Goal: Task Accomplishment & Management: Manage account settings

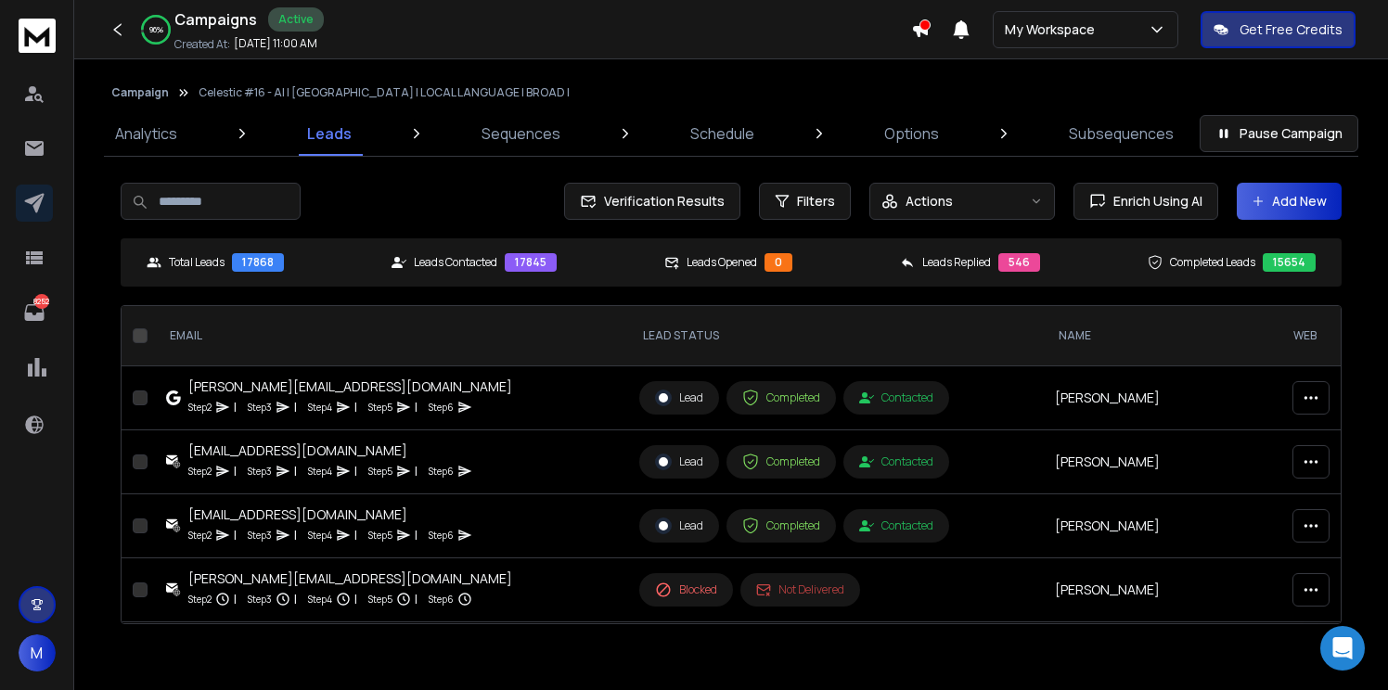
scroll to position [4445, 0]
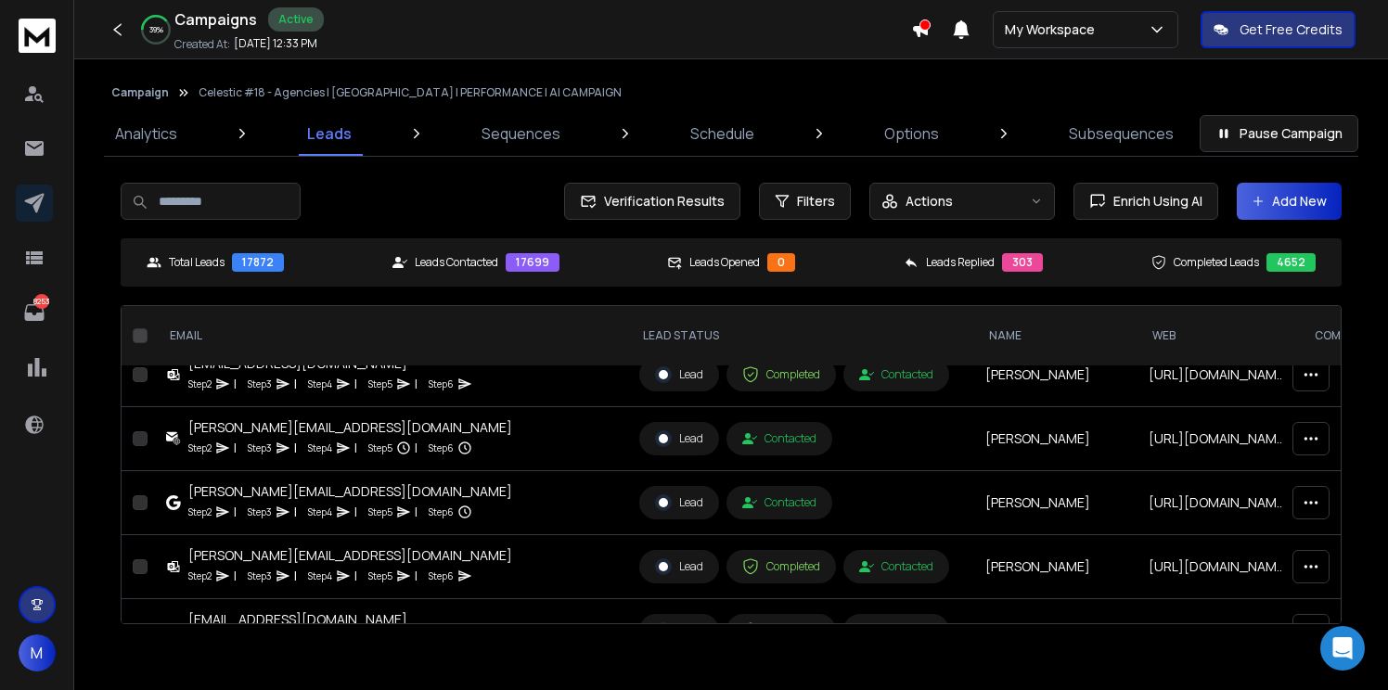
scroll to position [4232, 0]
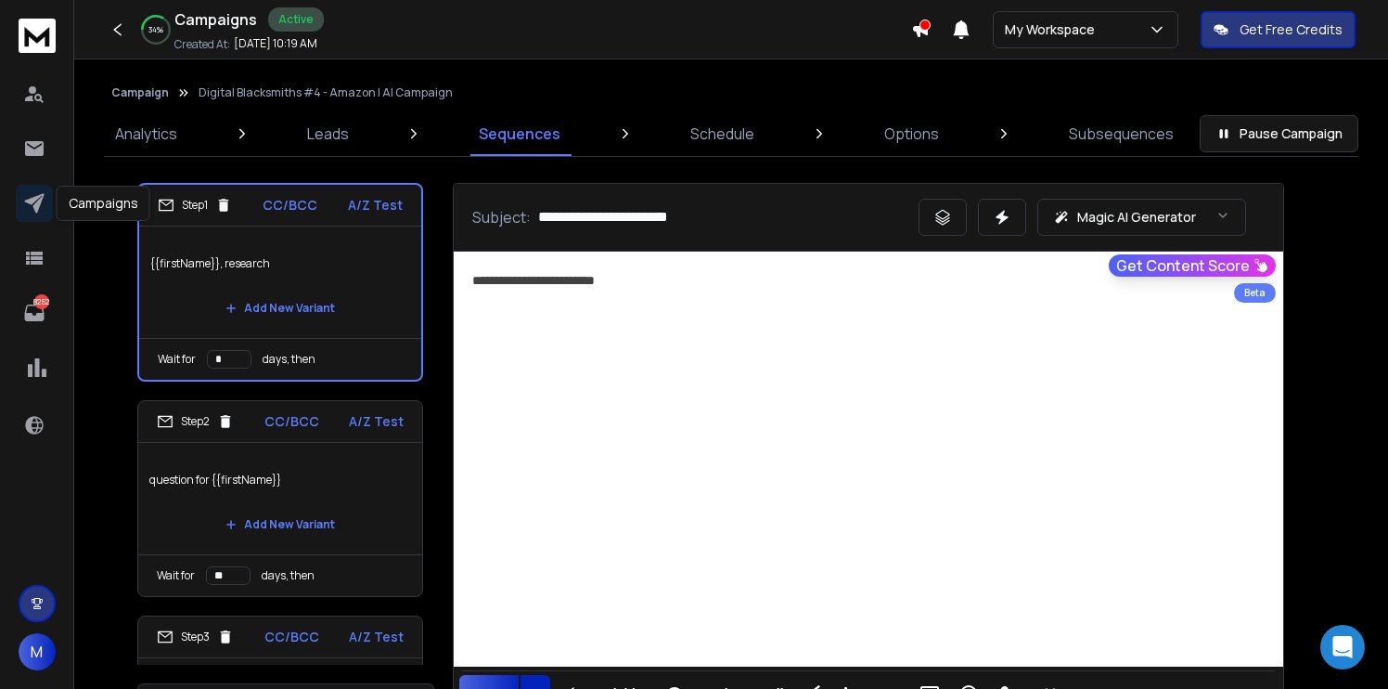
click at [36, 194] on icon at bounding box center [34, 203] width 22 height 22
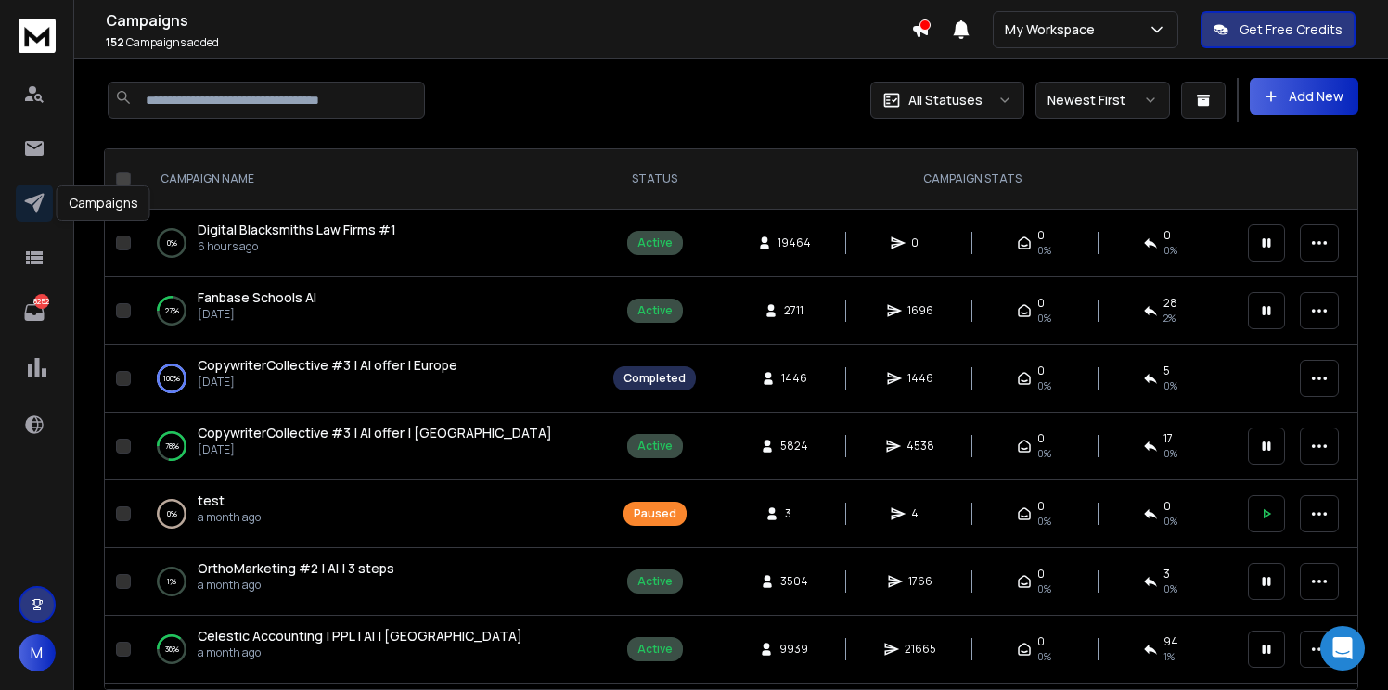
click at [341, 118] on input at bounding box center [266, 100] width 317 height 37
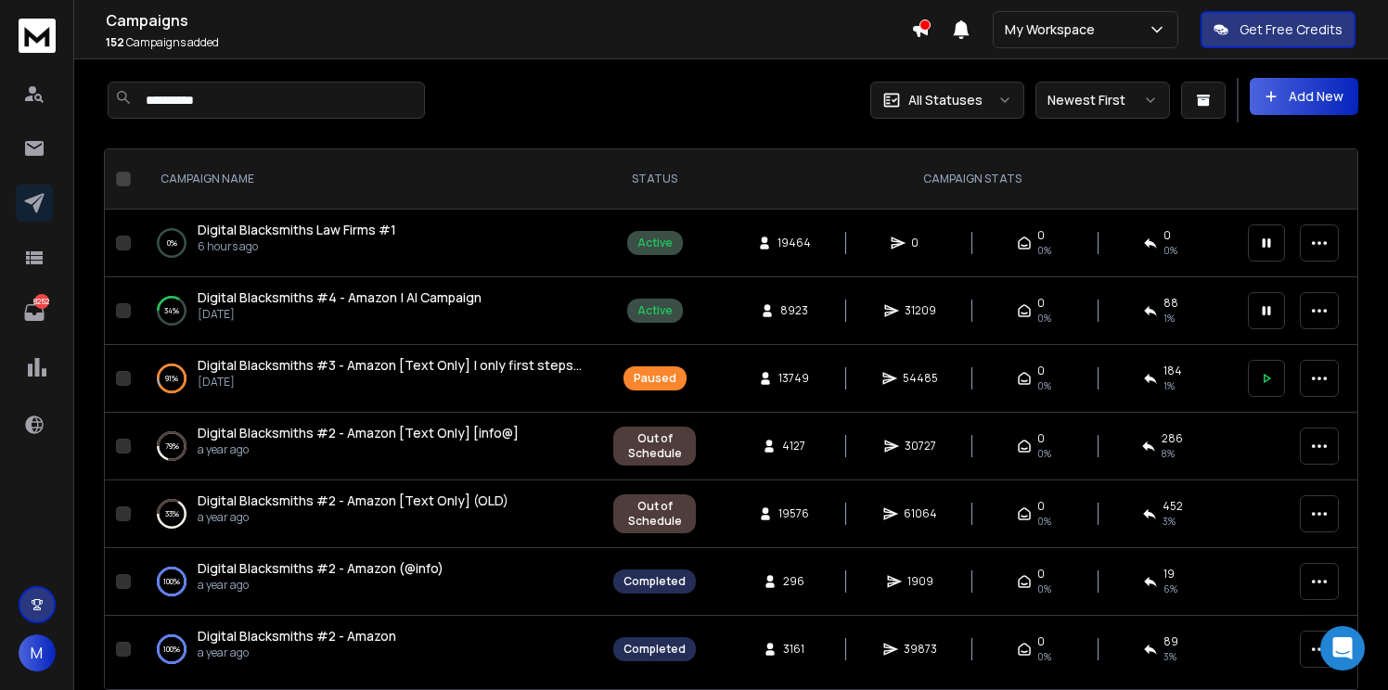
scroll to position [8, 0]
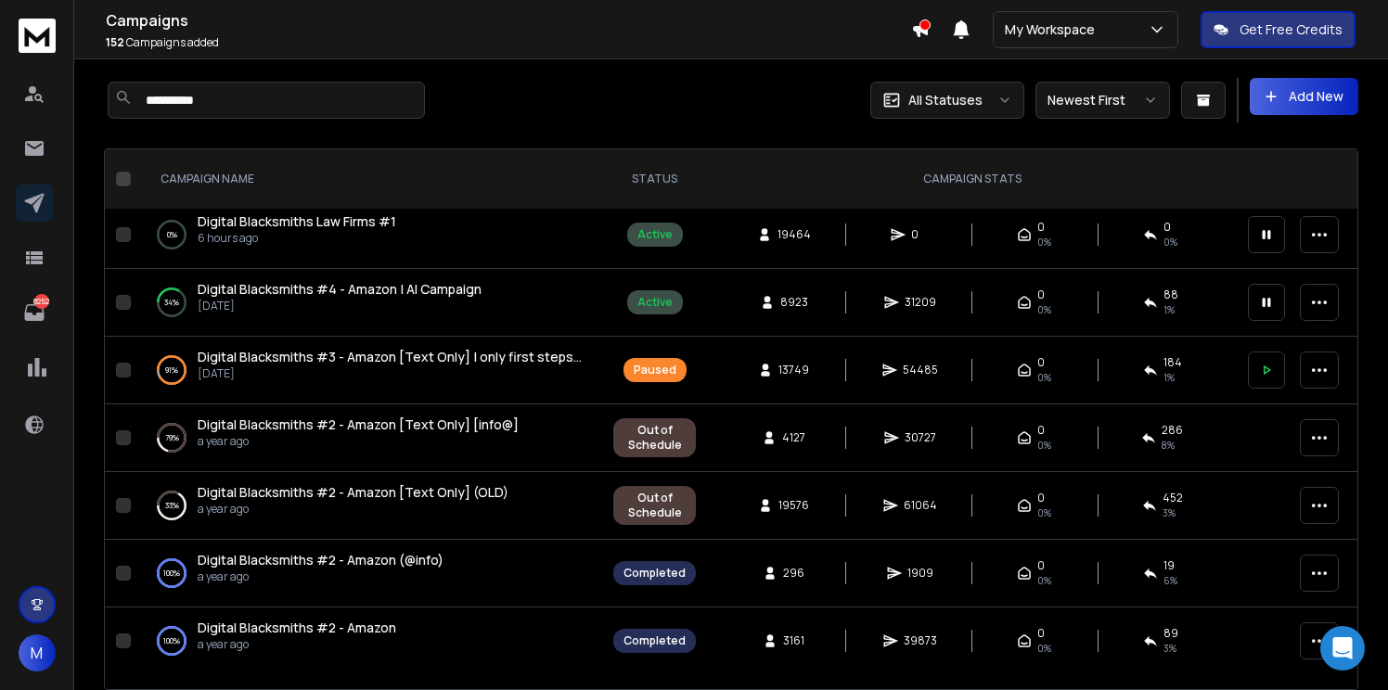
type input "**********"
click at [333, 291] on span "Digital Blacksmiths #4 - Amazon | AI Campaign" at bounding box center [340, 289] width 284 height 18
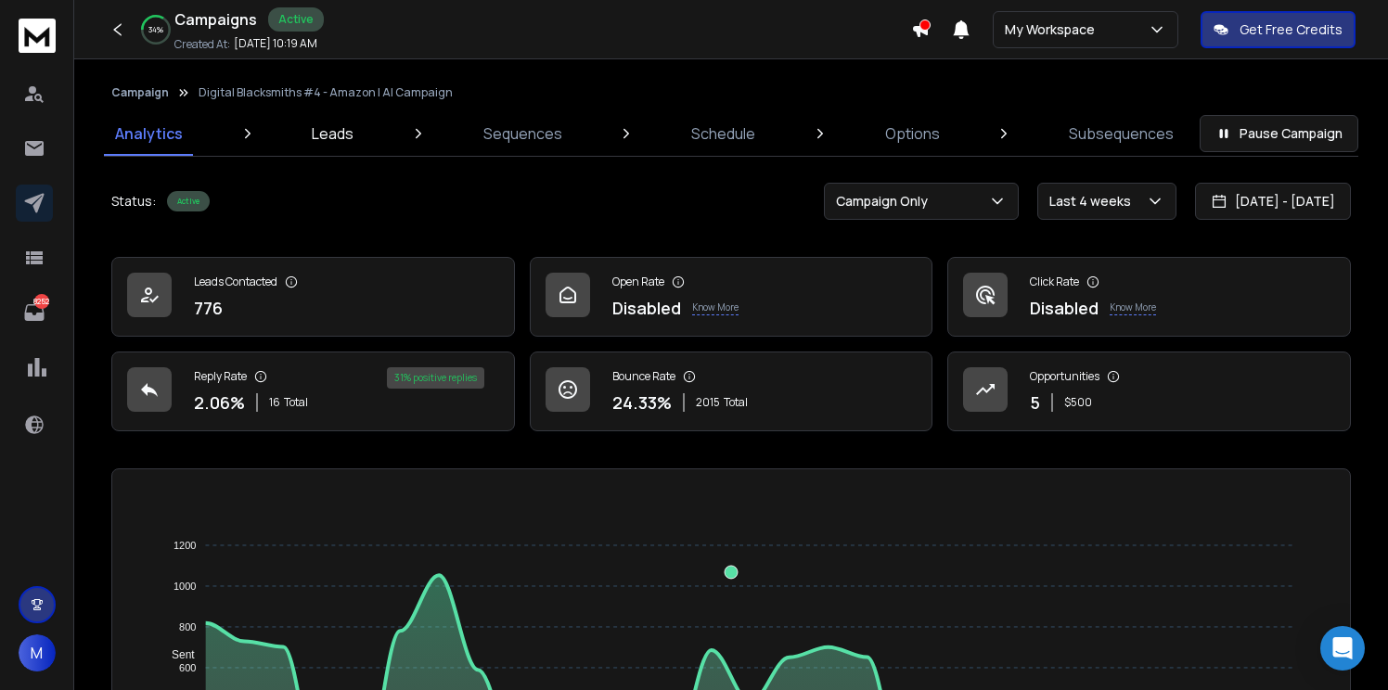
click at [337, 143] on p "Leads" at bounding box center [333, 133] width 42 height 22
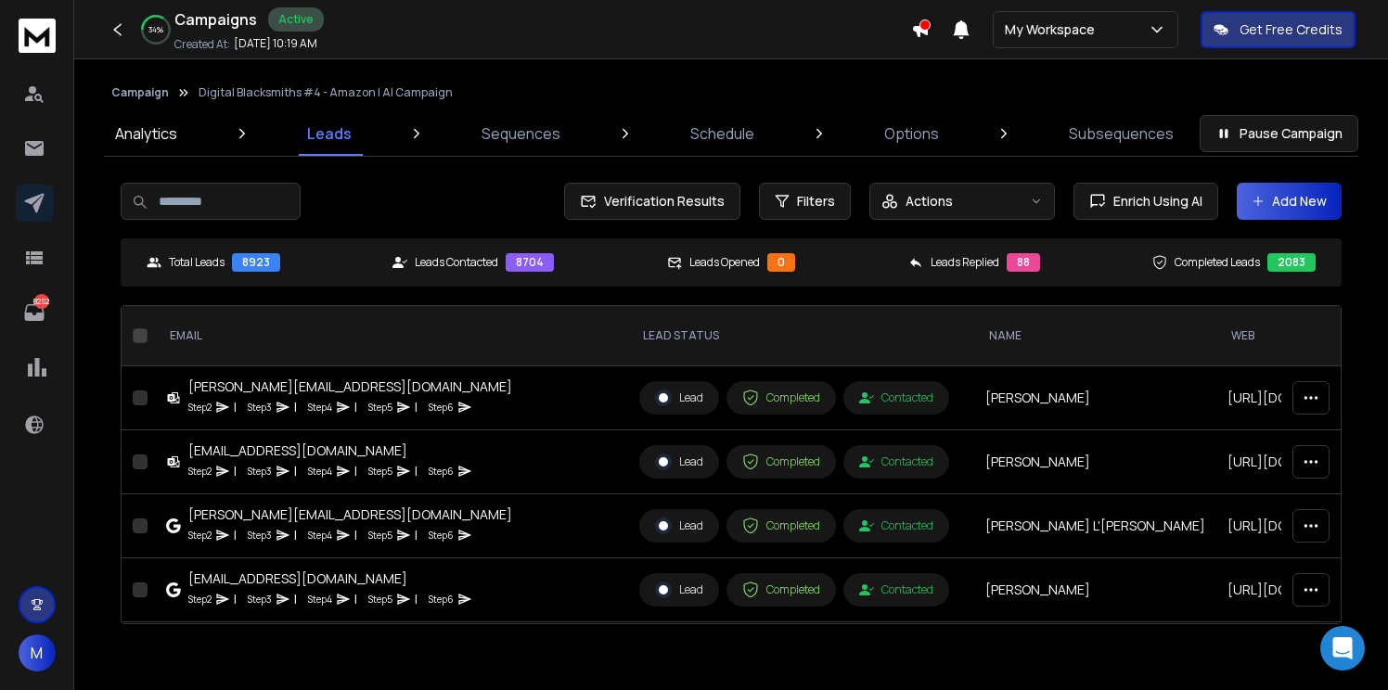
click at [178, 129] on link "Analytics" at bounding box center [146, 133] width 84 height 45
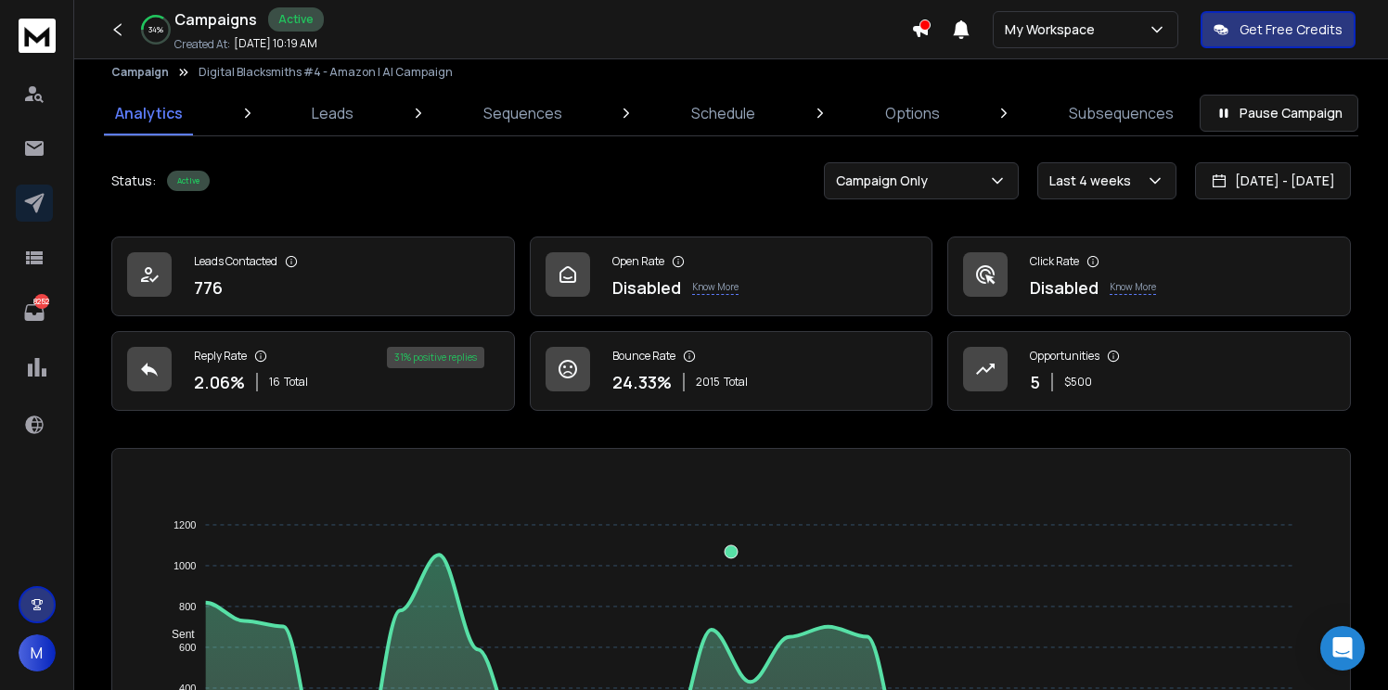
scroll to position [16, 0]
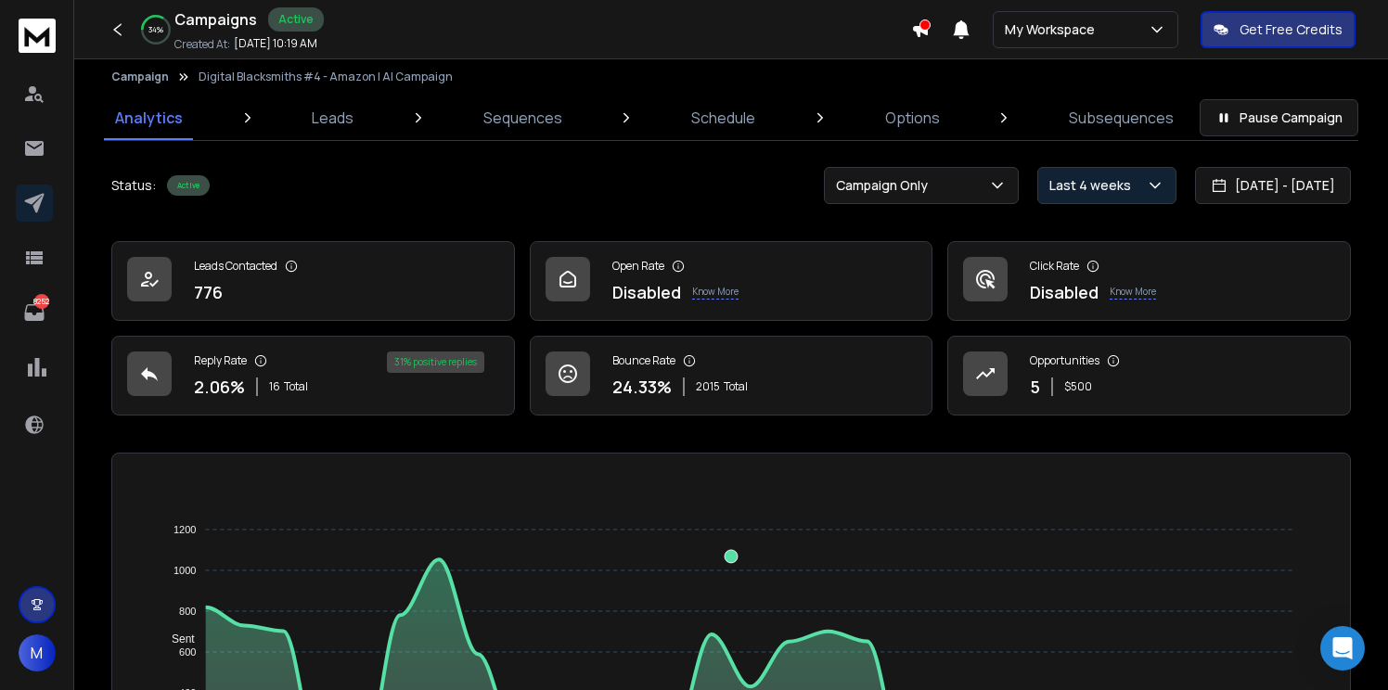
click at [1037, 196] on button "Last 4 weeks" at bounding box center [1106, 185] width 139 height 37
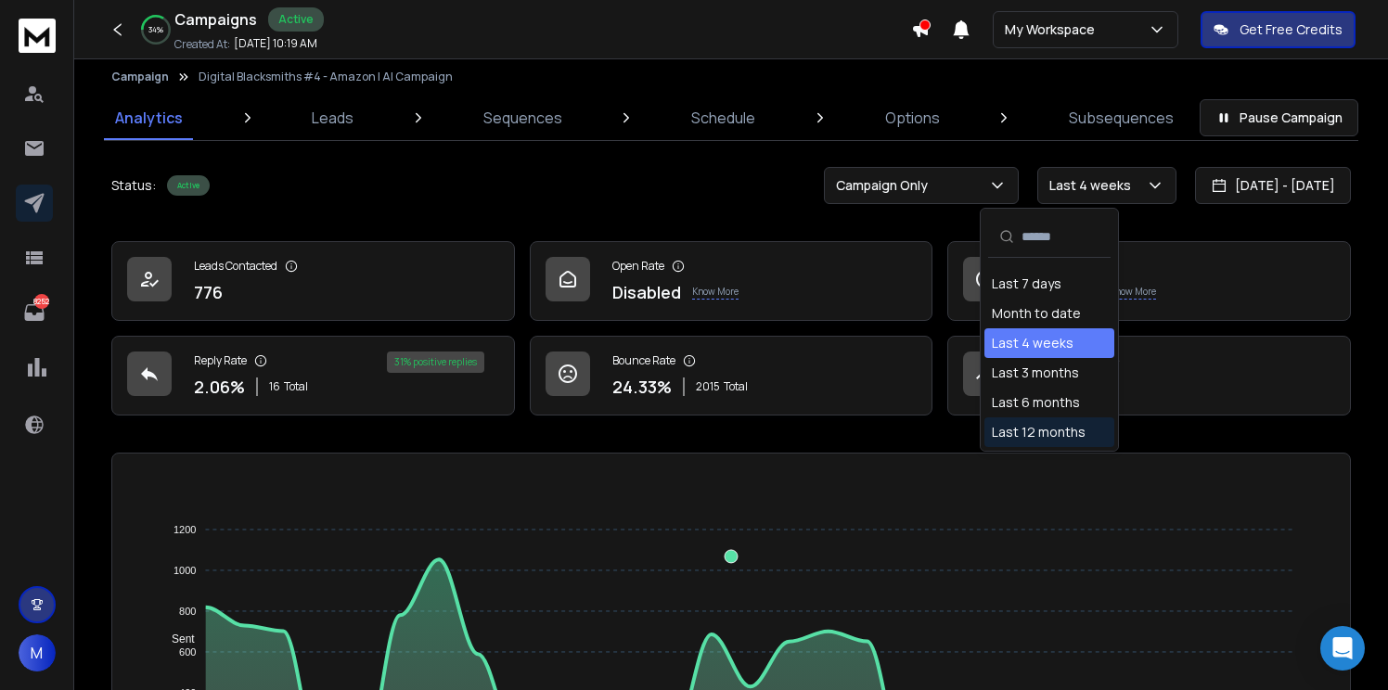
click at [1049, 427] on div "Last 12 months" at bounding box center [1039, 432] width 94 height 19
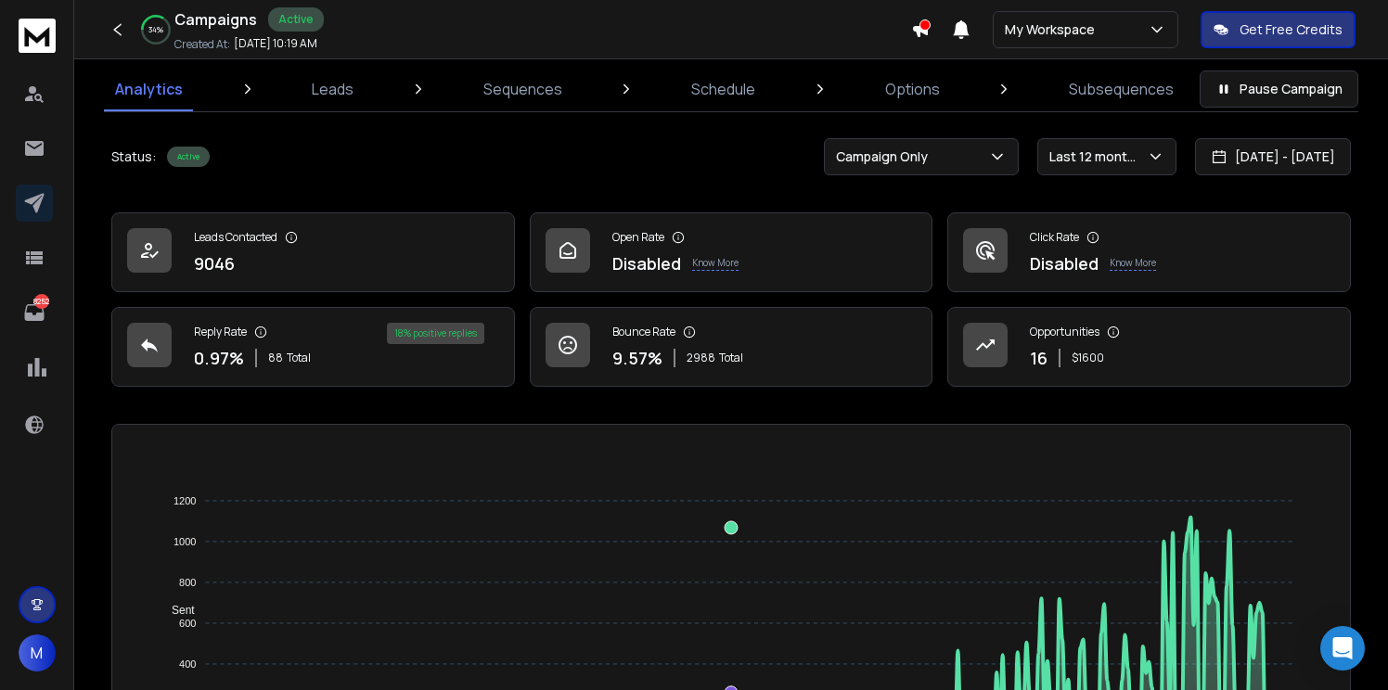
scroll to position [864, 0]
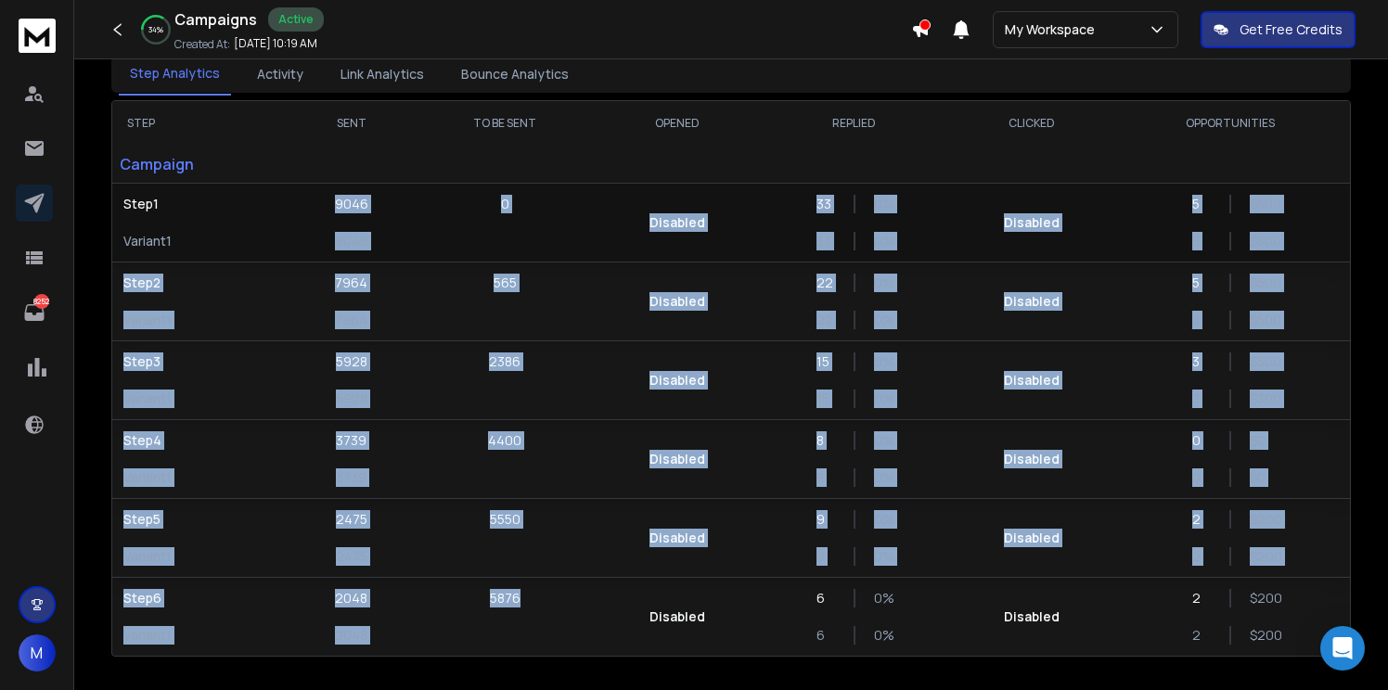
drag, startPoint x: 586, startPoint y: 610, endPoint x: 353, endPoint y: 193, distance: 477.8
click at [354, 193] on tbody "Campaign Step 1 Variant 1 9046 9046 0 Disabled 33 0 % 33 0 % Disabled 5 $ 500 5…" at bounding box center [731, 401] width 1238 height 510
click at [627, 525] on td "Disabled" at bounding box center [677, 538] width 157 height 79
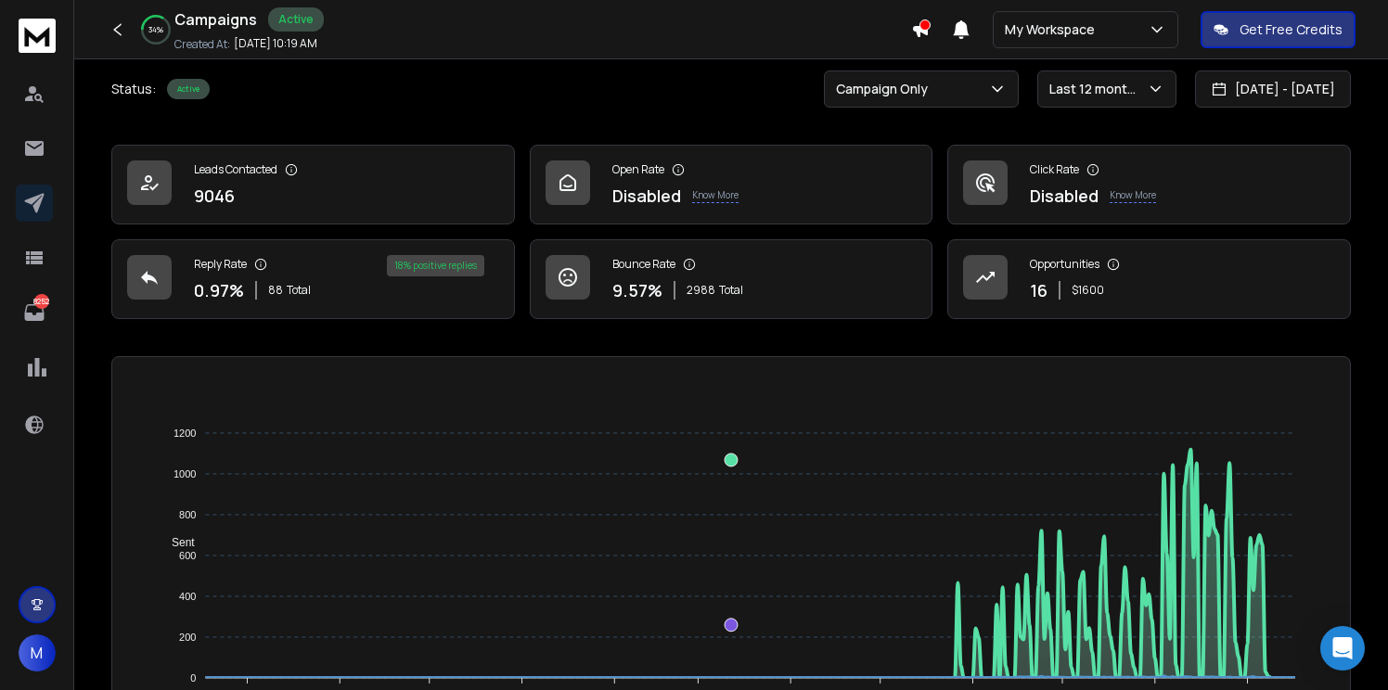
scroll to position [0, 0]
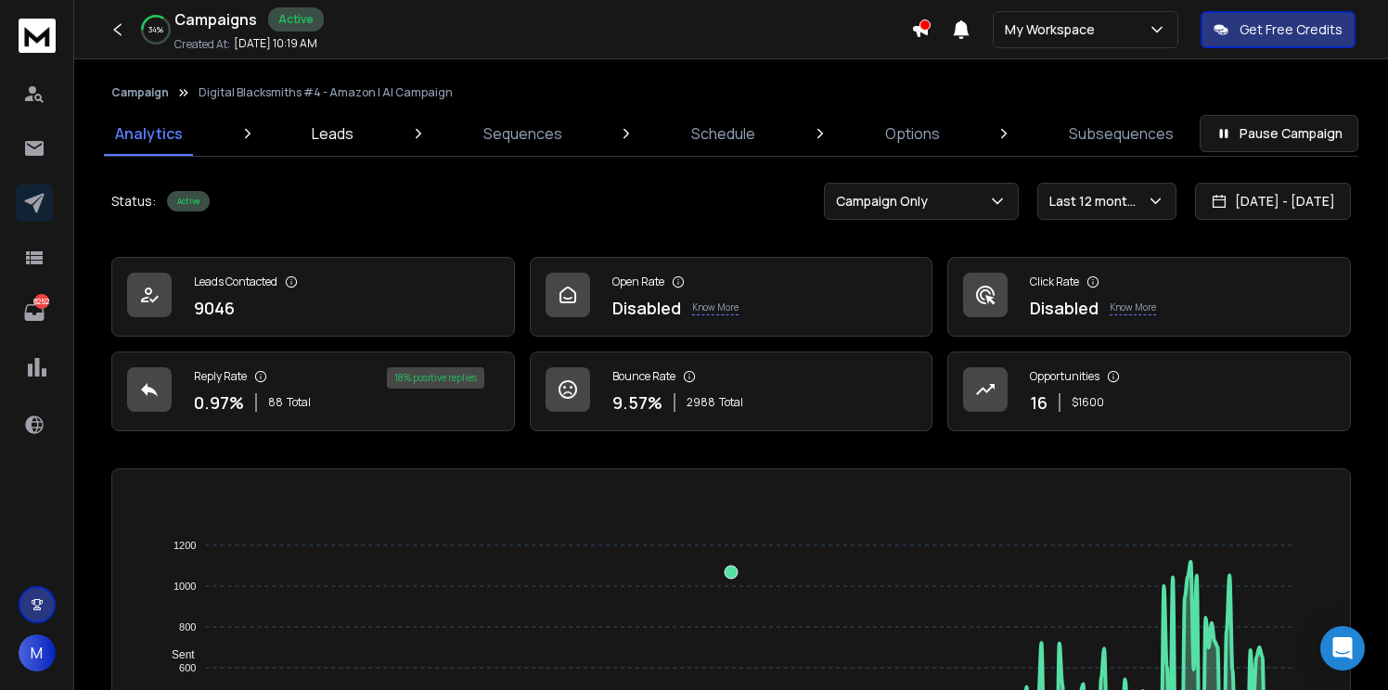
click at [346, 145] on link "Leads" at bounding box center [333, 133] width 64 height 45
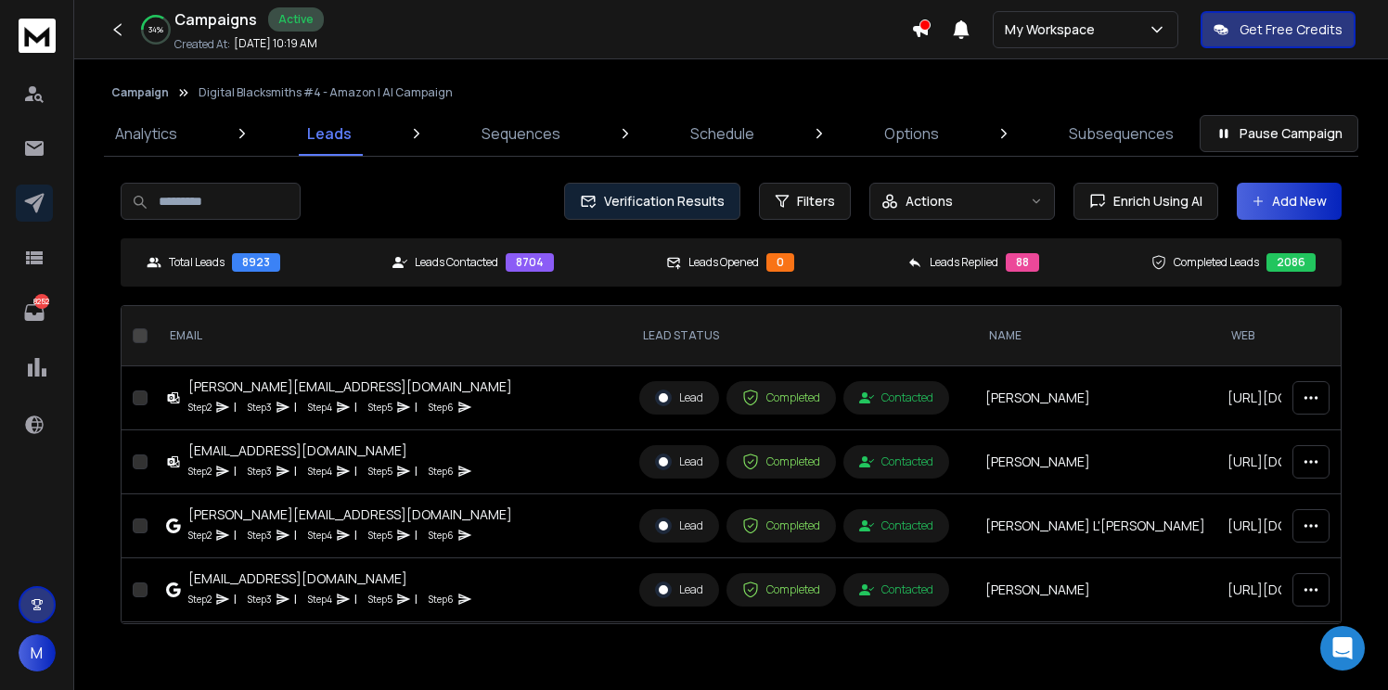
click at [705, 198] on span "Verification Results" at bounding box center [661, 201] width 128 height 19
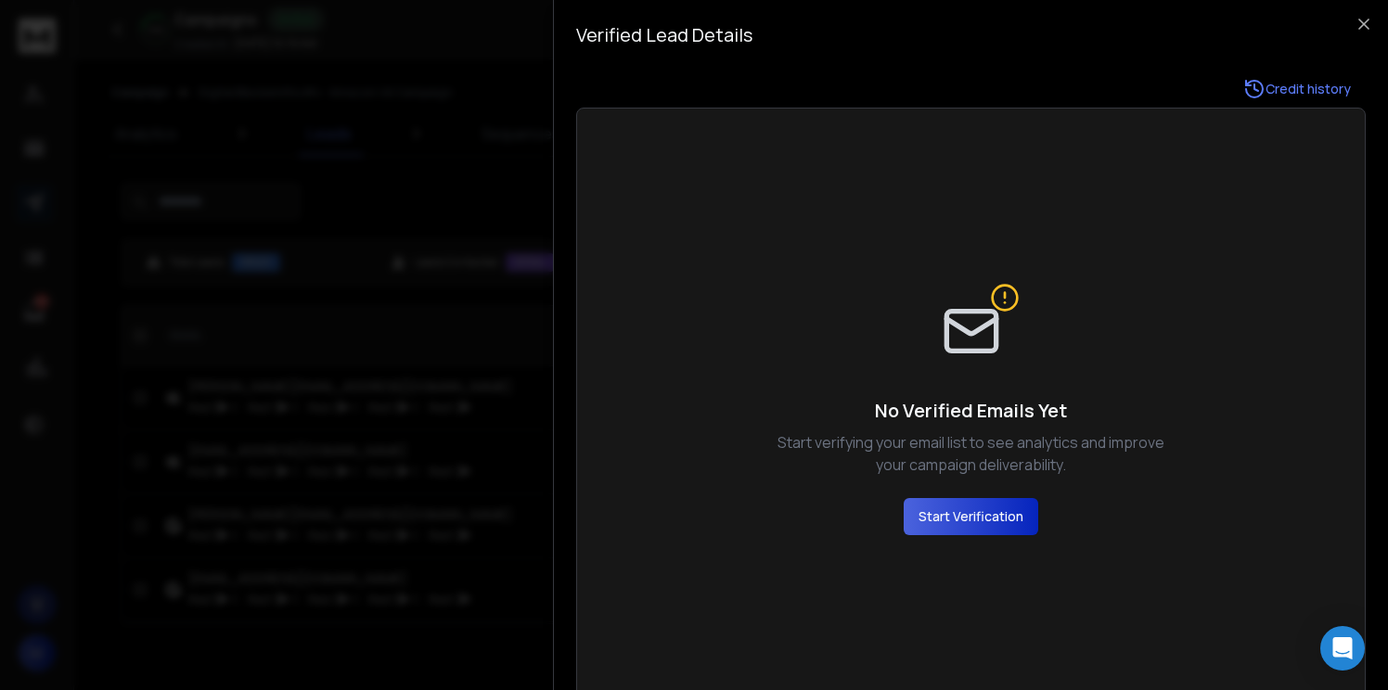
click at [369, 193] on div at bounding box center [694, 345] width 1388 height 690
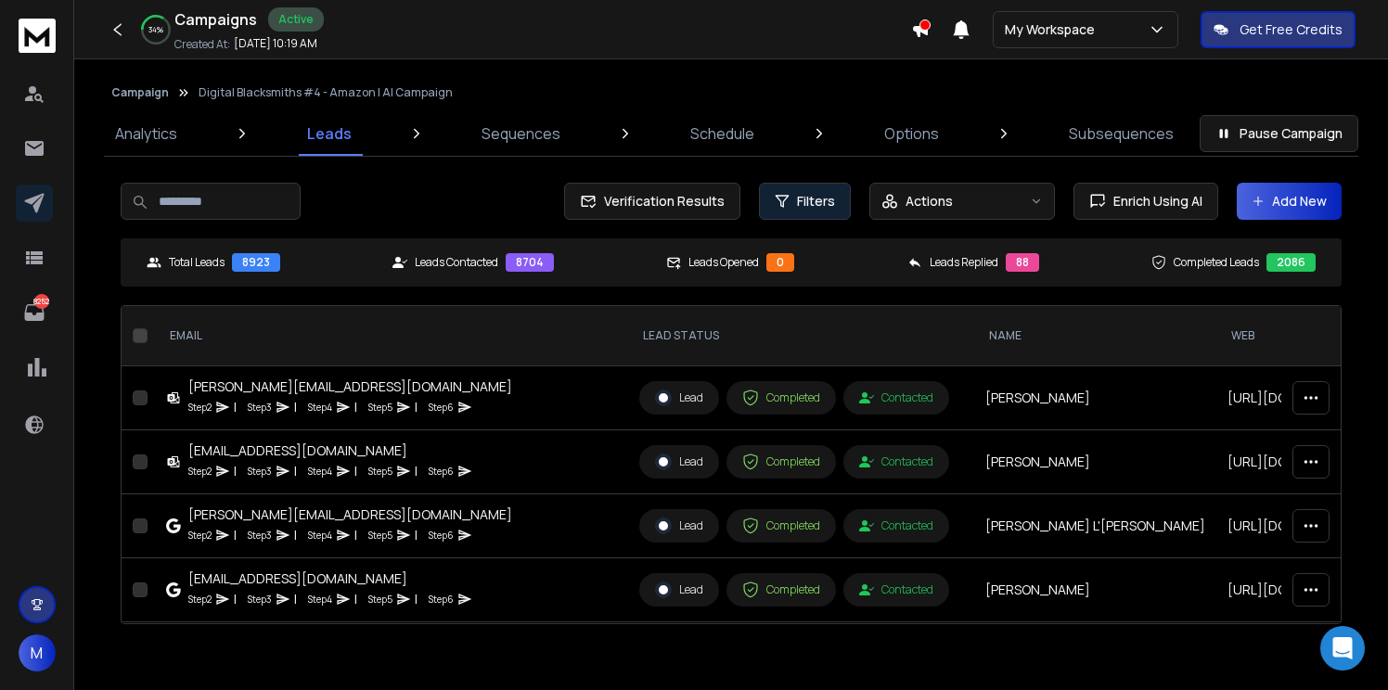
click at [819, 213] on button "Filters" at bounding box center [805, 201] width 92 height 37
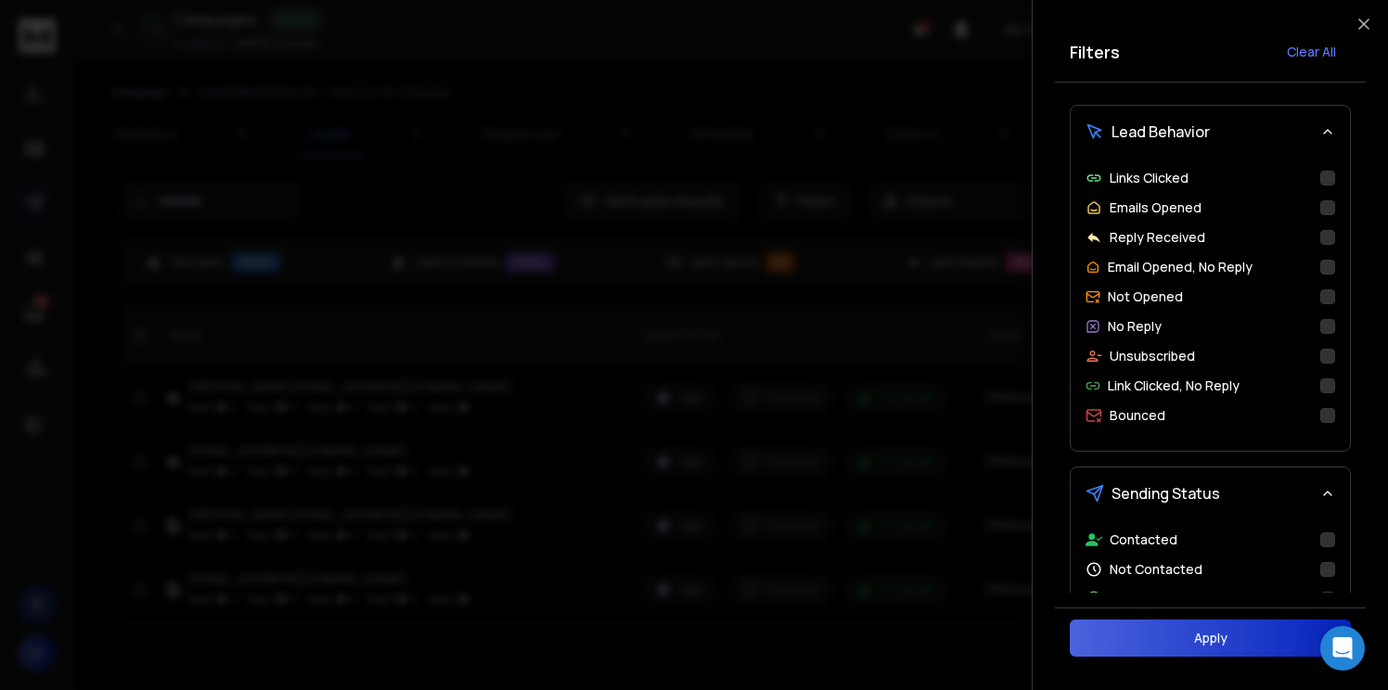
click at [1326, 408] on button "Bounced" at bounding box center [1328, 415] width 15 height 15
click at [1192, 636] on button "Apply" at bounding box center [1210, 638] width 281 height 37
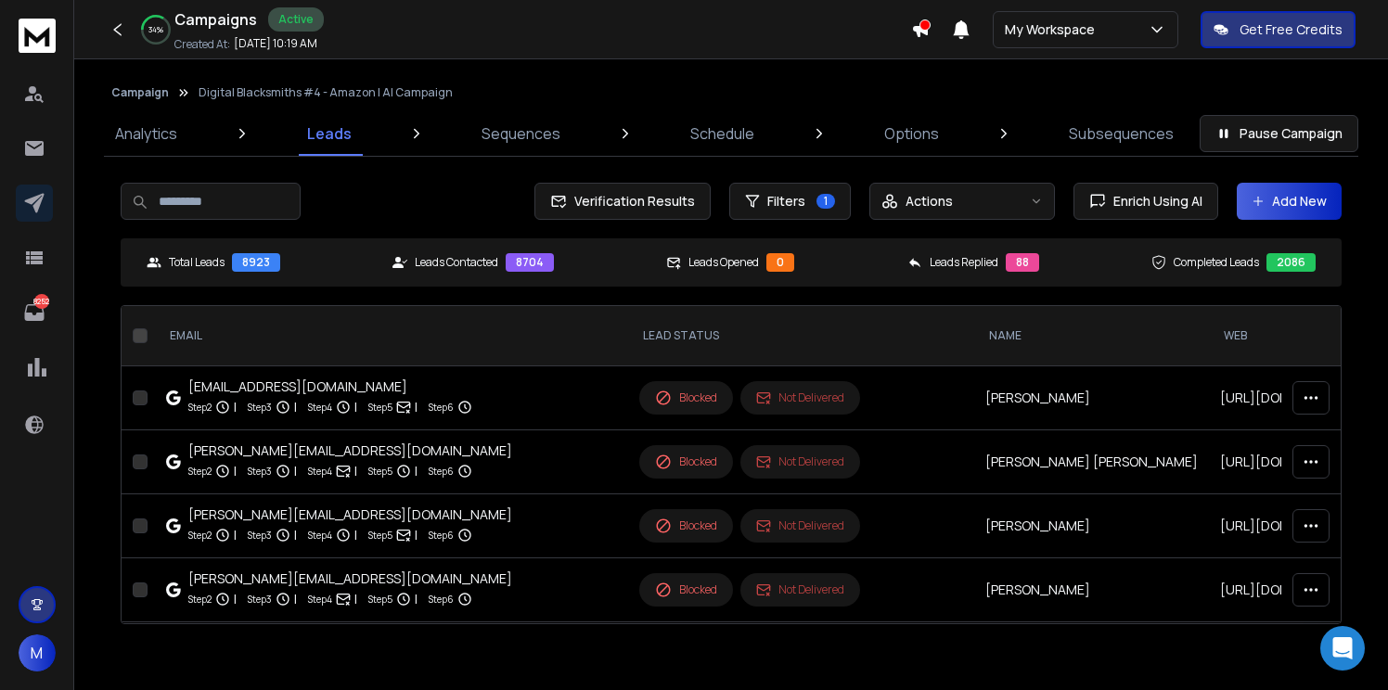
click at [396, 227] on div "Verification Results Filters 1 Actions Enrich Using AI Add New Total Leads 8923…" at bounding box center [731, 394] width 1221 height 423
click at [37, 202] on icon at bounding box center [33, 202] width 19 height 19
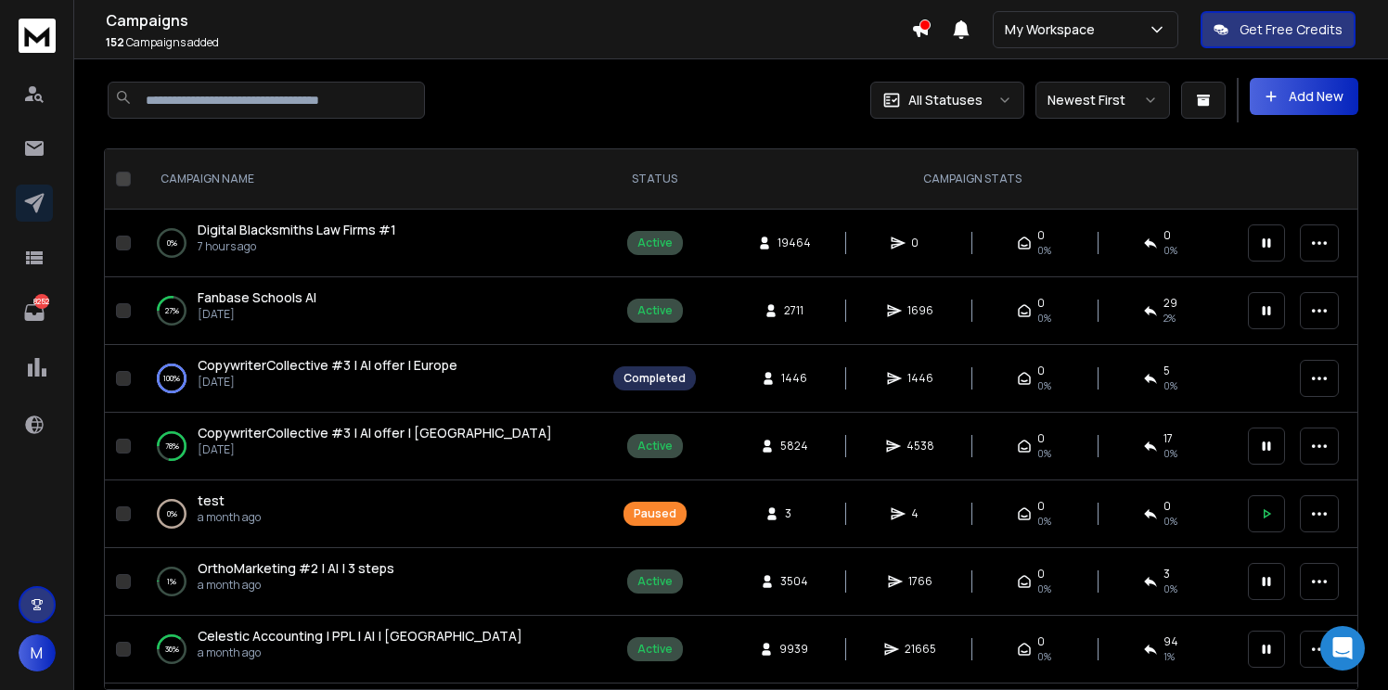
click at [287, 99] on input at bounding box center [266, 100] width 317 height 37
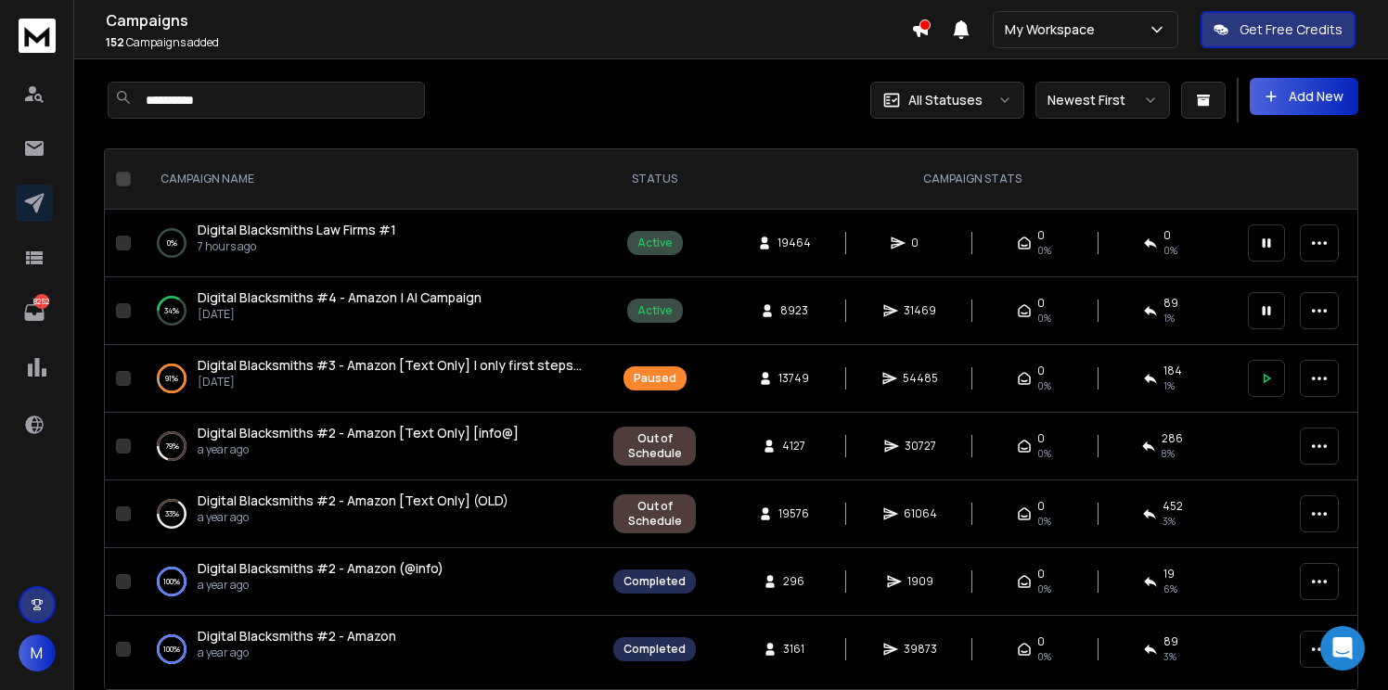
type input "**********"
click at [400, 300] on span "Digital Blacksmiths #4 - Amazon | AI Campaign" at bounding box center [340, 298] width 284 height 18
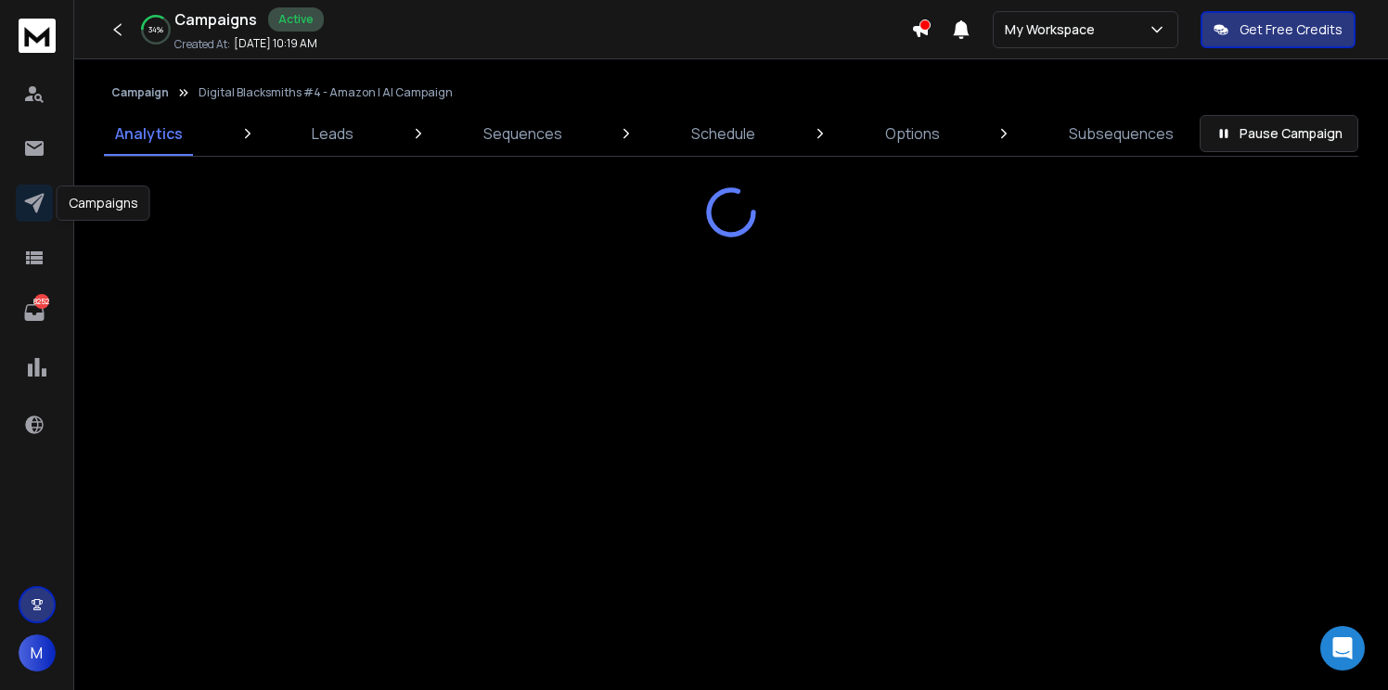
click at [37, 200] on icon at bounding box center [34, 203] width 22 height 22
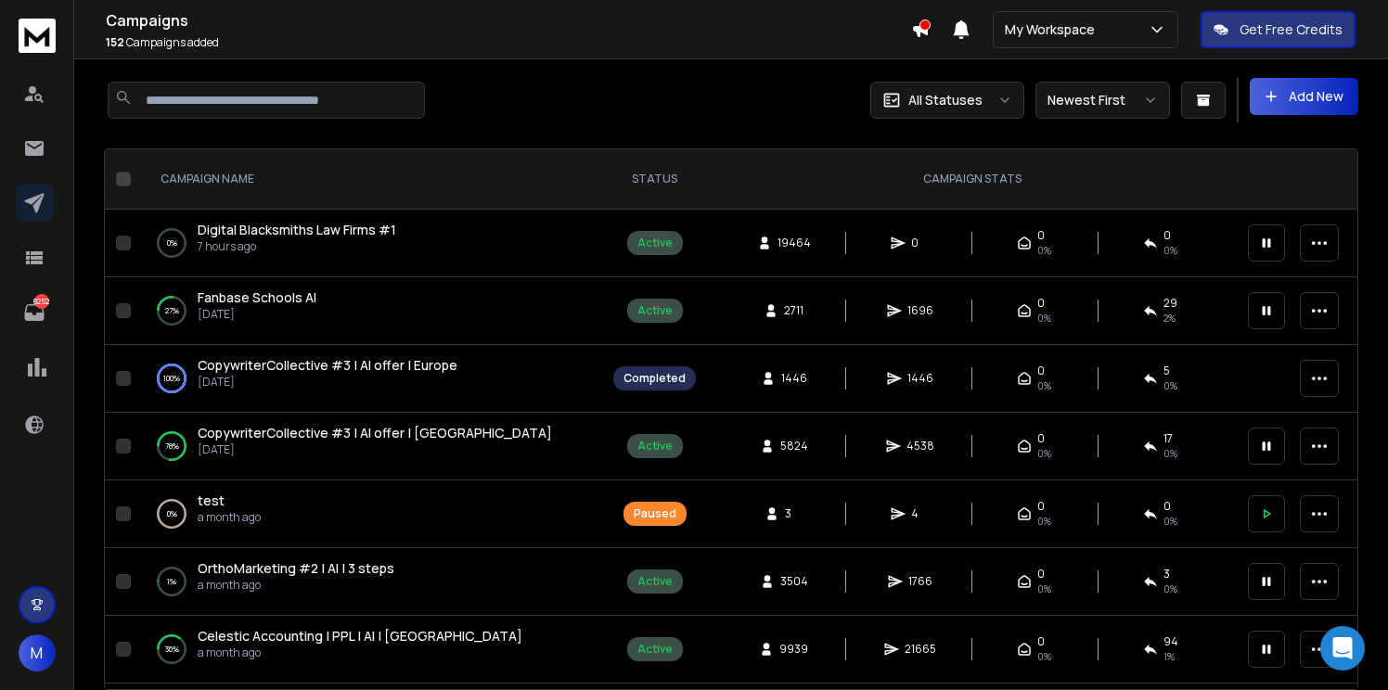
click at [198, 102] on input at bounding box center [266, 100] width 317 height 37
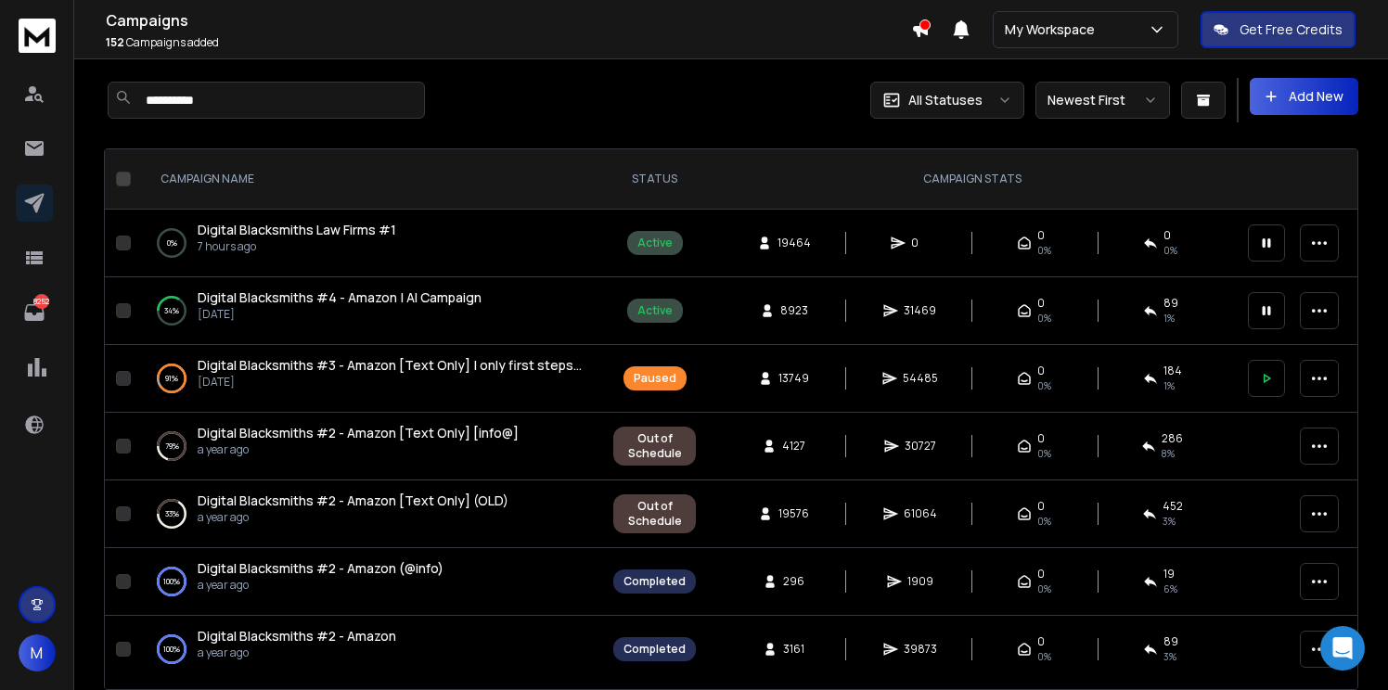
type input "**********"
click at [1332, 309] on button "button" at bounding box center [1319, 310] width 39 height 37
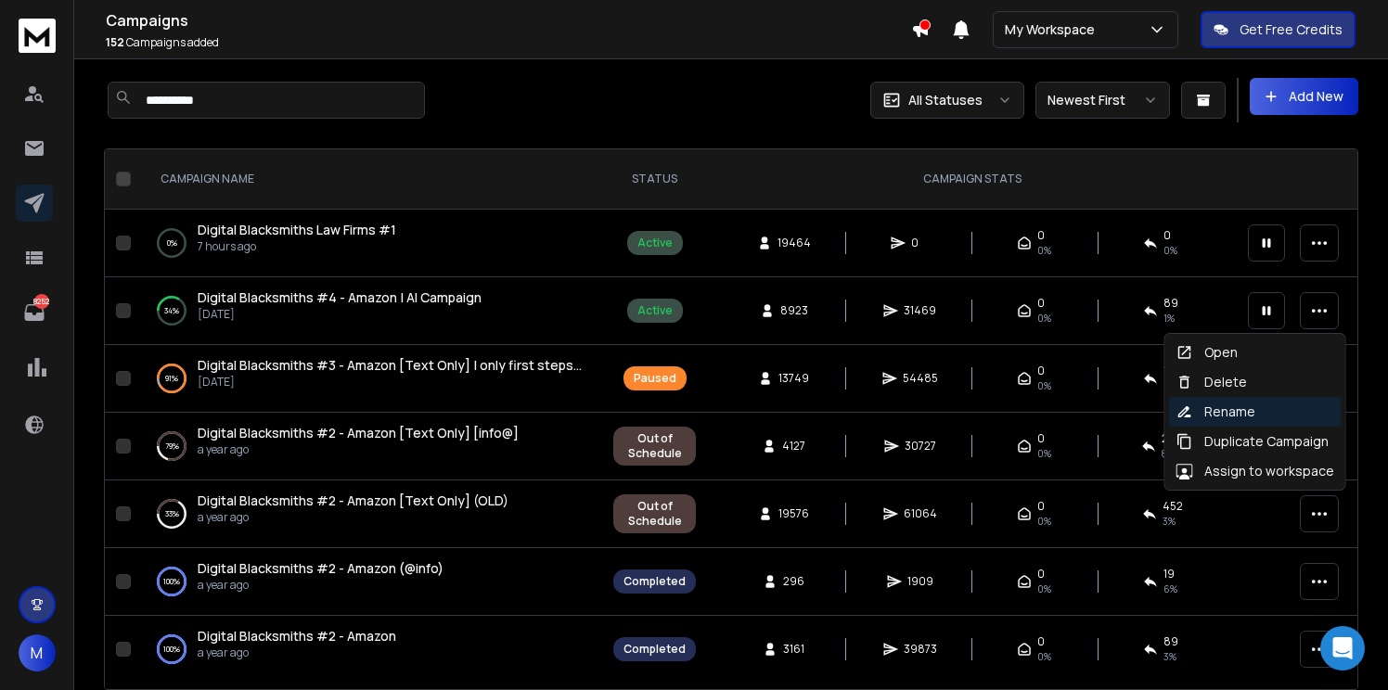
click at [1235, 406] on div "Rename" at bounding box center [1216, 412] width 79 height 19
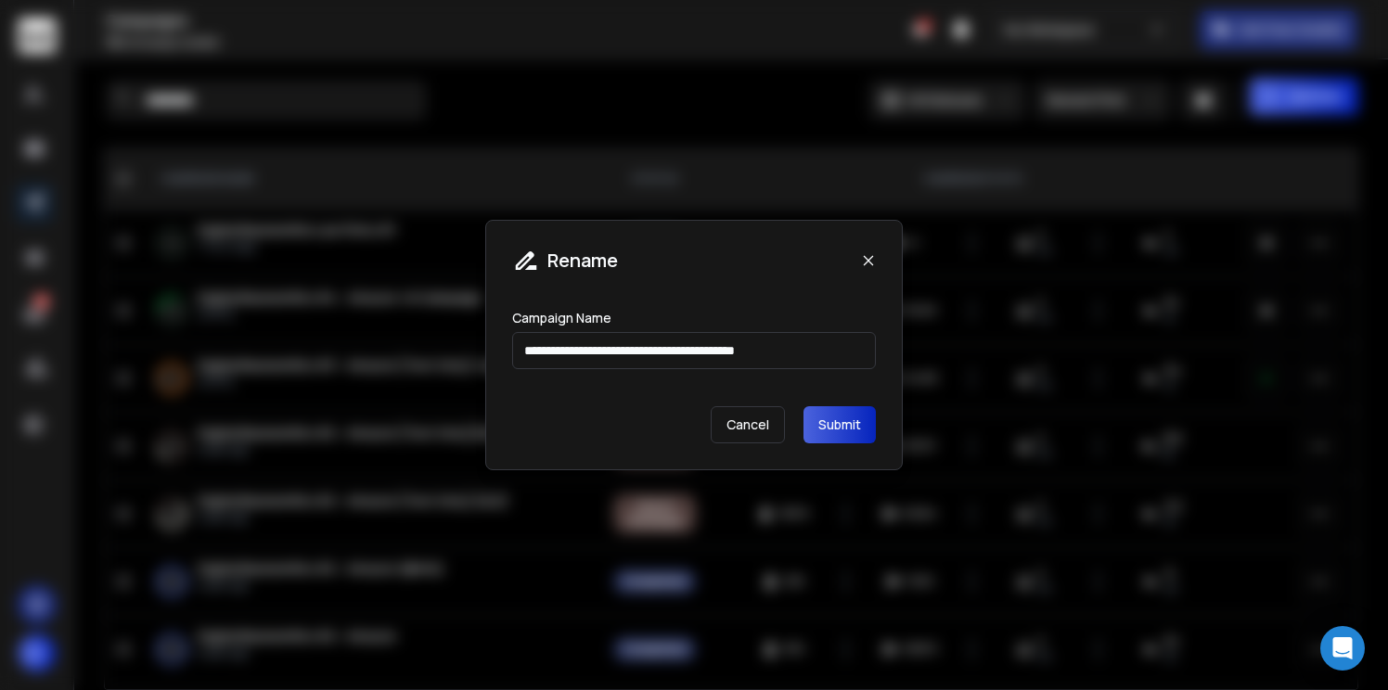
click at [849, 360] on input "**********" at bounding box center [694, 350] width 364 height 37
type input "**********"
click at [844, 425] on button "Submit" at bounding box center [840, 424] width 72 height 37
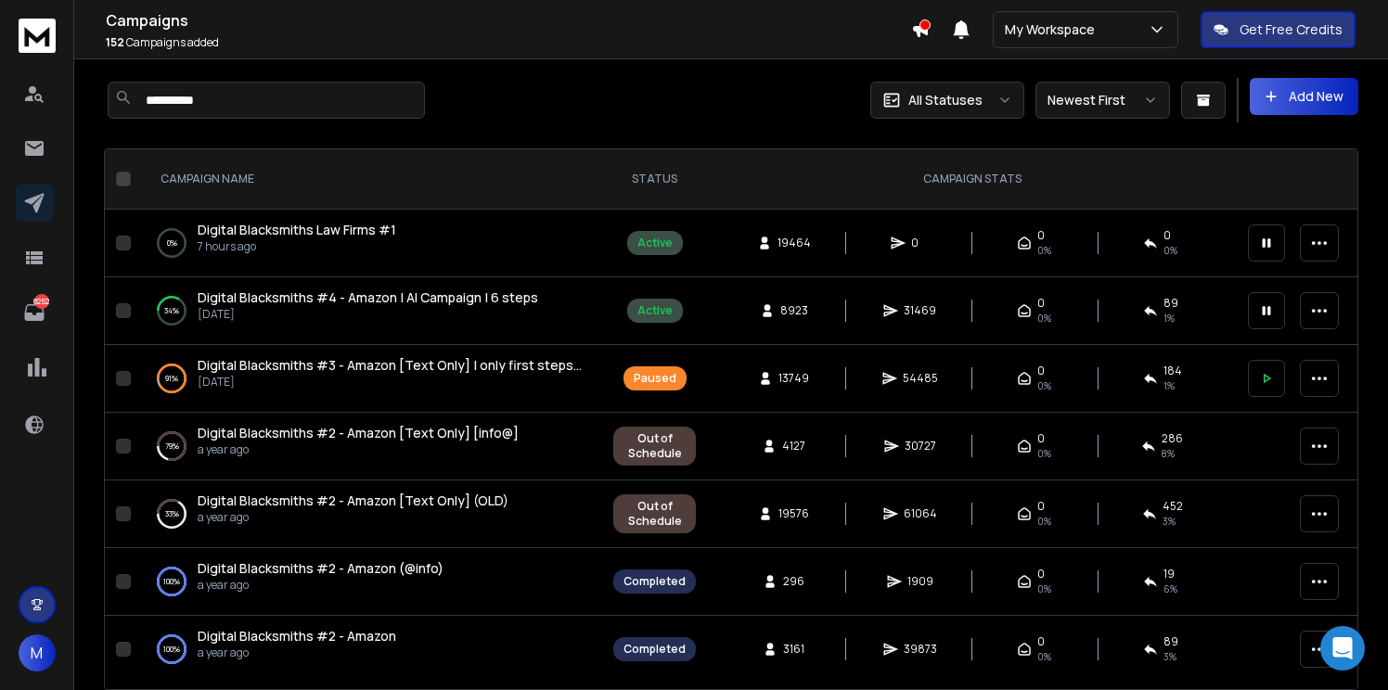
click at [509, 196] on th "CAMPAIGN NAME" at bounding box center [370, 179] width 464 height 60
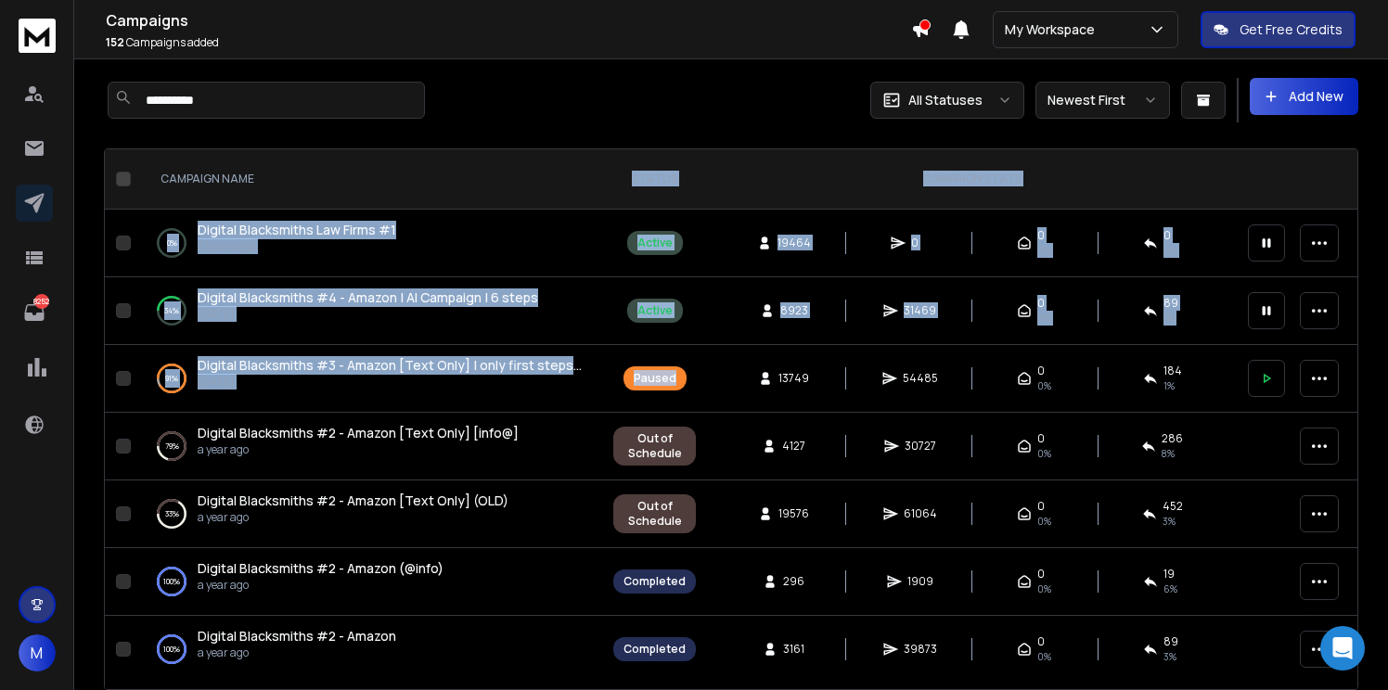
drag, startPoint x: 509, startPoint y: 196, endPoint x: 691, endPoint y: 404, distance: 276.8
click at [692, 406] on table "CAMPAIGN NAME STATUS CAMPAIGN STATS 0 % Digital Blacksmiths Law Firms #1 7 hour…" at bounding box center [731, 423] width 1253 height 548
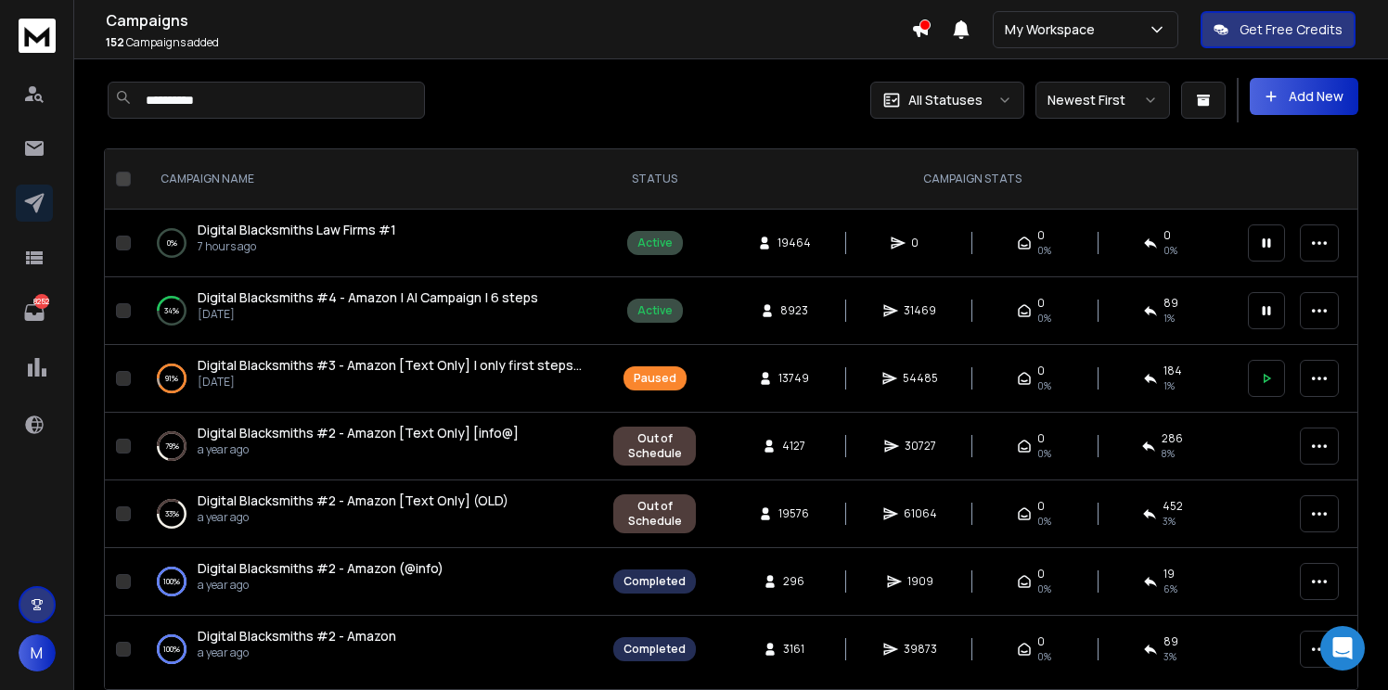
click at [519, 136] on div "**********" at bounding box center [731, 423] width 1255 height 690
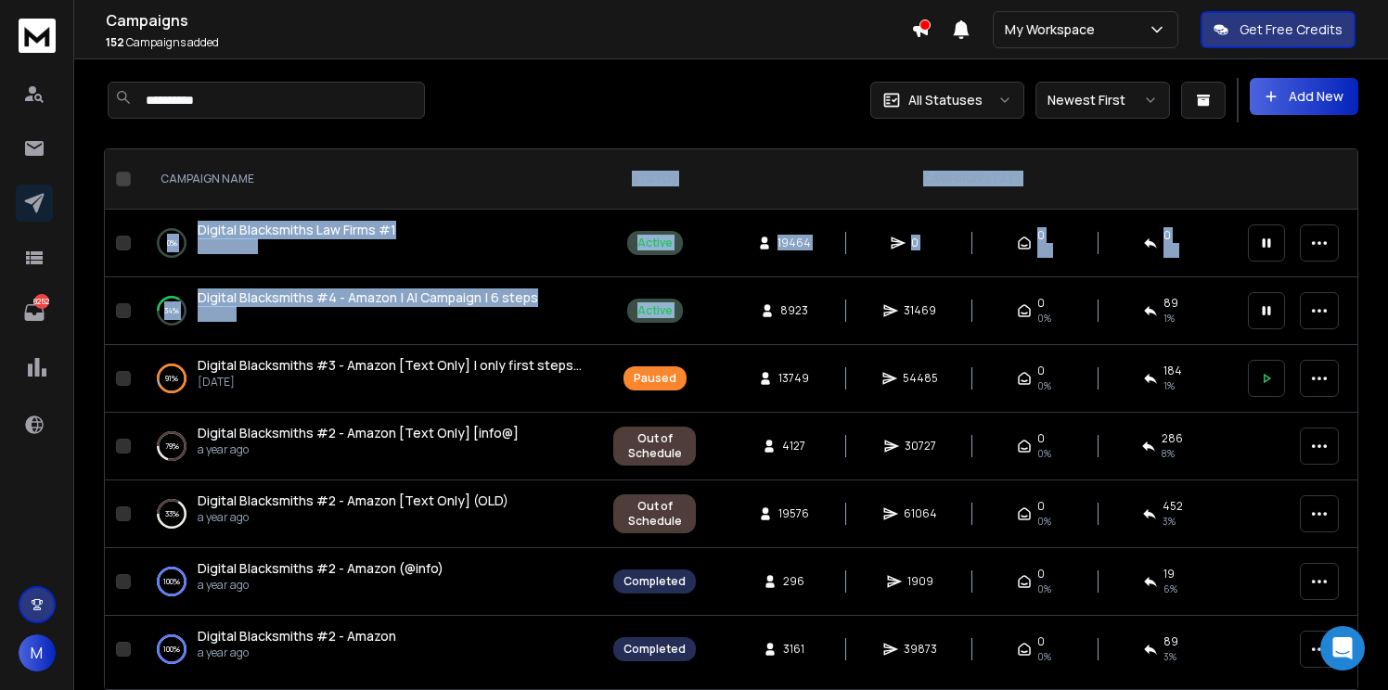
drag, startPoint x: 527, startPoint y: 172, endPoint x: 749, endPoint y: 323, distance: 268.5
click at [749, 323] on table "CAMPAIGN NAME STATUS CAMPAIGN STATS 0 % Digital Blacksmiths Law Firms #1 7 hour…" at bounding box center [731, 423] width 1253 height 548
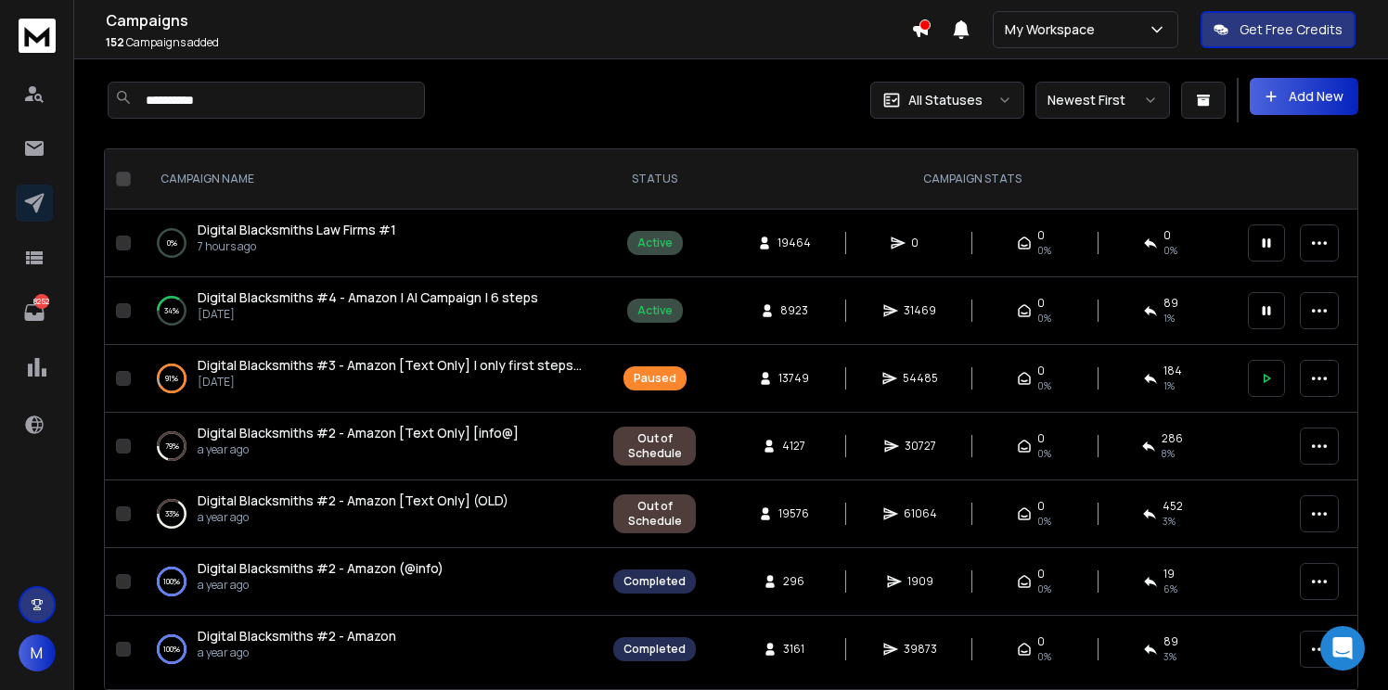
click at [490, 170] on th "CAMPAIGN NAME" at bounding box center [370, 179] width 464 height 60
click at [240, 102] on input "**********" at bounding box center [266, 100] width 317 height 37
click at [303, 303] on span "Digital Blacksmiths #4 - Amazon | AI Campaign | 6 steps" at bounding box center [368, 298] width 341 height 18
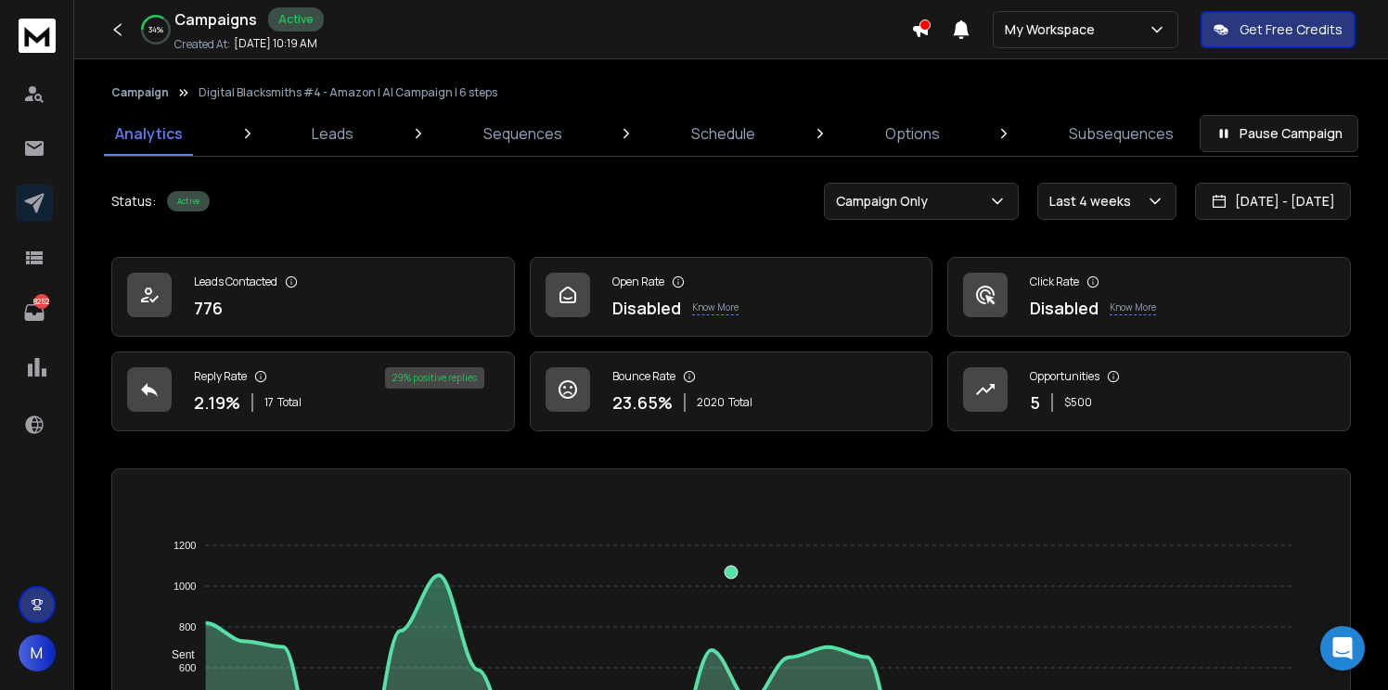
click at [376, 202] on div "Status: Active Pause Campaign Campaign Only Last 4 weeks 20 Aug 2025 - 17 Sep 2…" at bounding box center [731, 201] width 1240 height 37
click at [345, 135] on p "Leads" at bounding box center [333, 133] width 42 height 22
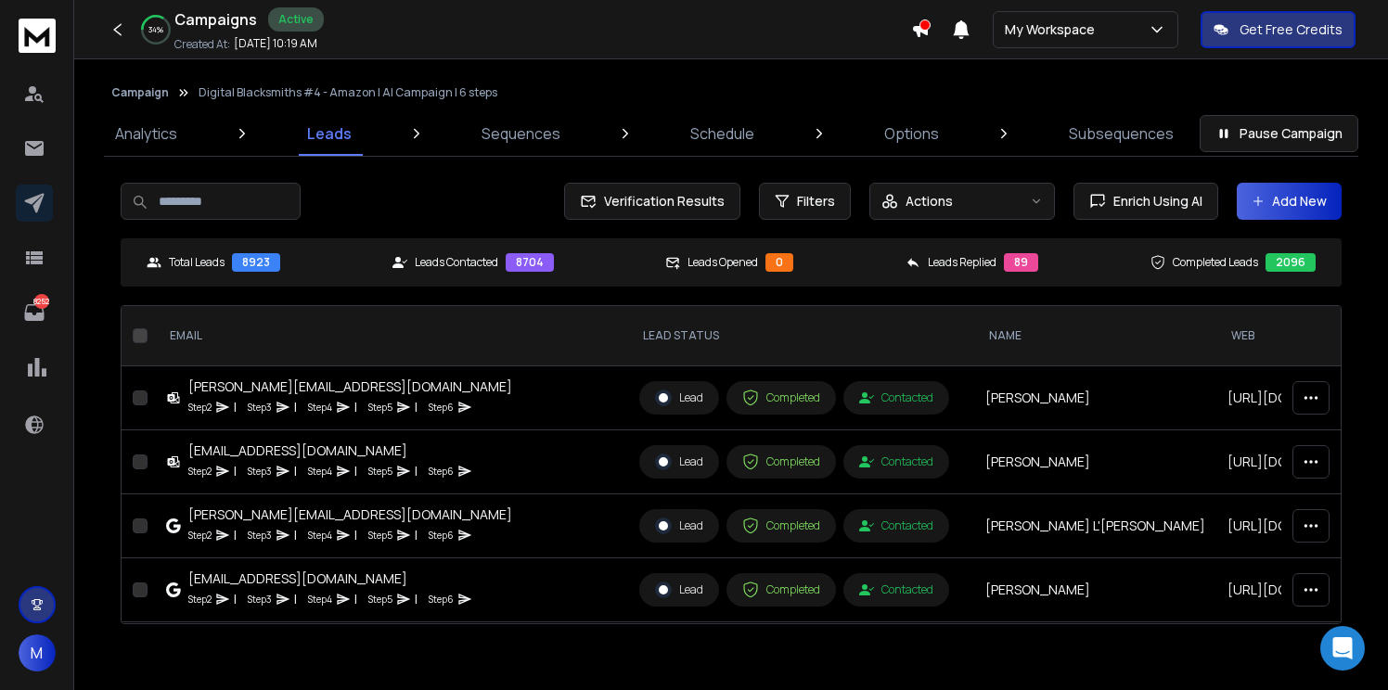
click at [1103, 106] on div "Campaign Digital Blacksmiths #4 - Amazon | AI Campaign | 6 steps" at bounding box center [731, 93] width 1255 height 30
click at [1285, 206] on button "Add New" at bounding box center [1289, 201] width 105 height 37
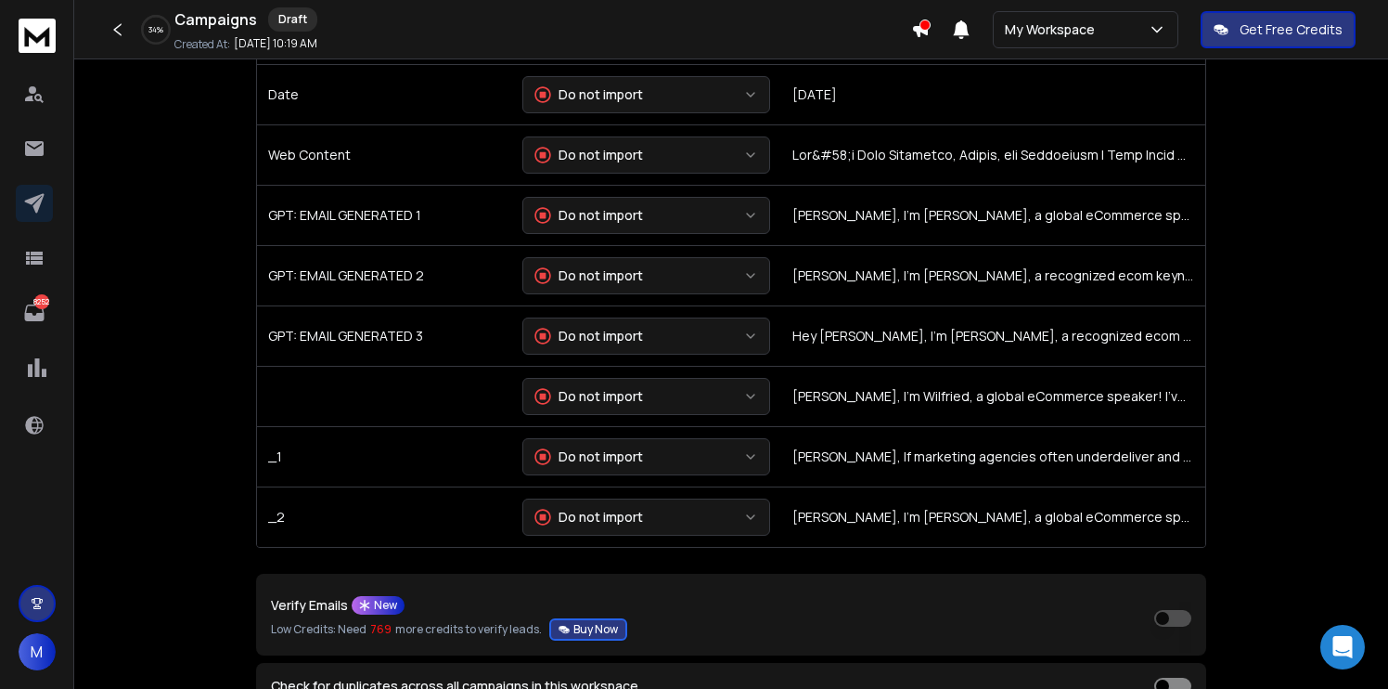
scroll to position [881, 0]
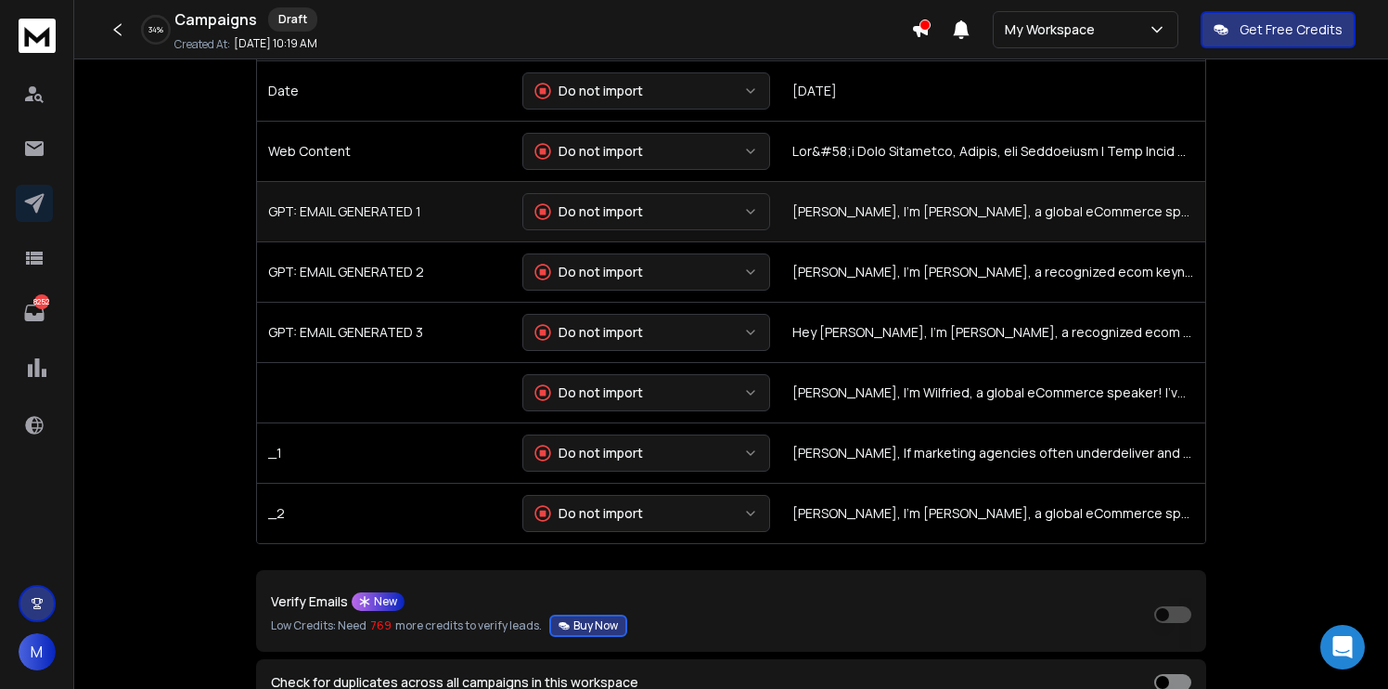
click at [547, 218] on div "Do not import" at bounding box center [589, 211] width 109 height 19
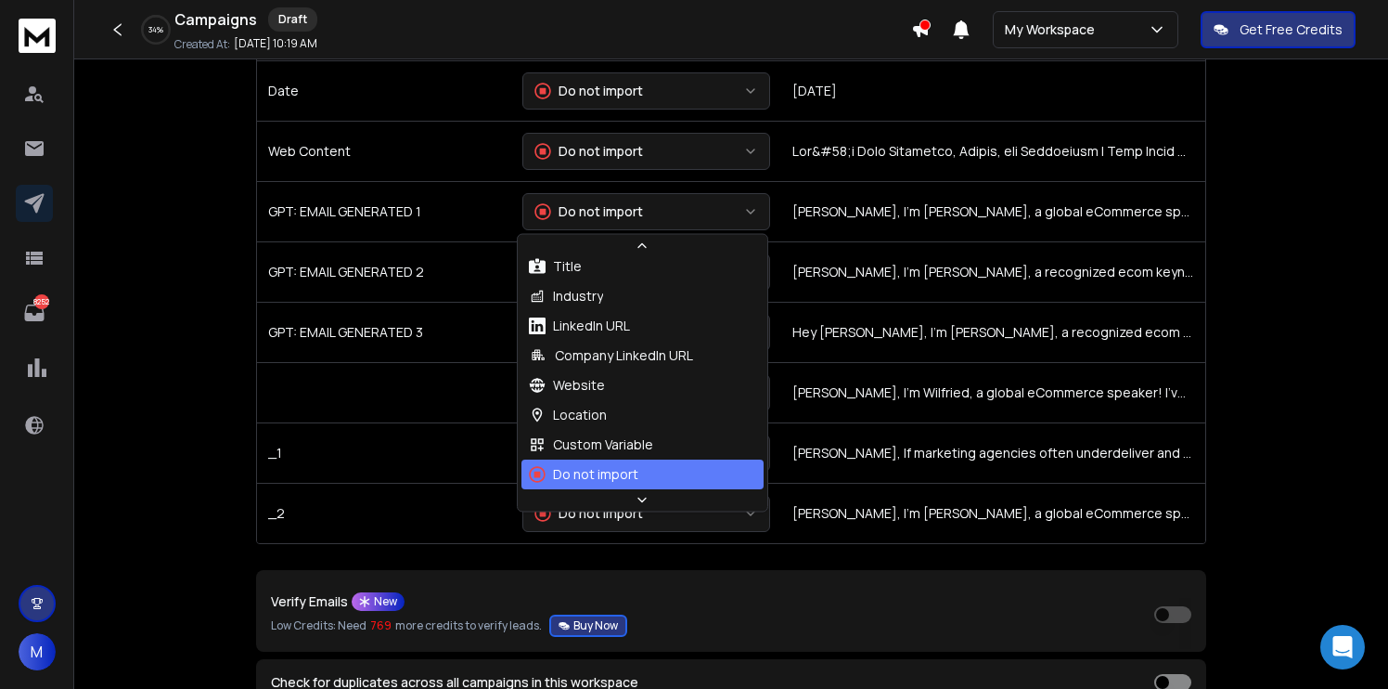
scroll to position [169, 0]
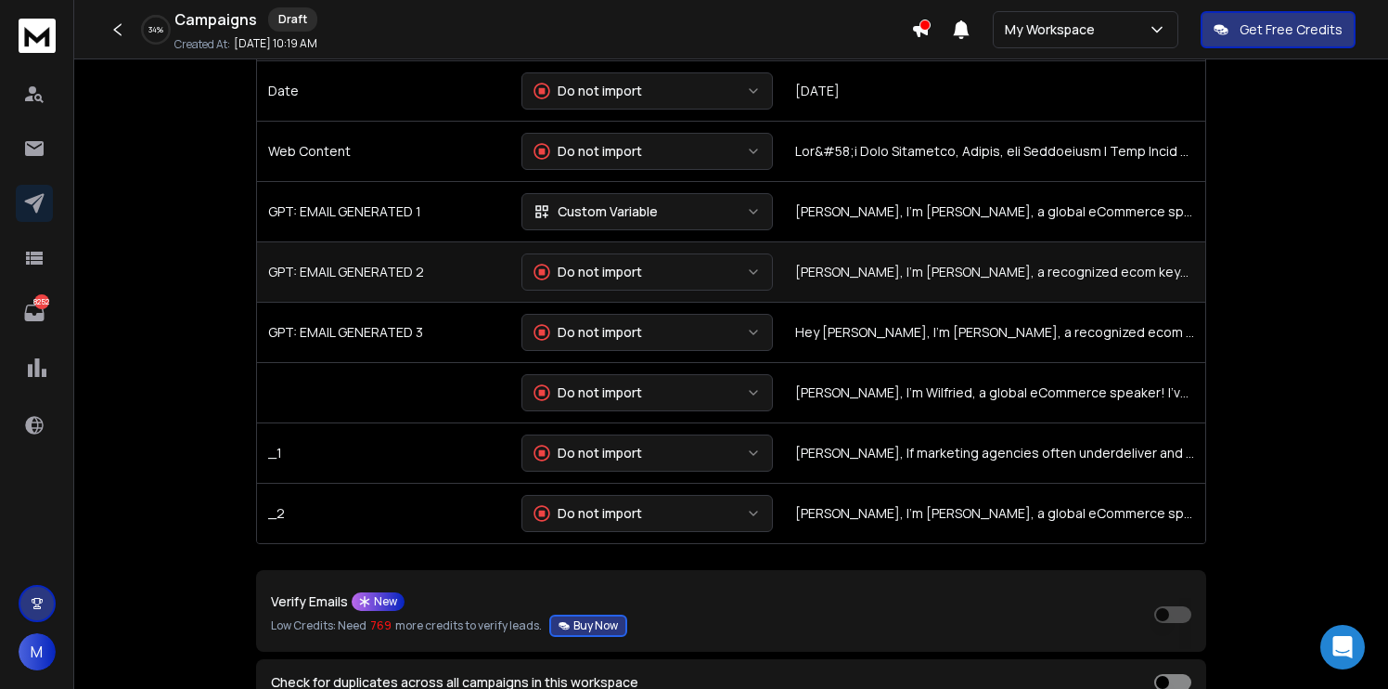
click at [545, 281] on button "Do not import" at bounding box center [647, 271] width 251 height 37
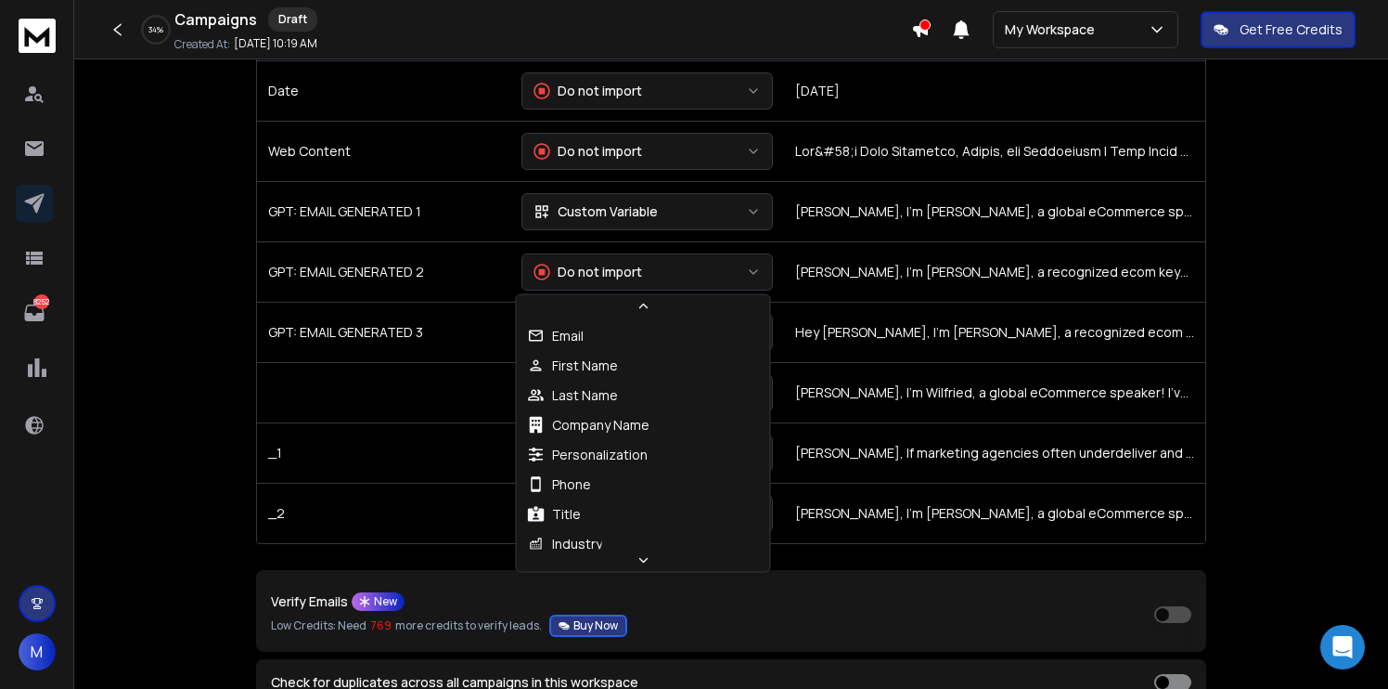
scroll to position [187, 0]
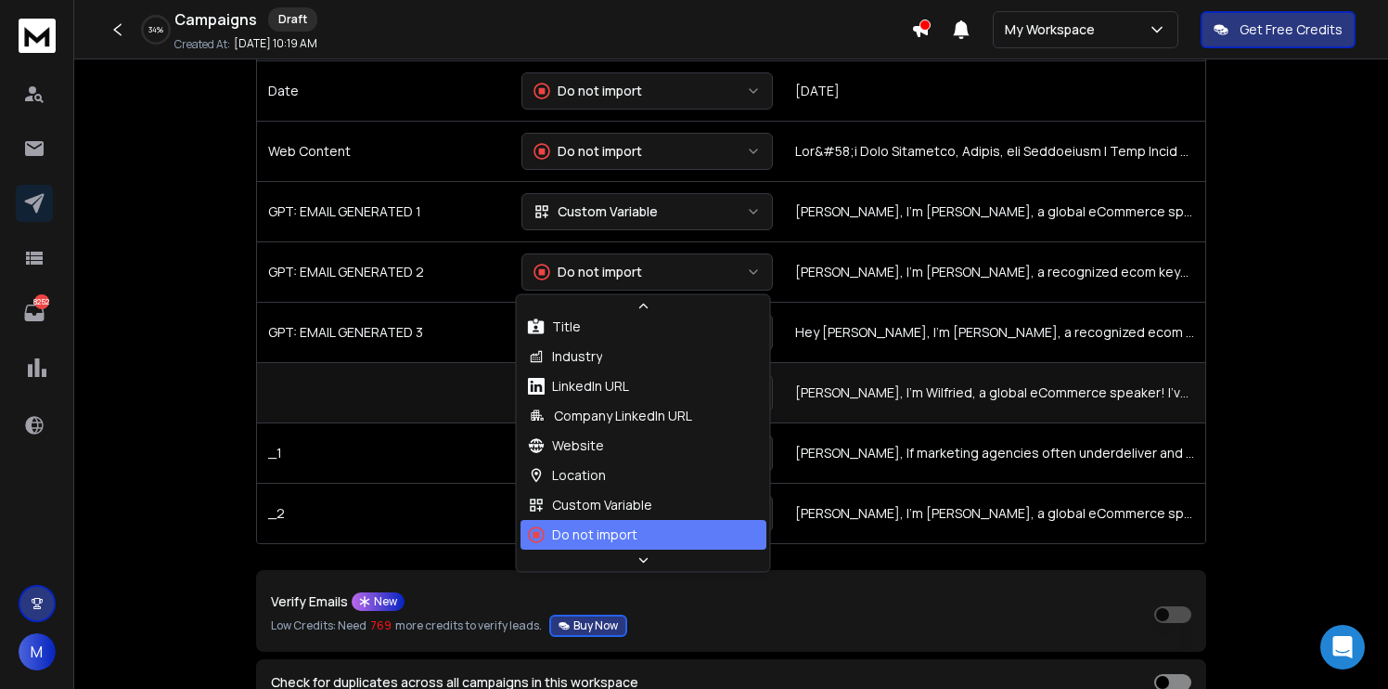
click at [347, 365] on td at bounding box center [383, 392] width 253 height 60
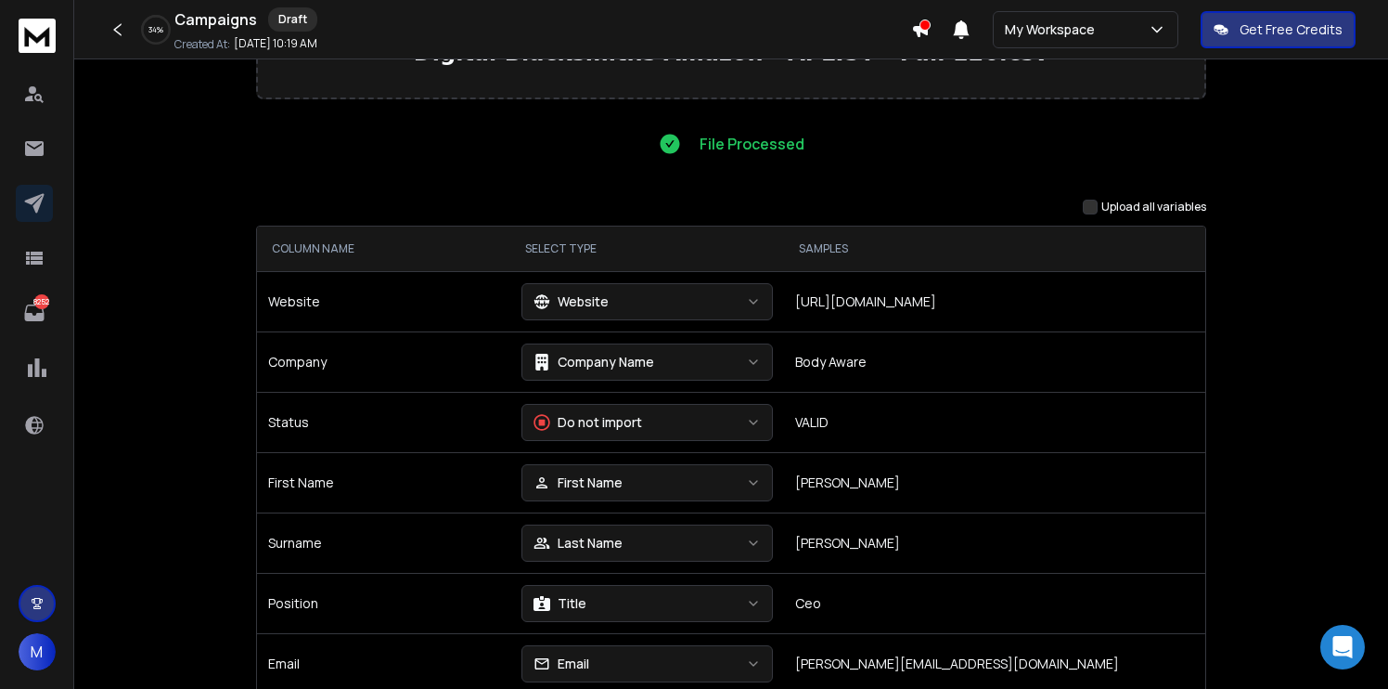
scroll to position [0, 0]
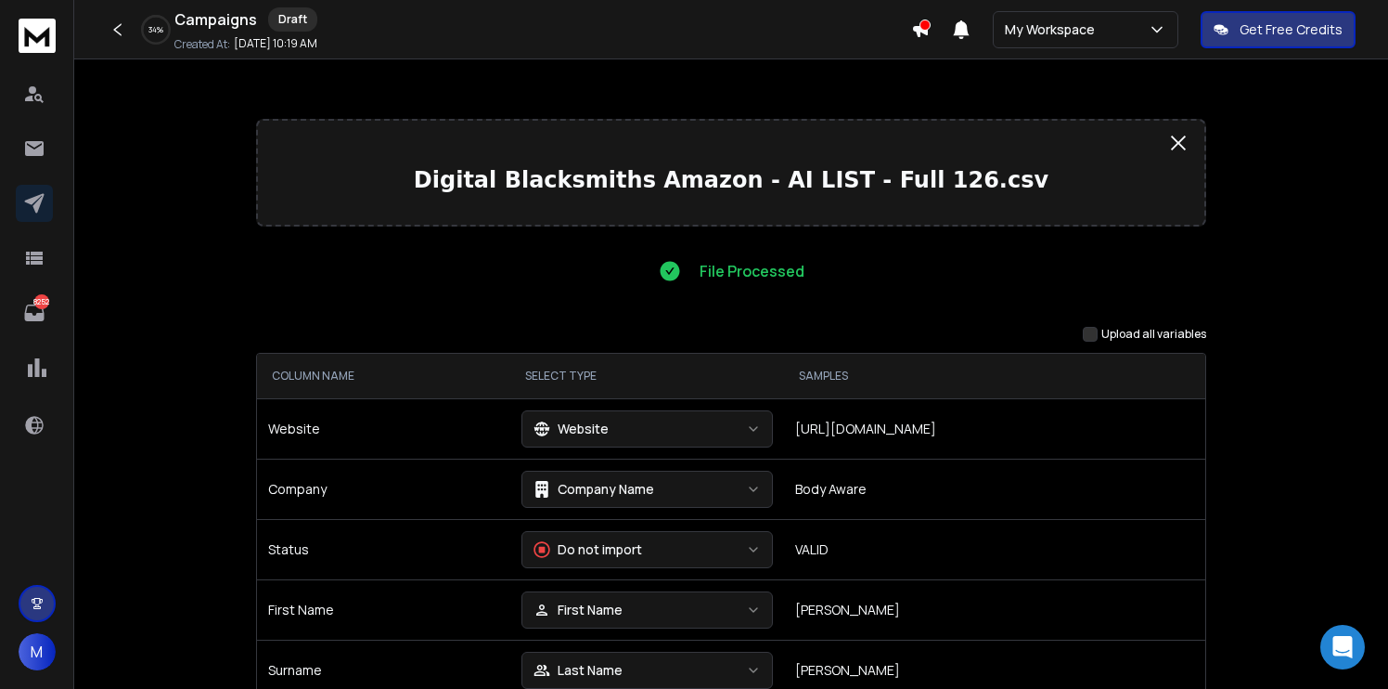
click at [1169, 146] on icon at bounding box center [1178, 143] width 22 height 22
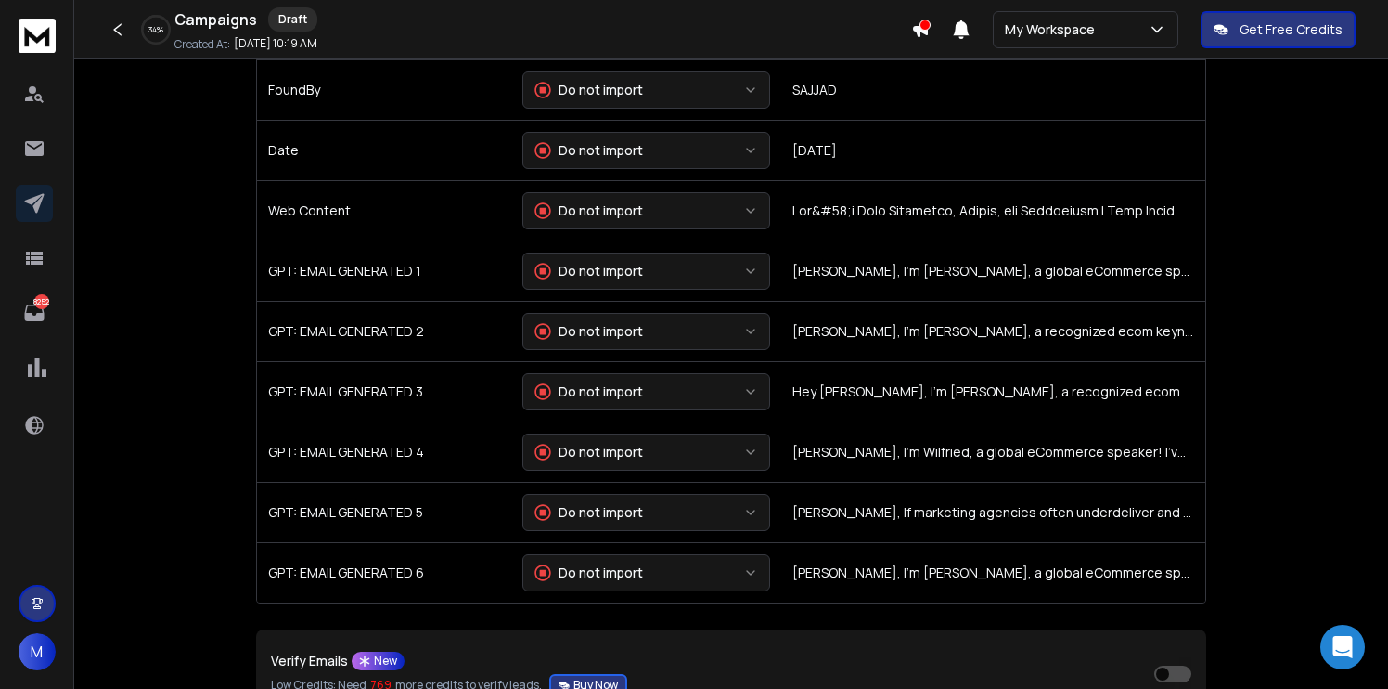
scroll to position [836, 0]
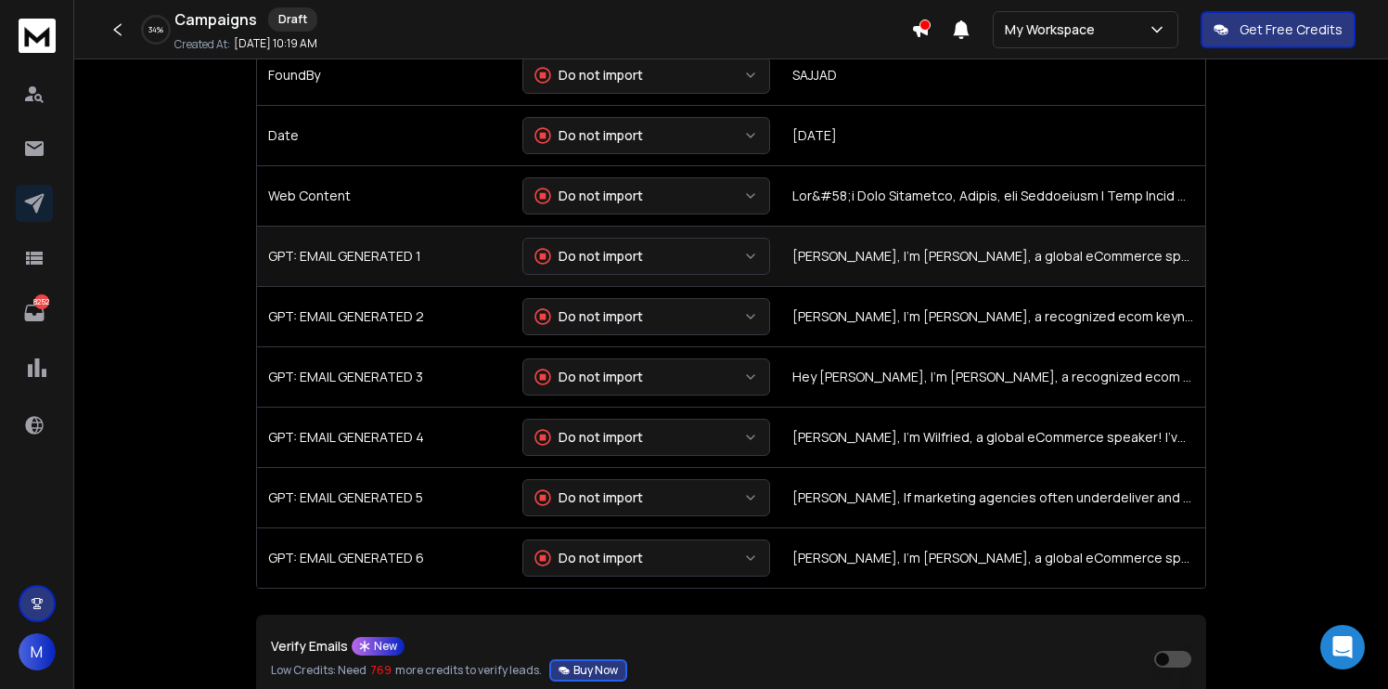
click at [639, 257] on button "Do not import" at bounding box center [646, 256] width 248 height 37
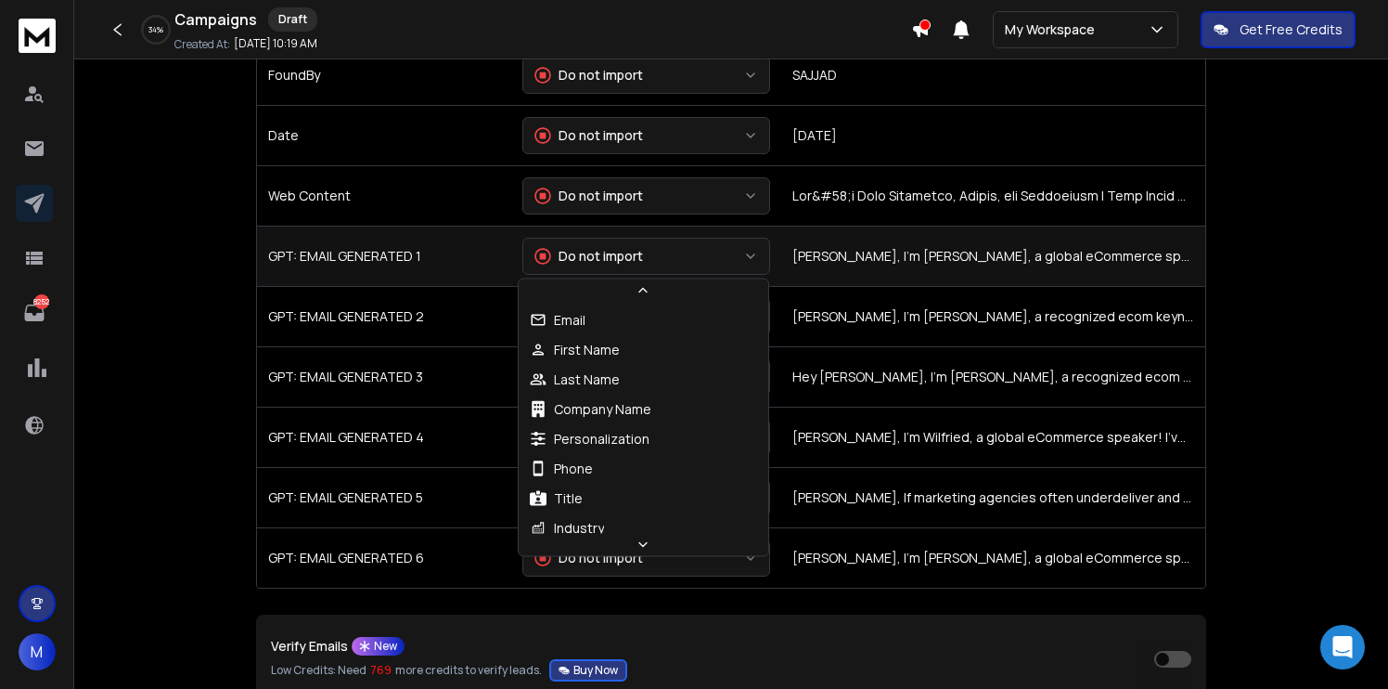
scroll to position [187, 0]
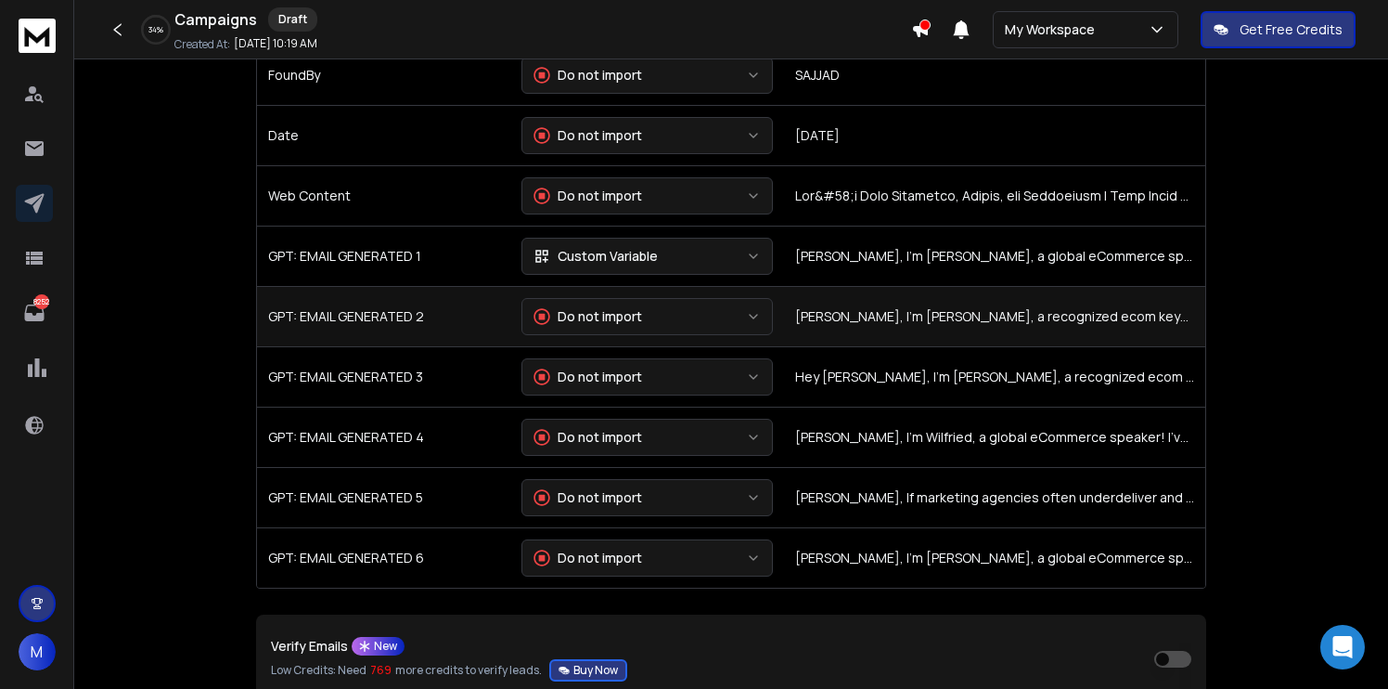
click at [634, 326] on button "Do not import" at bounding box center [647, 316] width 251 height 37
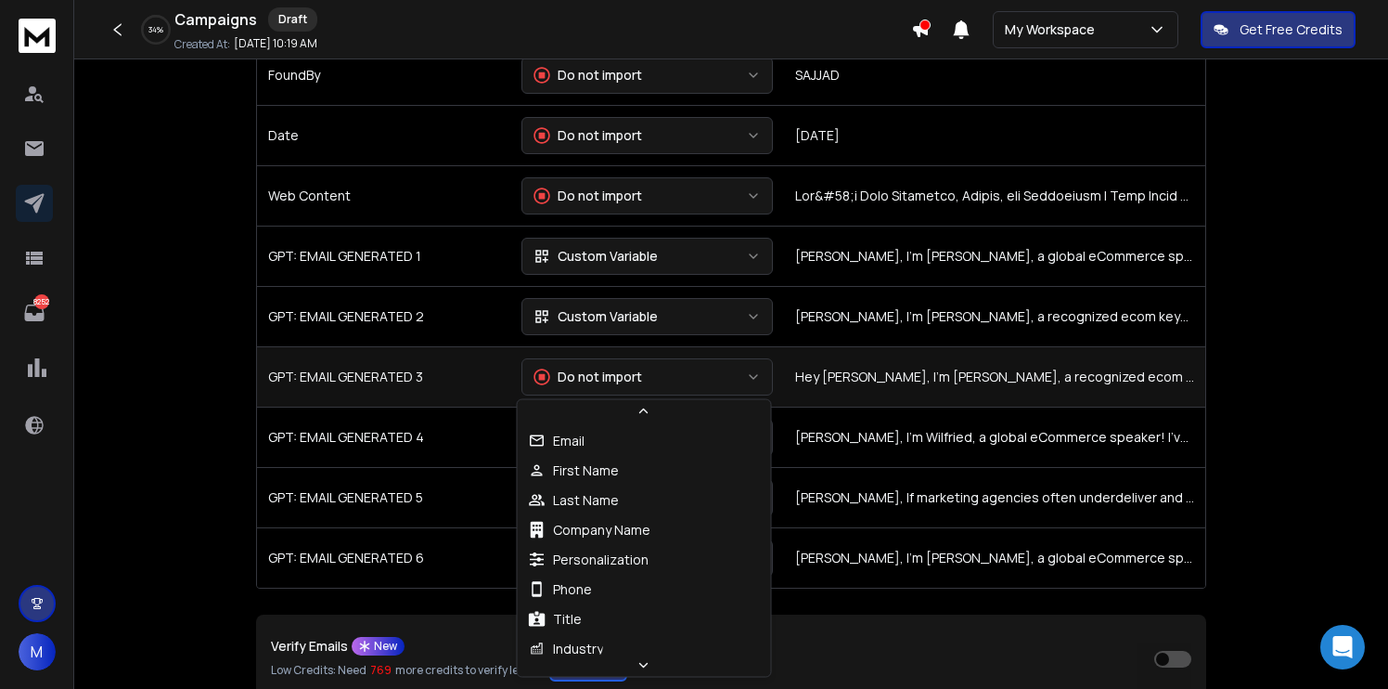
click at [573, 373] on div "Do not import" at bounding box center [588, 376] width 109 height 19
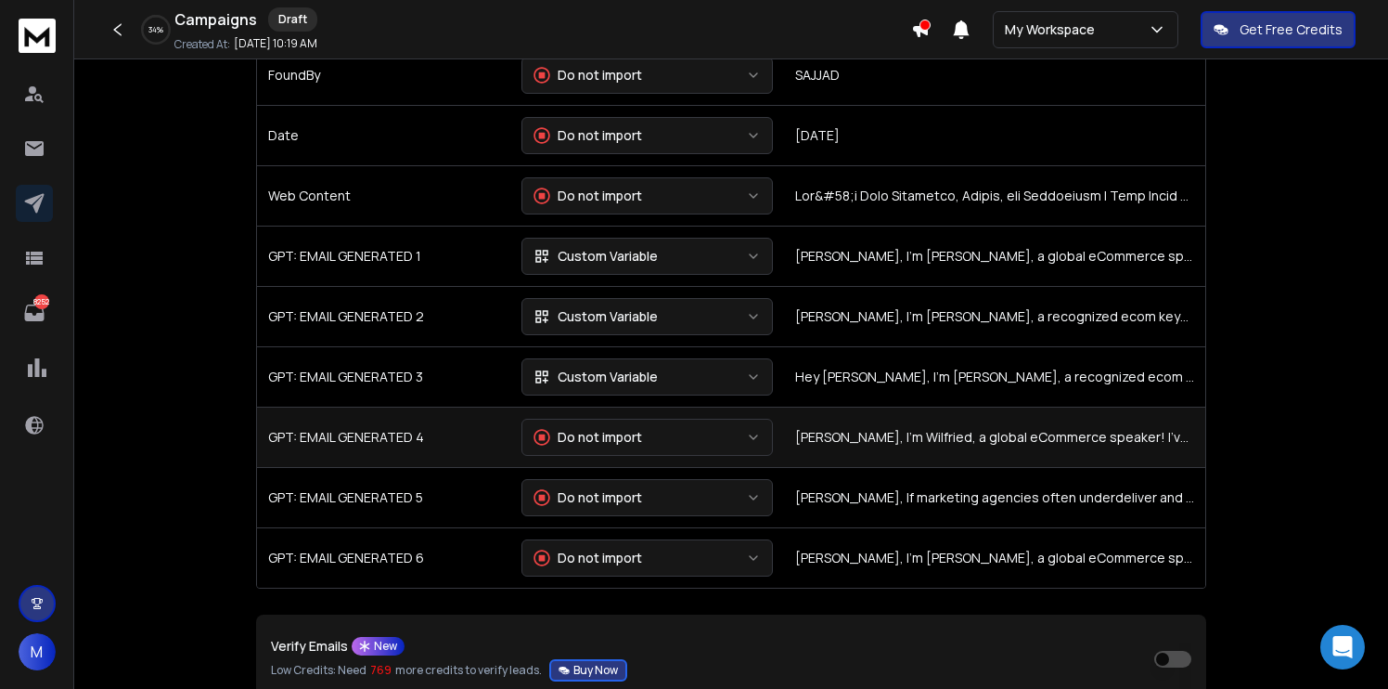
click at [612, 420] on button "Do not import" at bounding box center [647, 437] width 251 height 37
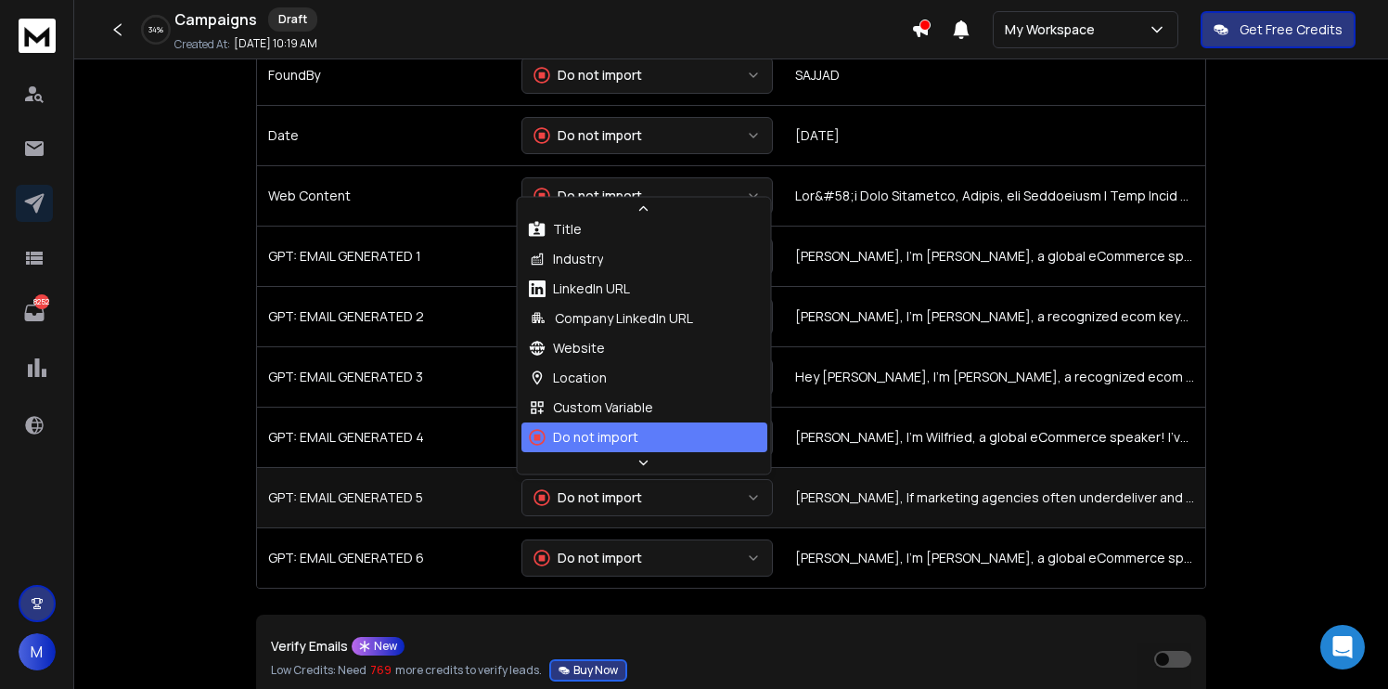
click at [622, 498] on div "Do not import" at bounding box center [588, 497] width 109 height 19
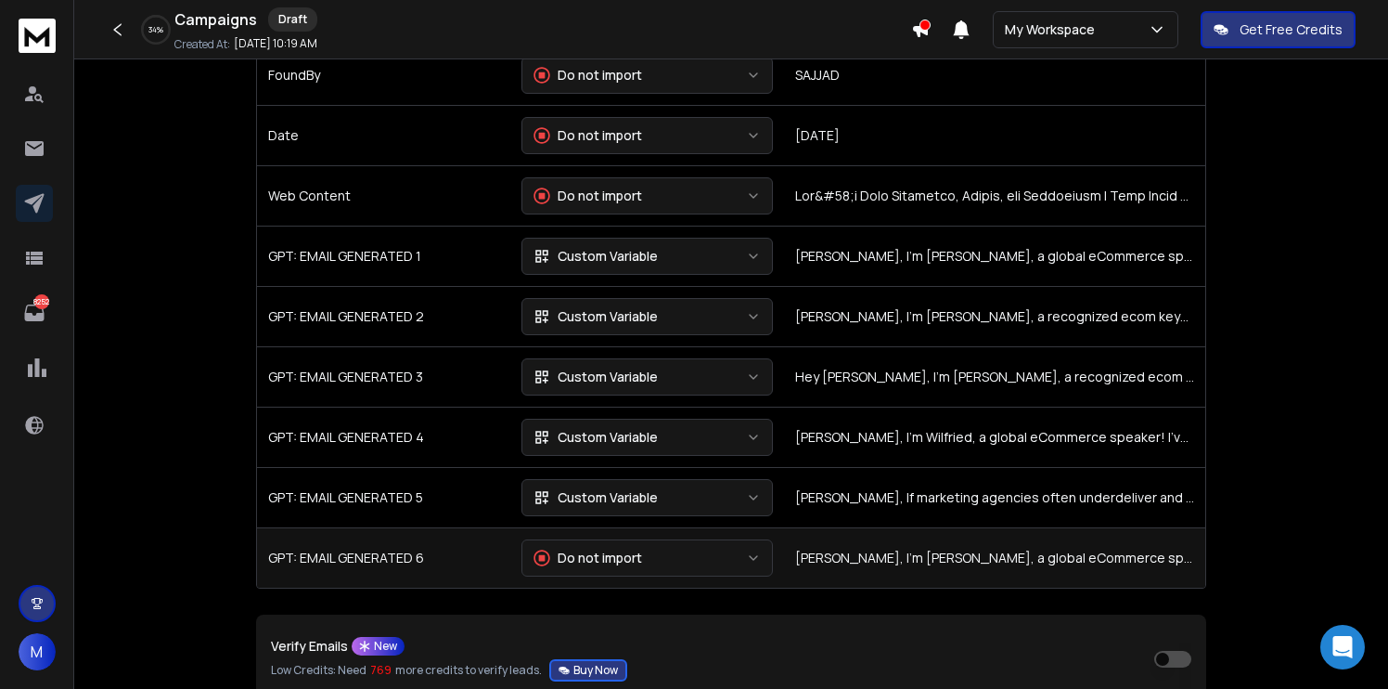
click at [624, 555] on div "Do not import" at bounding box center [588, 557] width 109 height 19
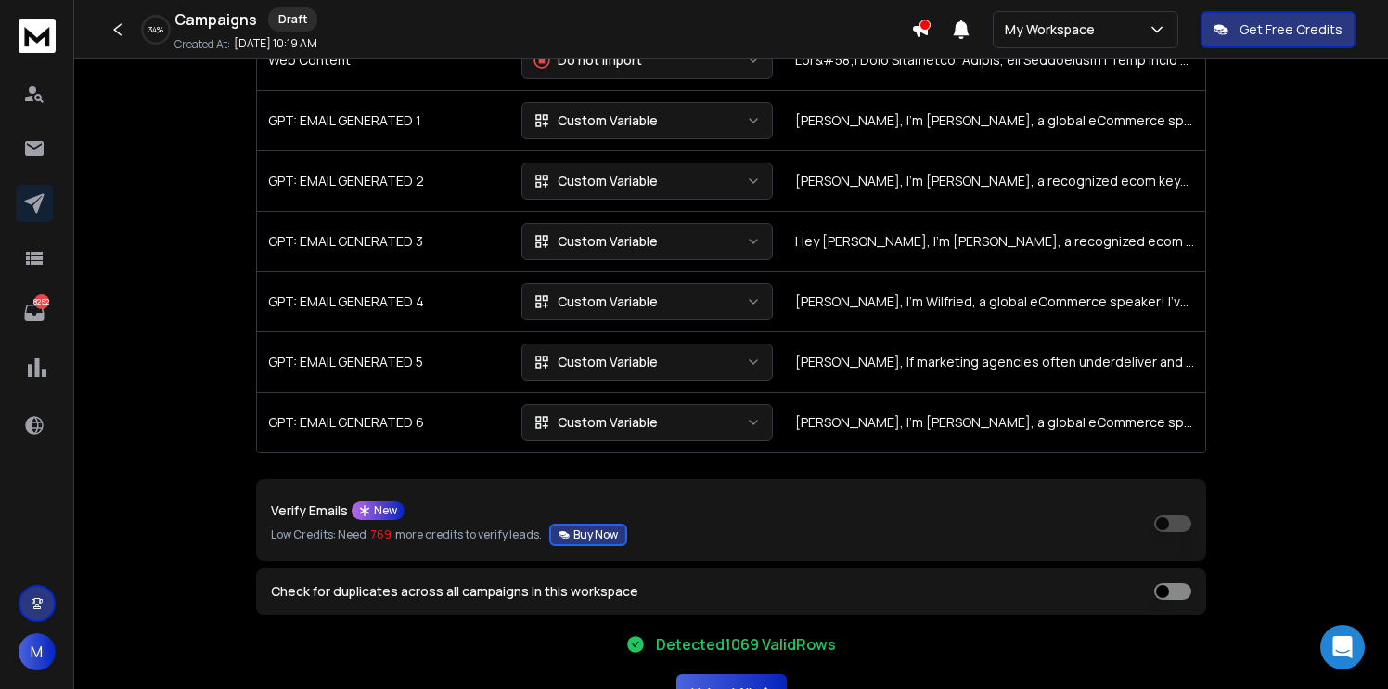
scroll to position [1023, 0]
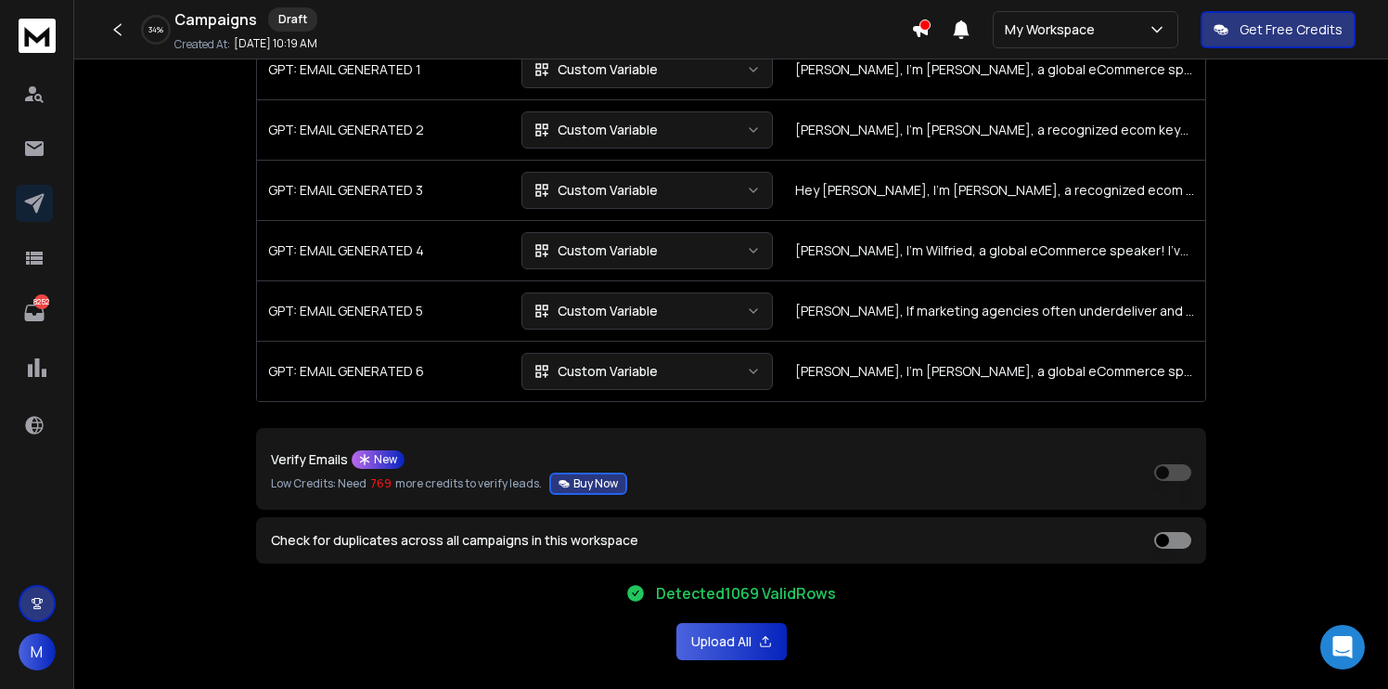
click at [706, 642] on button "Upload All" at bounding box center [732, 641] width 110 height 37
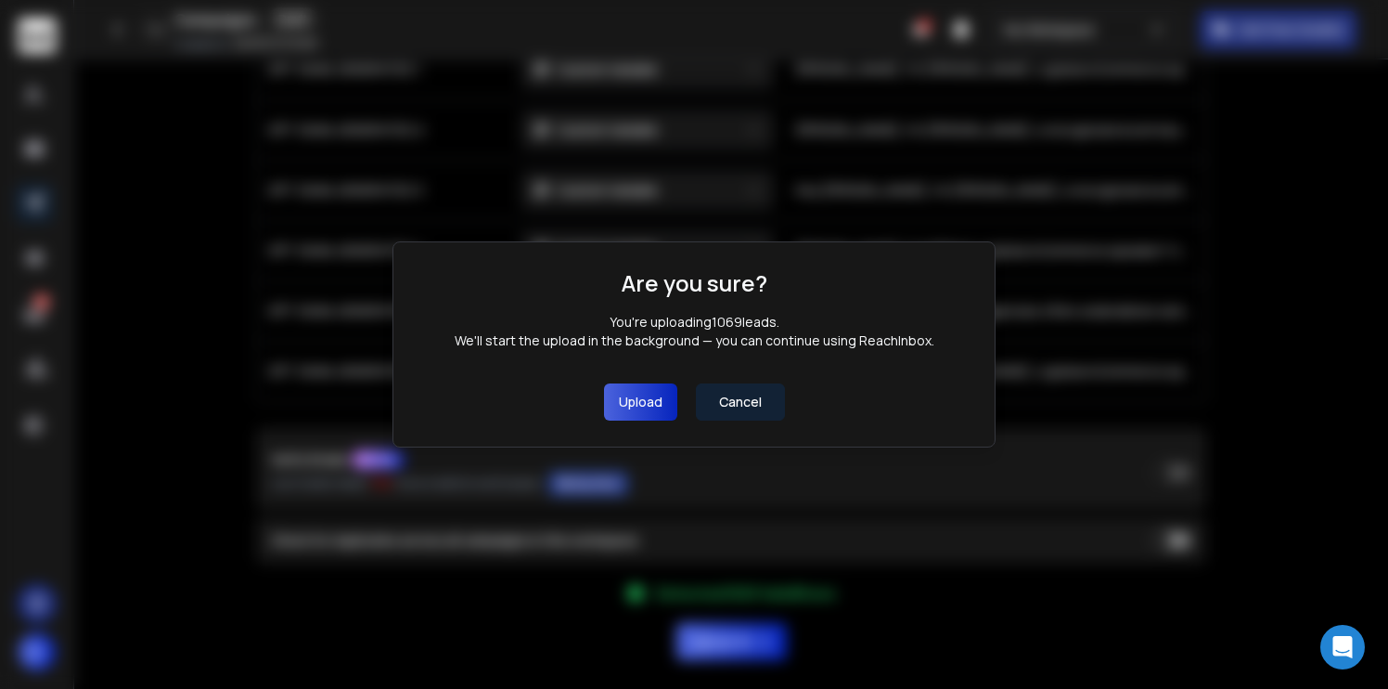
click at [657, 394] on button "Upload" at bounding box center [640, 401] width 73 height 37
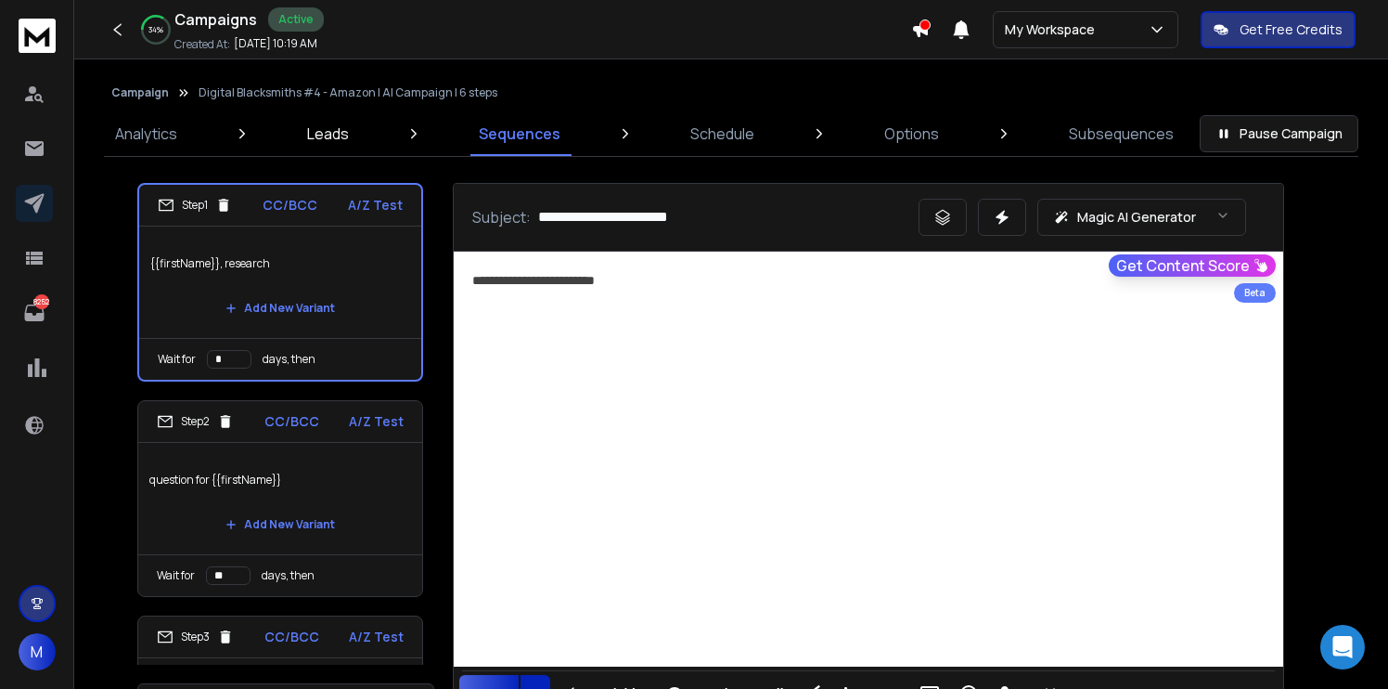
click at [335, 123] on p "Leads" at bounding box center [328, 133] width 42 height 22
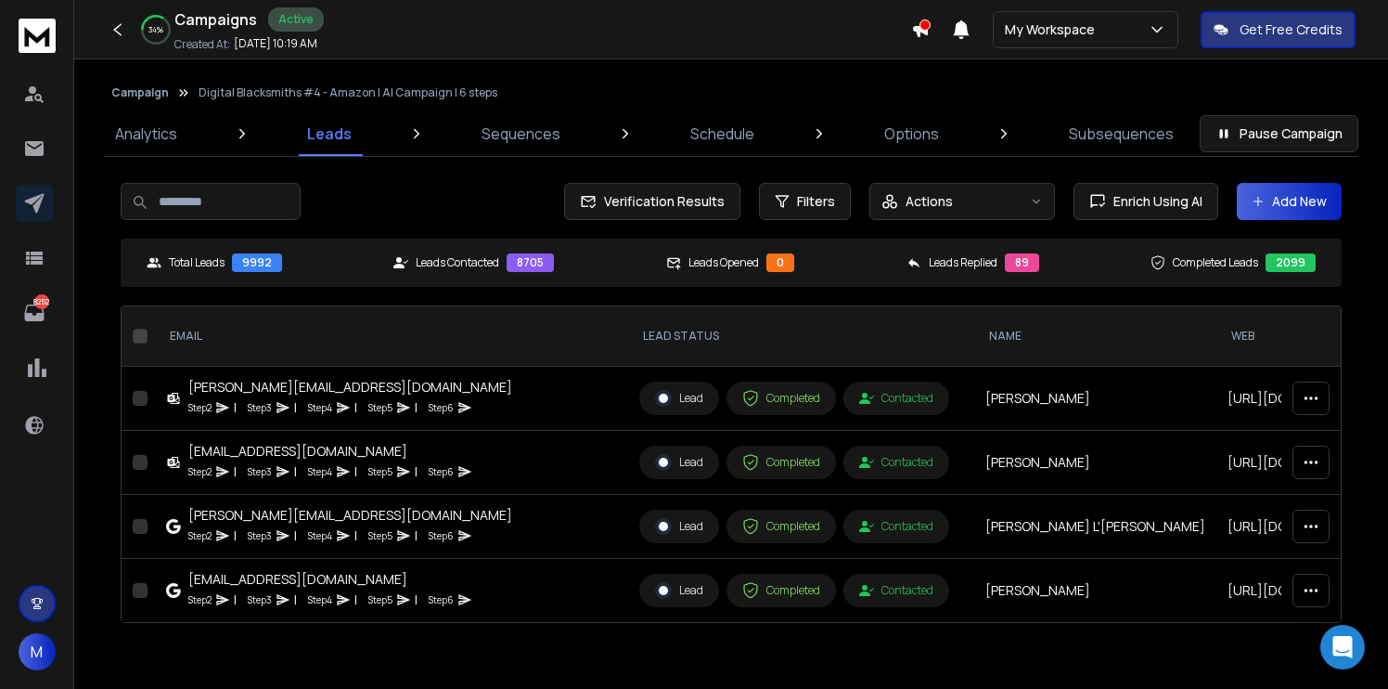
click at [514, 167] on div "Campaign Digital Blacksmiths #4 - Amazon | AI Campaign | 6 steps Analytics Lead…" at bounding box center [731, 345] width 1255 height 534
click at [36, 207] on icon at bounding box center [33, 202] width 19 height 19
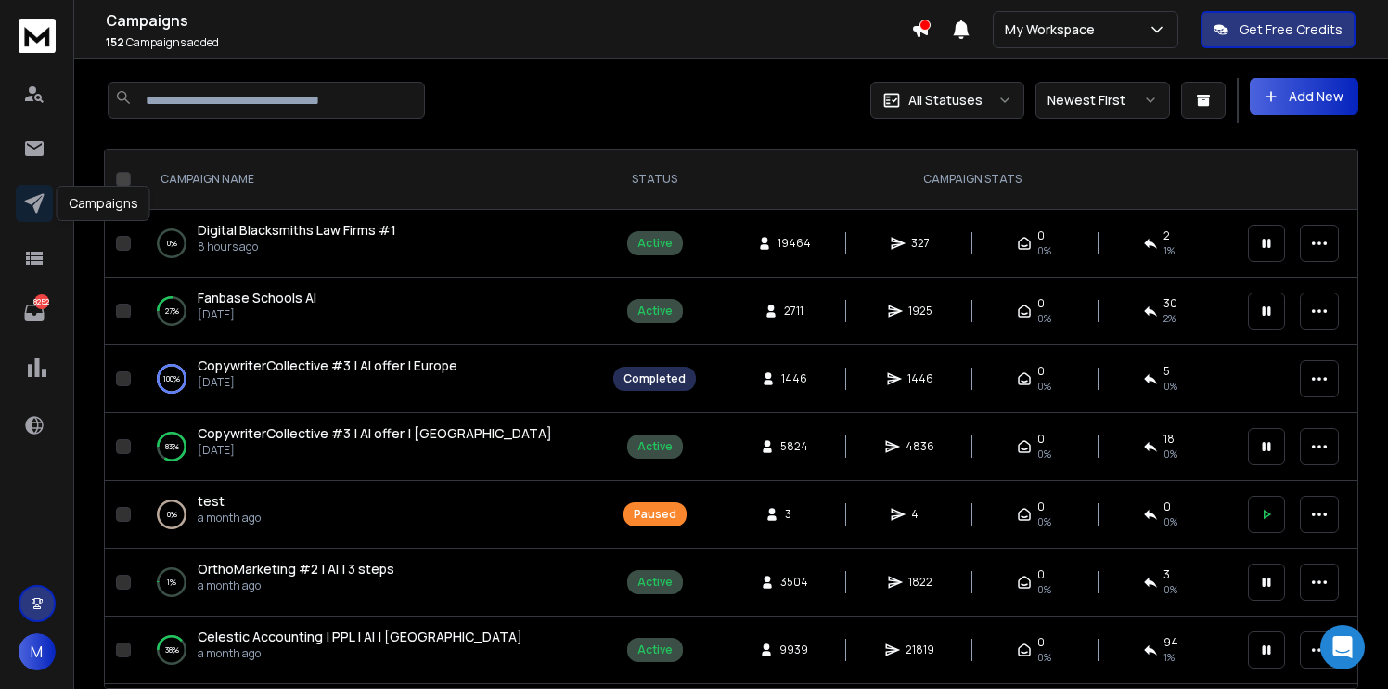
click at [653, 84] on div at bounding box center [417, 100] width 627 height 45
click at [344, 216] on td "0 % Digital Blacksmiths Law Firms #1 8 hours ago" at bounding box center [370, 244] width 464 height 68
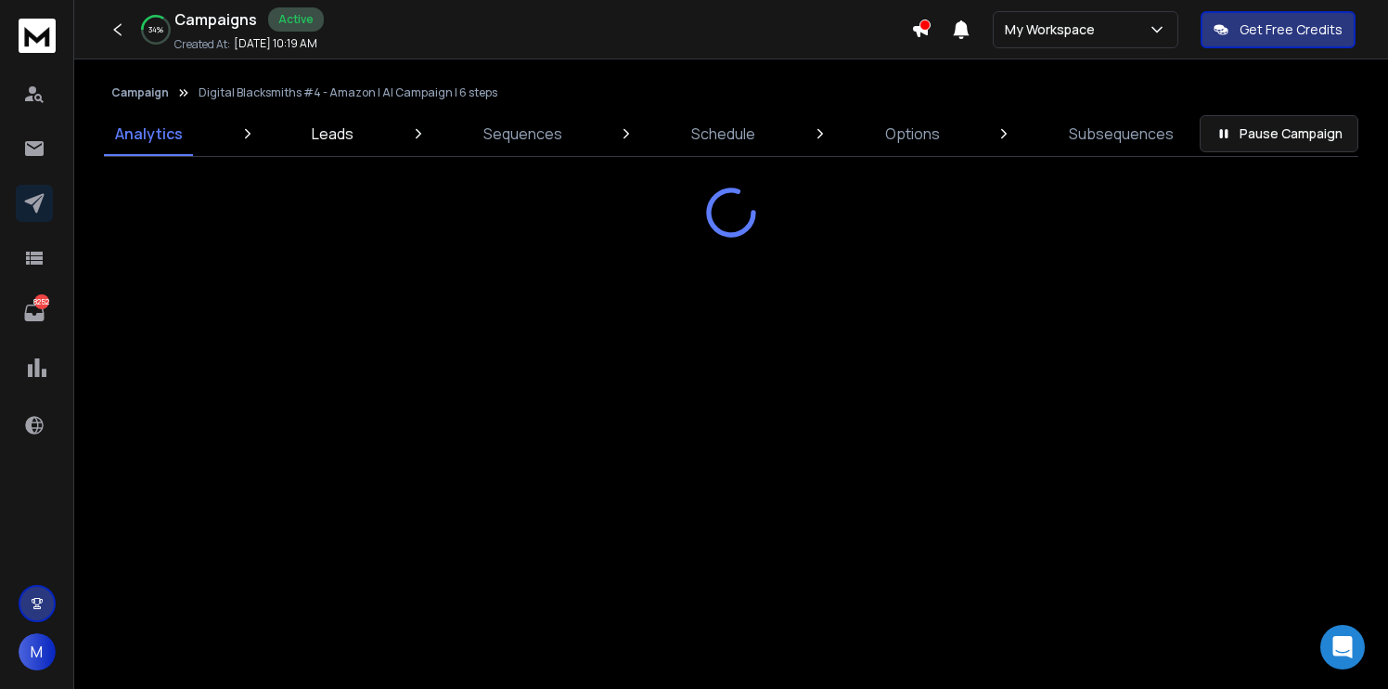
click at [340, 143] on p "Leads" at bounding box center [333, 133] width 42 height 22
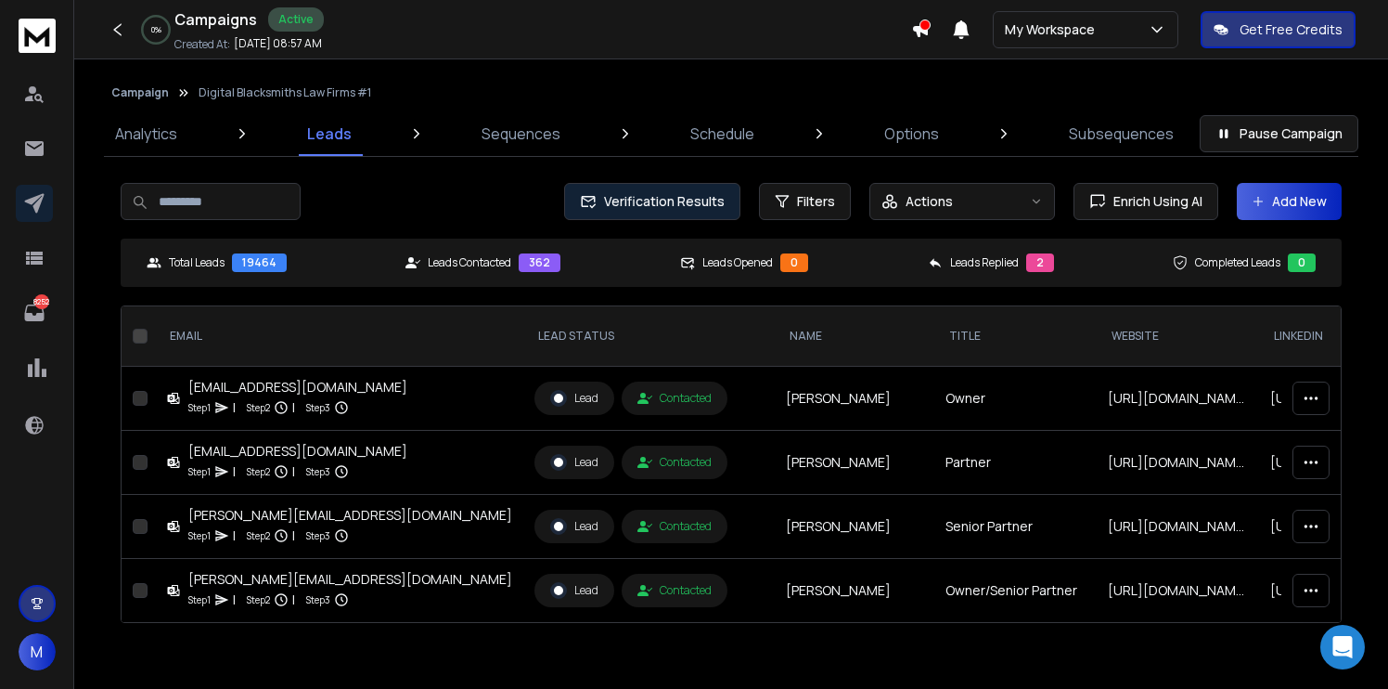
click at [673, 200] on span "Verification Results" at bounding box center [661, 201] width 128 height 19
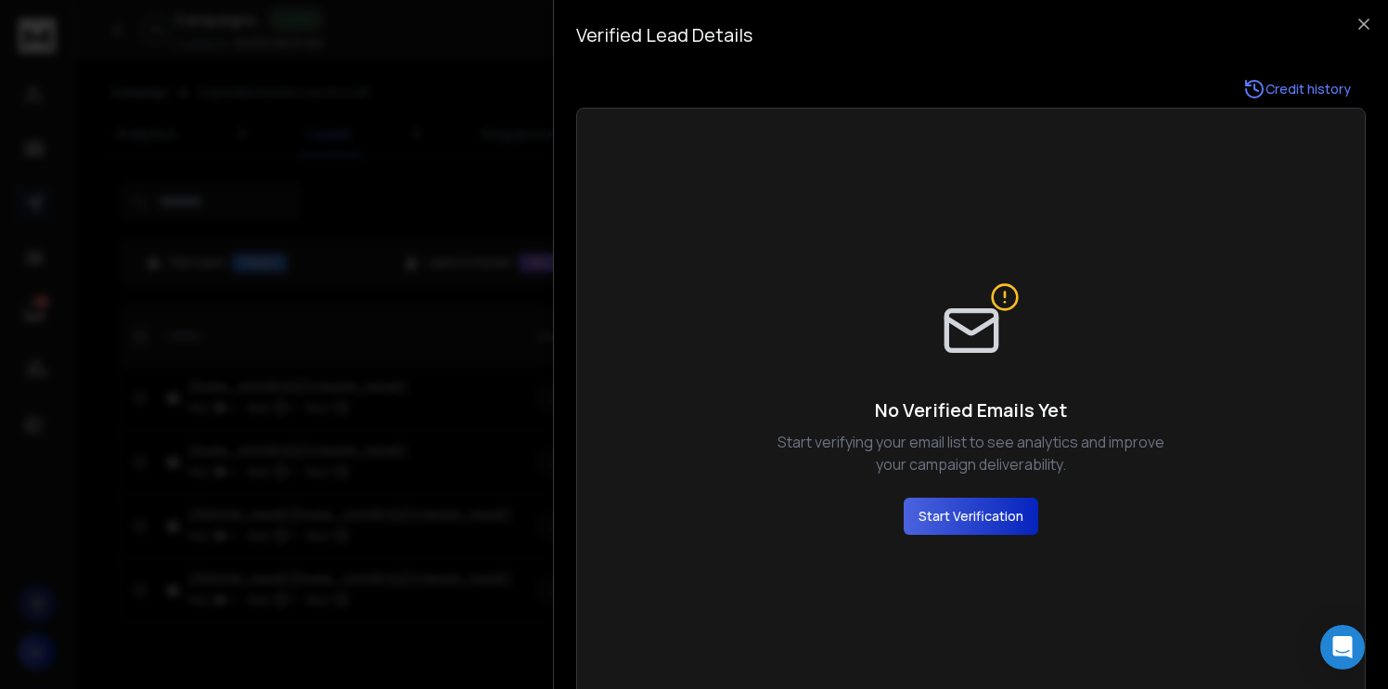
click at [463, 209] on div at bounding box center [694, 344] width 1388 height 689
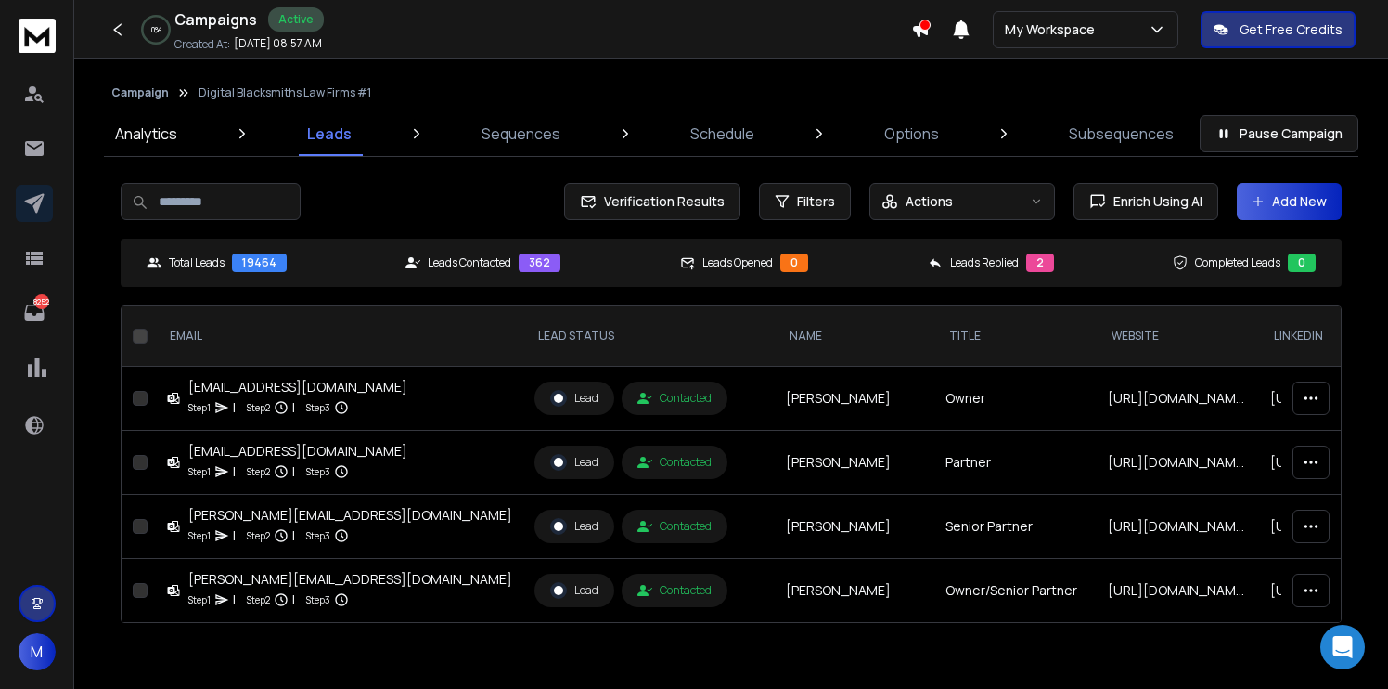
click at [165, 134] on p "Analytics" at bounding box center [146, 133] width 62 height 22
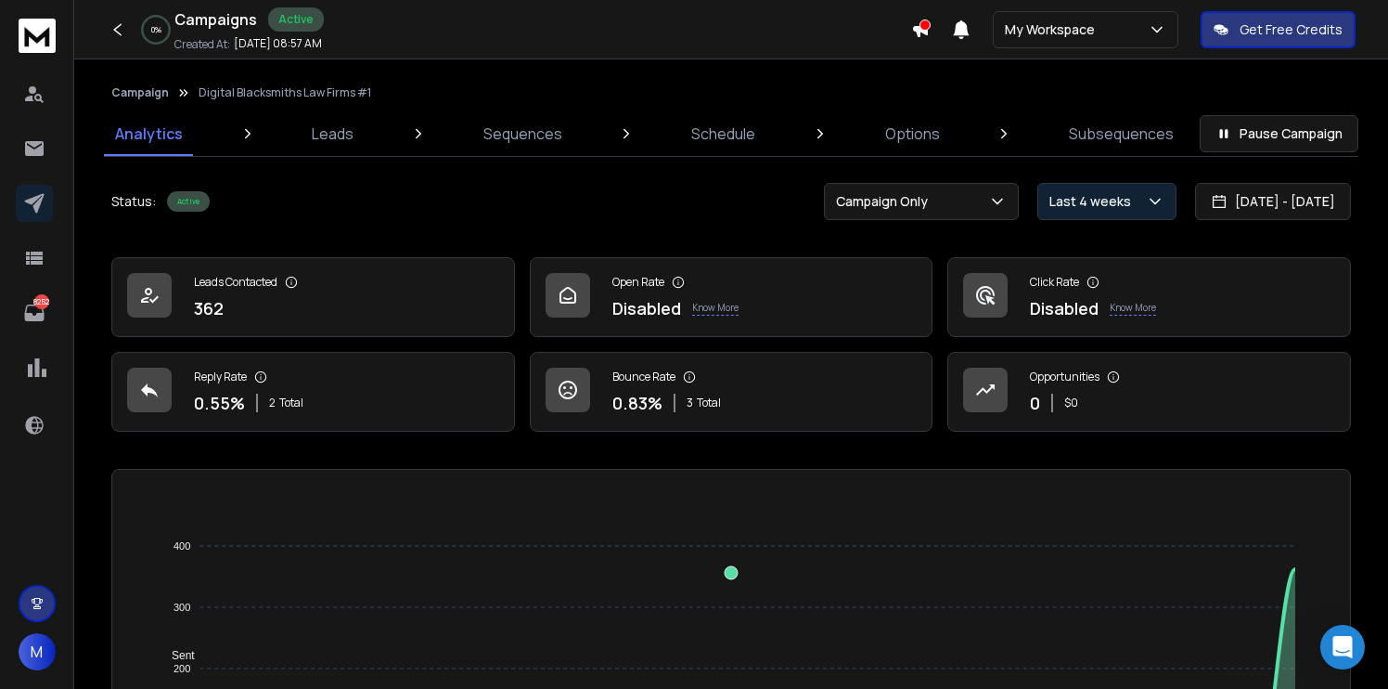
click at [1050, 205] on p "Last 4 weeks" at bounding box center [1094, 201] width 89 height 19
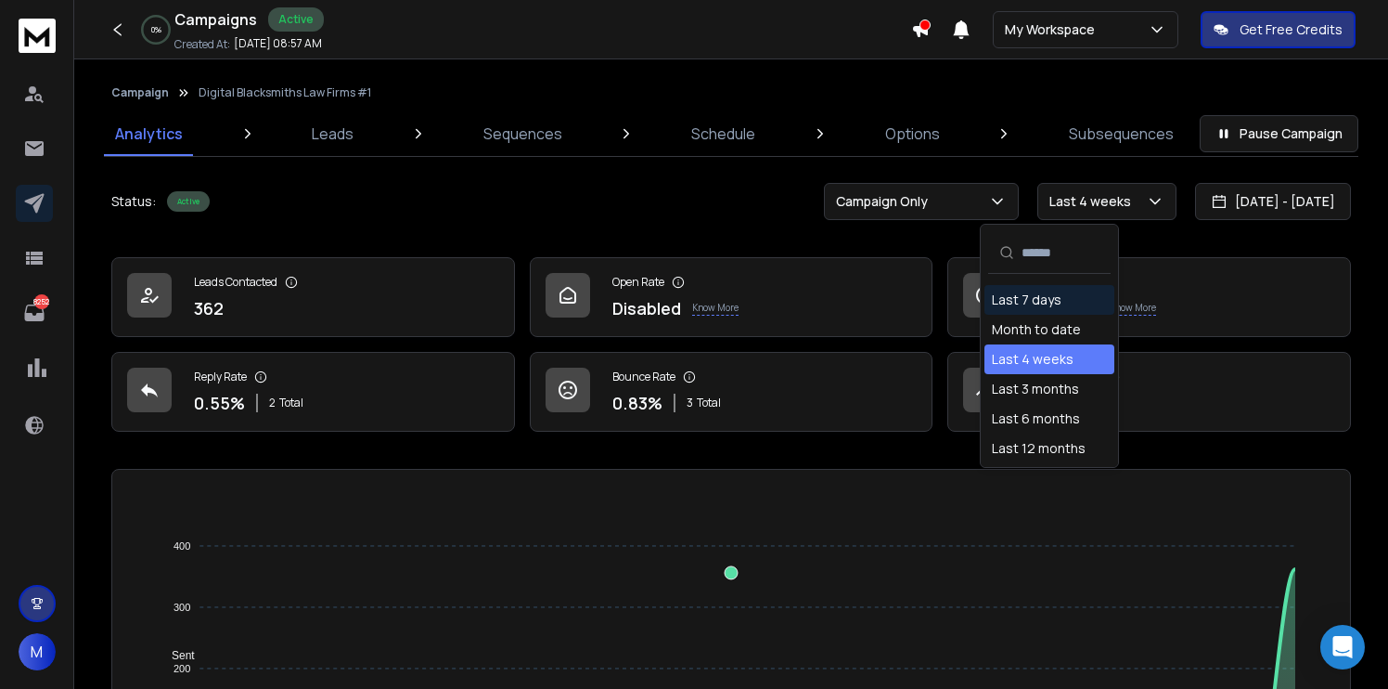
click at [1023, 304] on div "Last 7 days" at bounding box center [1027, 299] width 70 height 19
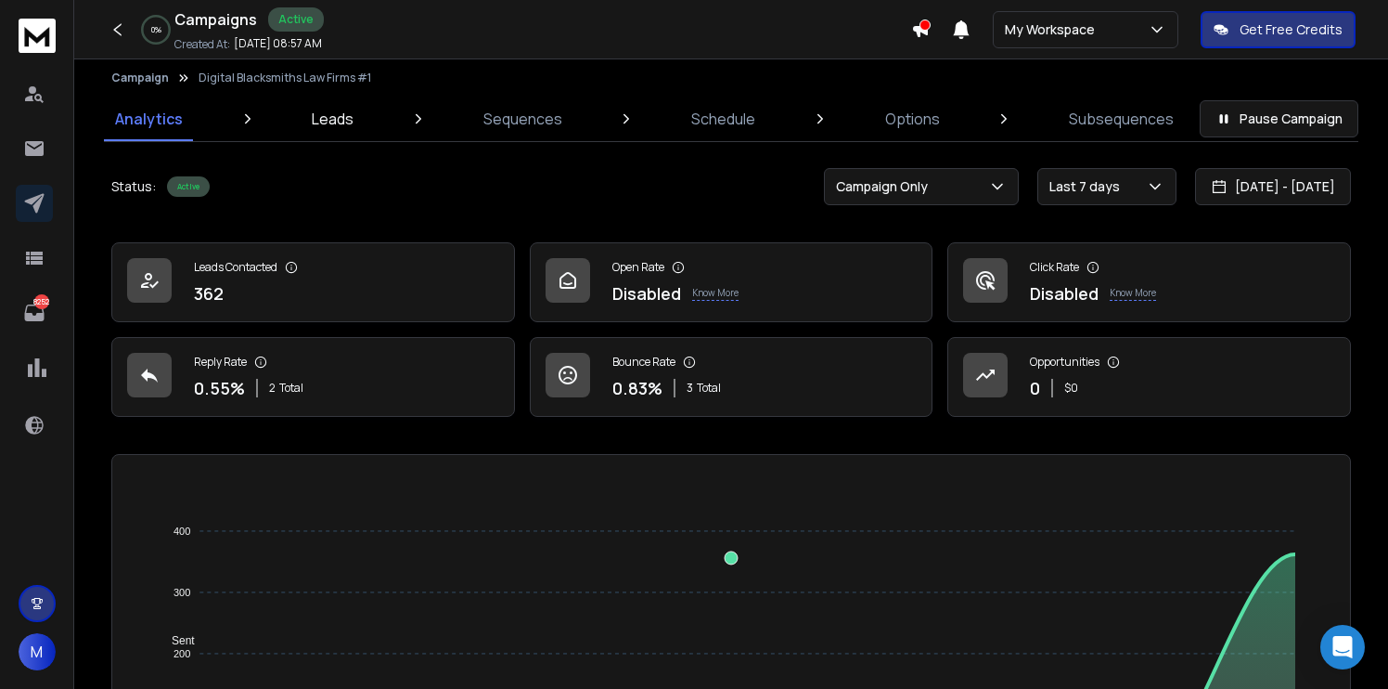
scroll to position [14, 0]
click at [921, 130] on p "Options" at bounding box center [912, 120] width 55 height 22
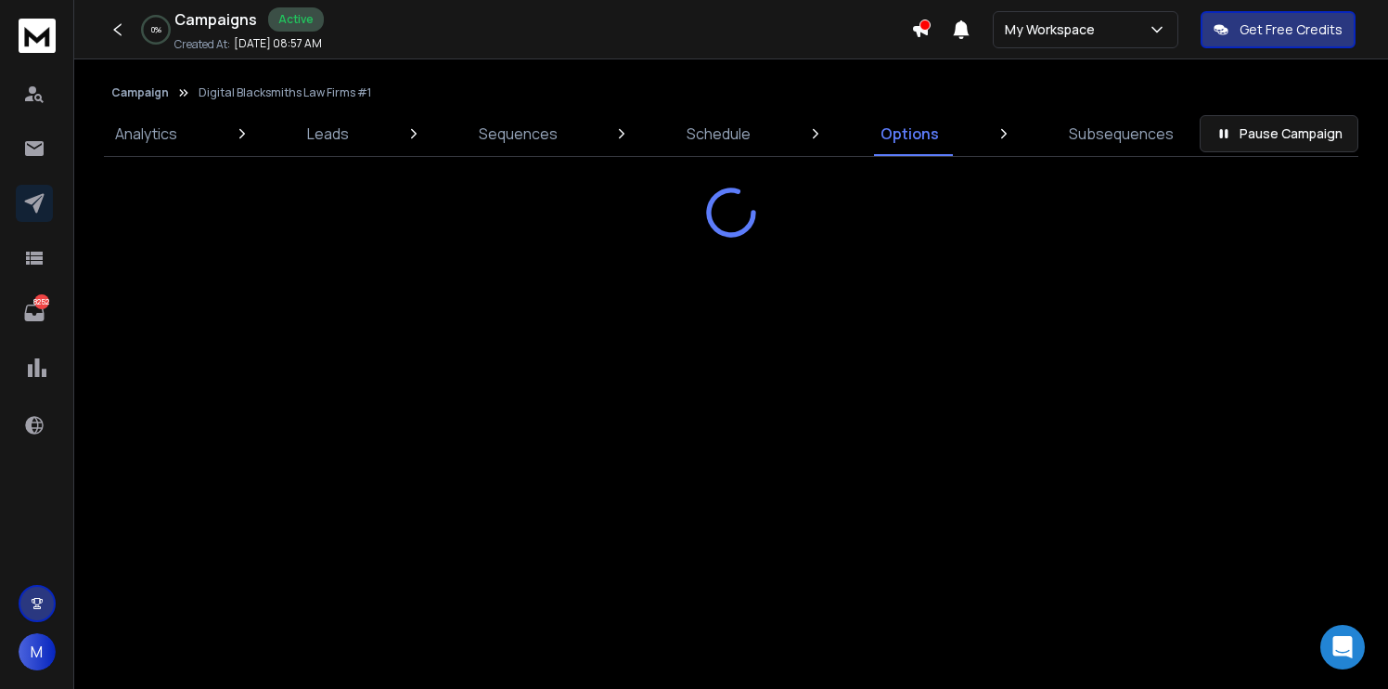
select select "*"
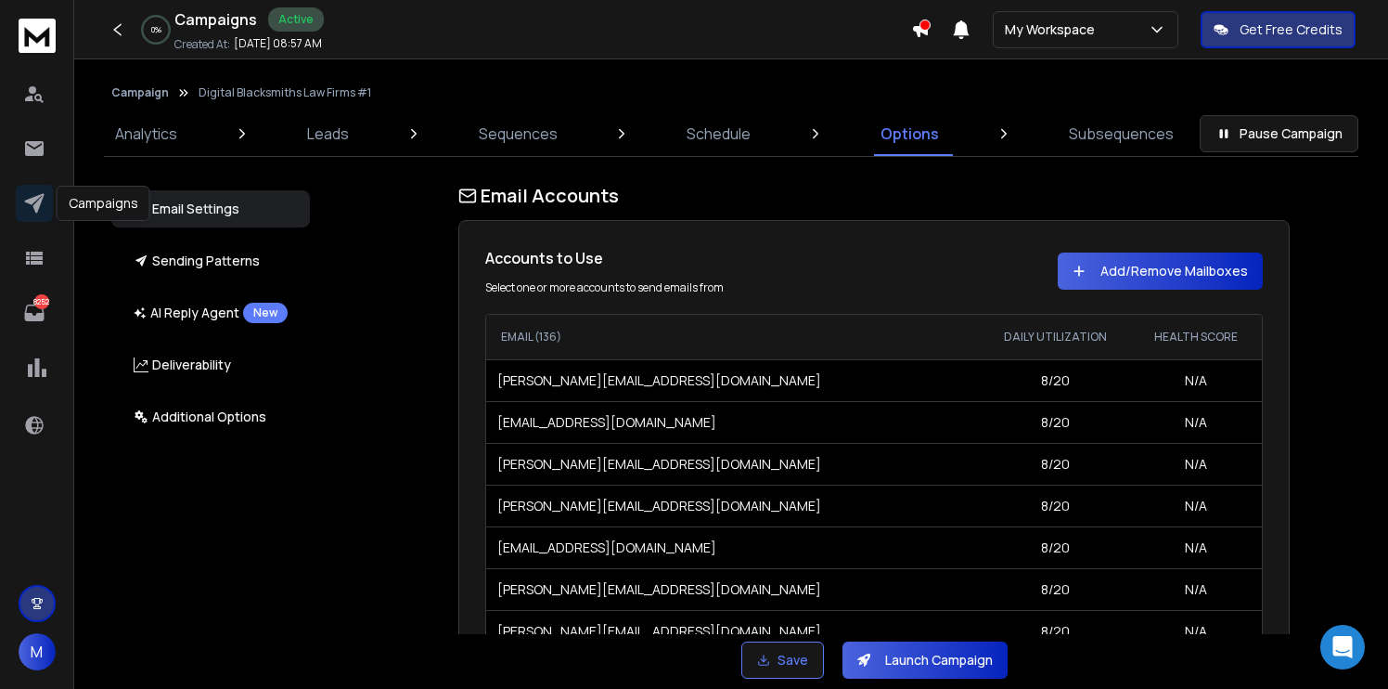
click at [35, 192] on icon at bounding box center [34, 203] width 22 height 22
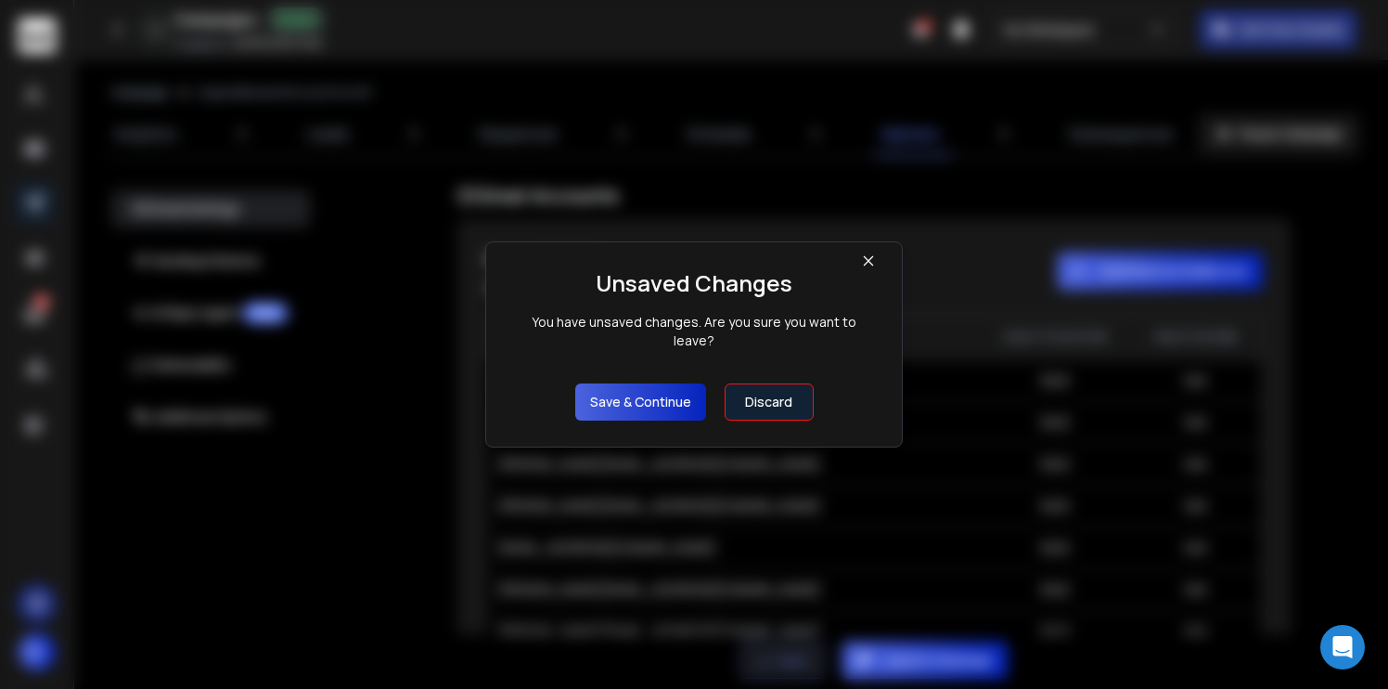
click at [741, 393] on button "Discard" at bounding box center [769, 401] width 89 height 37
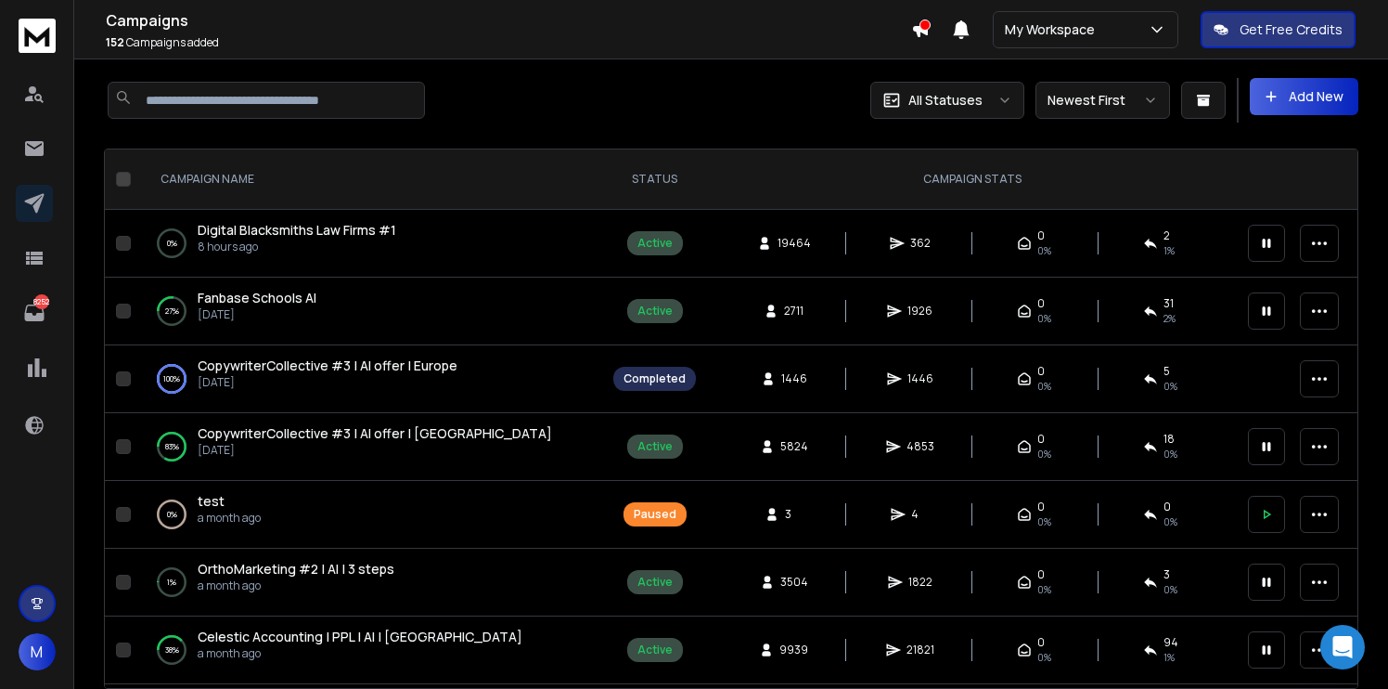
click at [354, 105] on input at bounding box center [266, 100] width 317 height 37
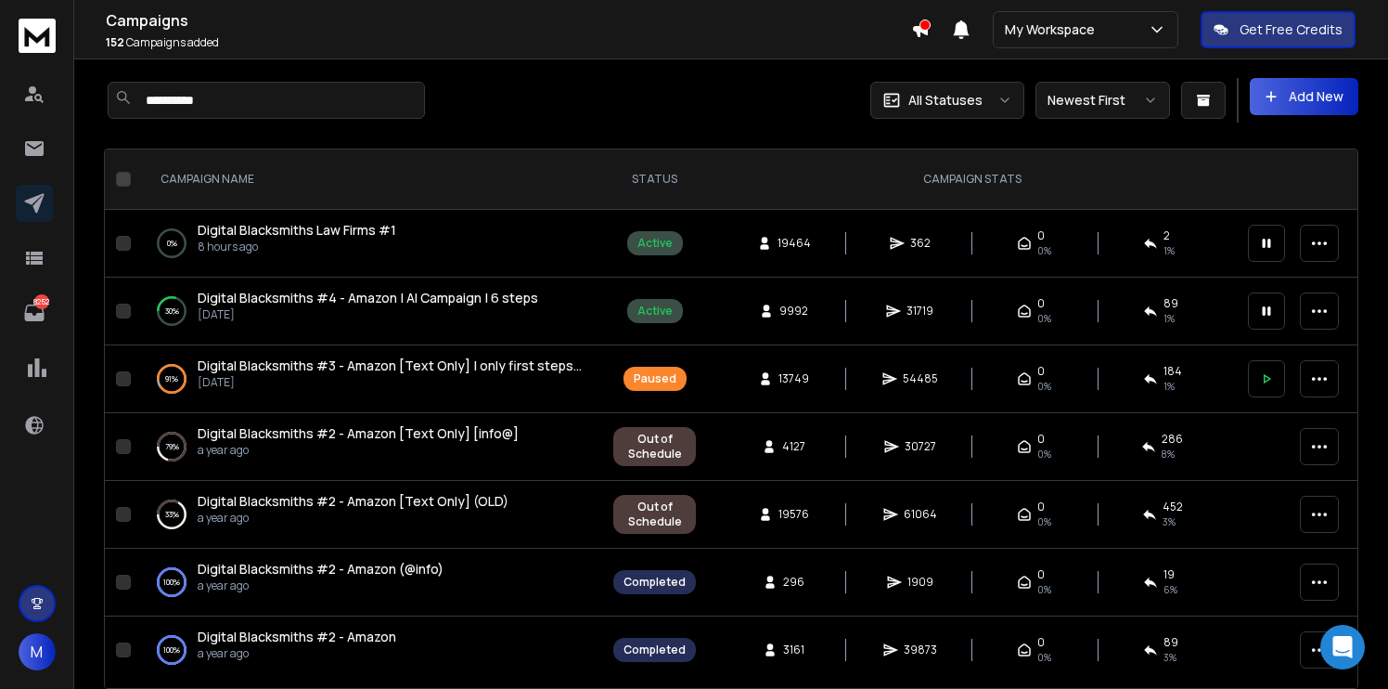
type input "**********"
click at [367, 298] on span "Digital Blacksmiths #4 - Amazon | AI Campaign | 6 steps" at bounding box center [368, 298] width 341 height 18
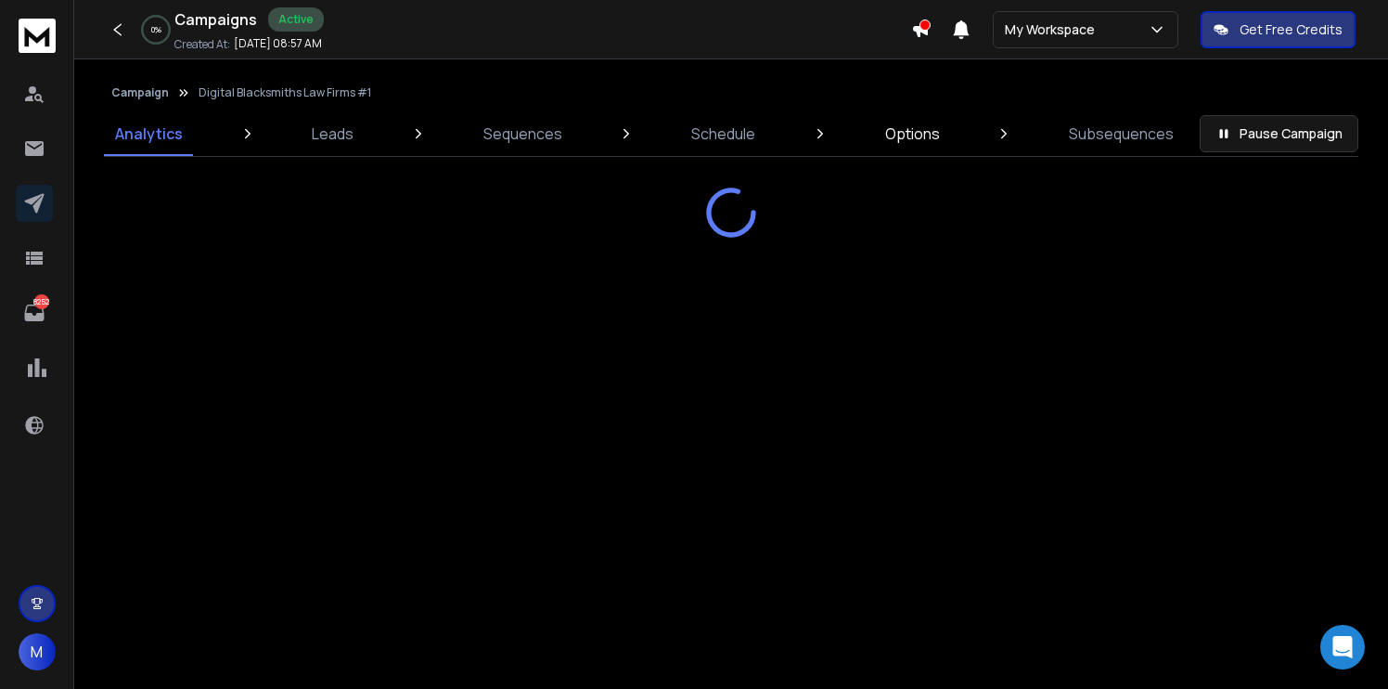
click at [889, 129] on p "Options" at bounding box center [912, 133] width 55 height 22
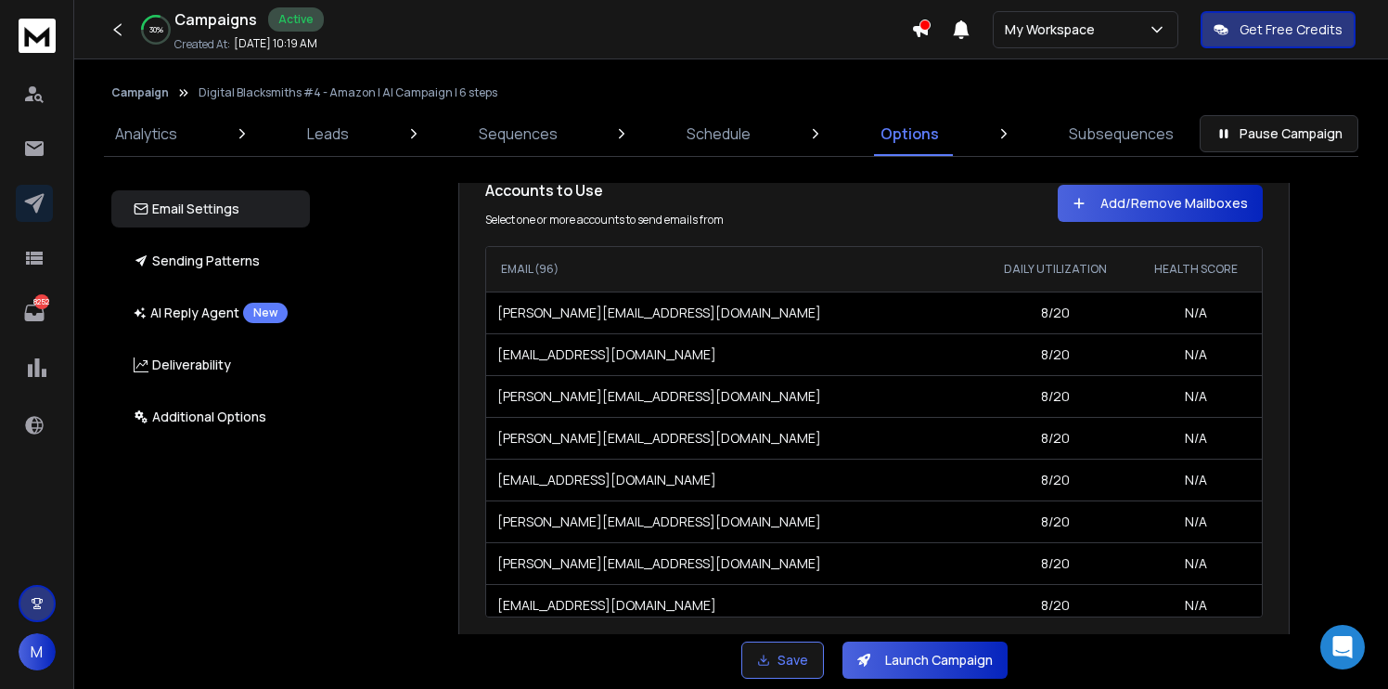
scroll to position [67, 0]
click at [1214, 206] on button "Add/Remove Mailboxes" at bounding box center [1160, 204] width 205 height 37
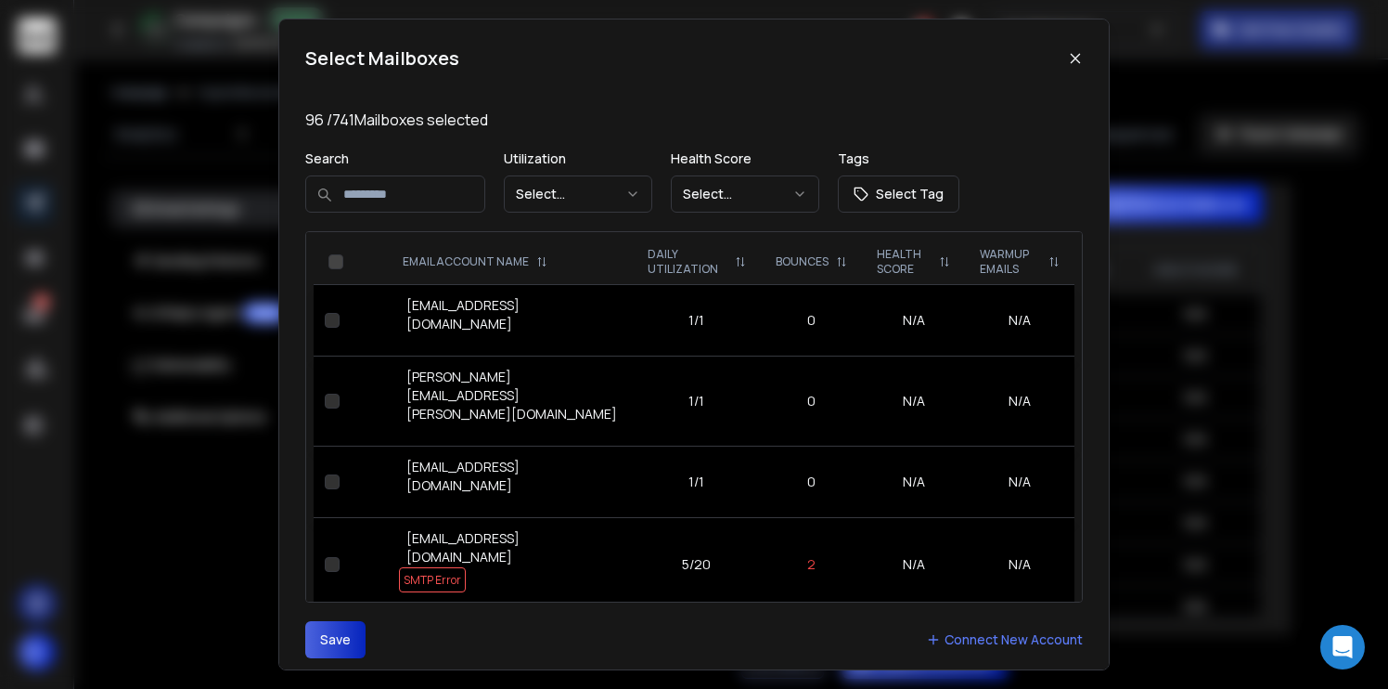
click at [372, 193] on input at bounding box center [395, 193] width 180 height 37
type input "**********"
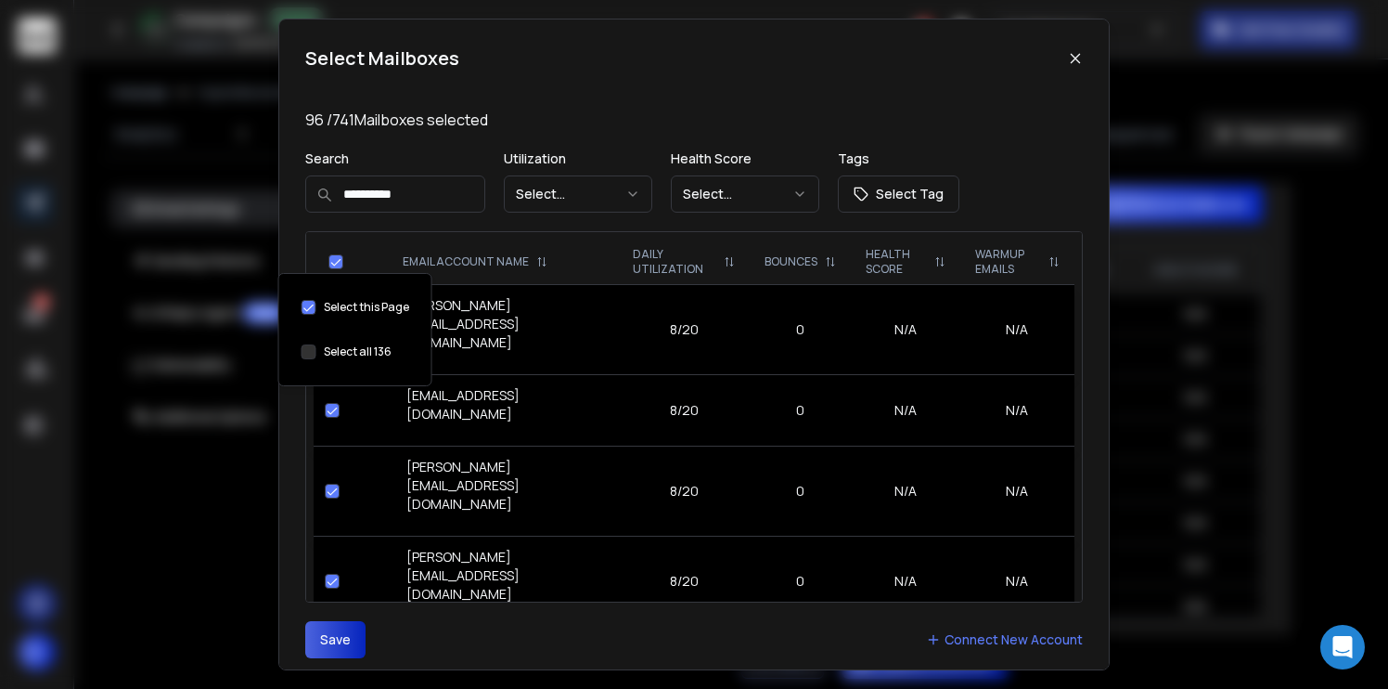
click at [311, 353] on button "Select this Page" at bounding box center [309, 351] width 15 height 15
click at [341, 632] on button "Save" at bounding box center [335, 639] width 60 height 37
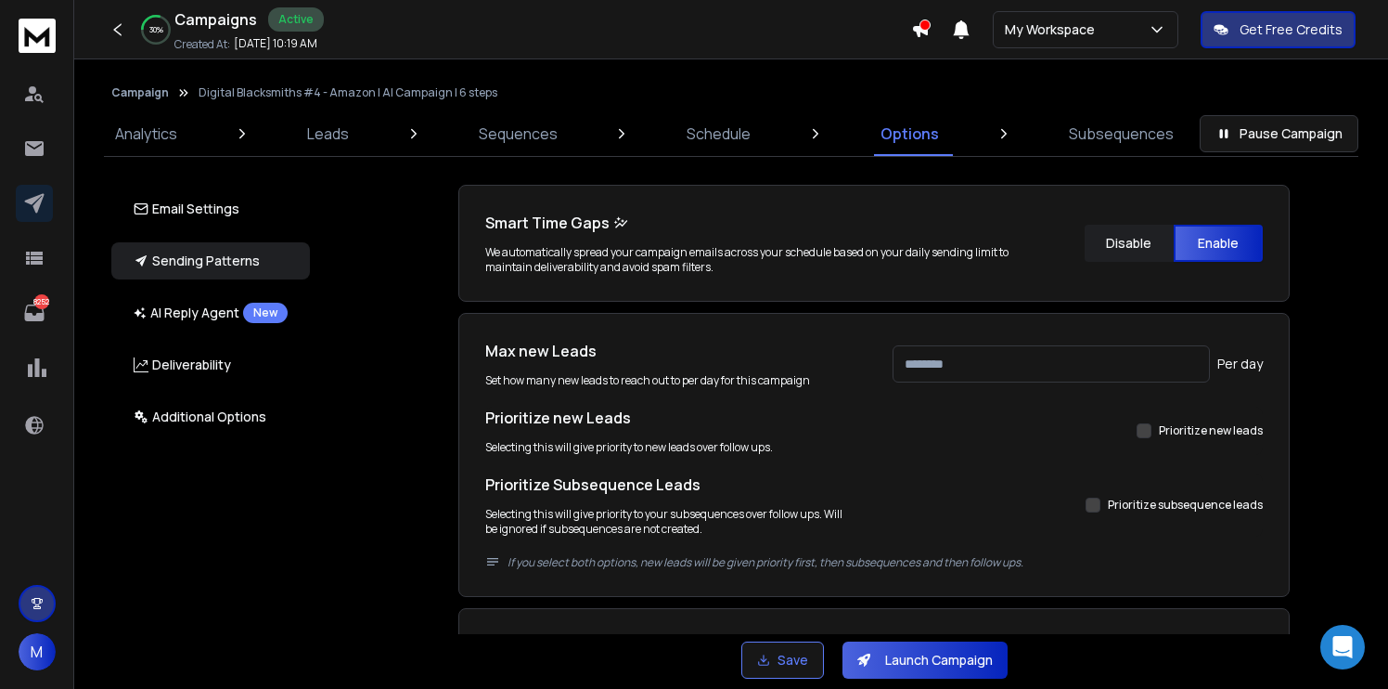
scroll to position [1020, 0]
click at [760, 648] on button "Save" at bounding box center [782, 659] width 83 height 37
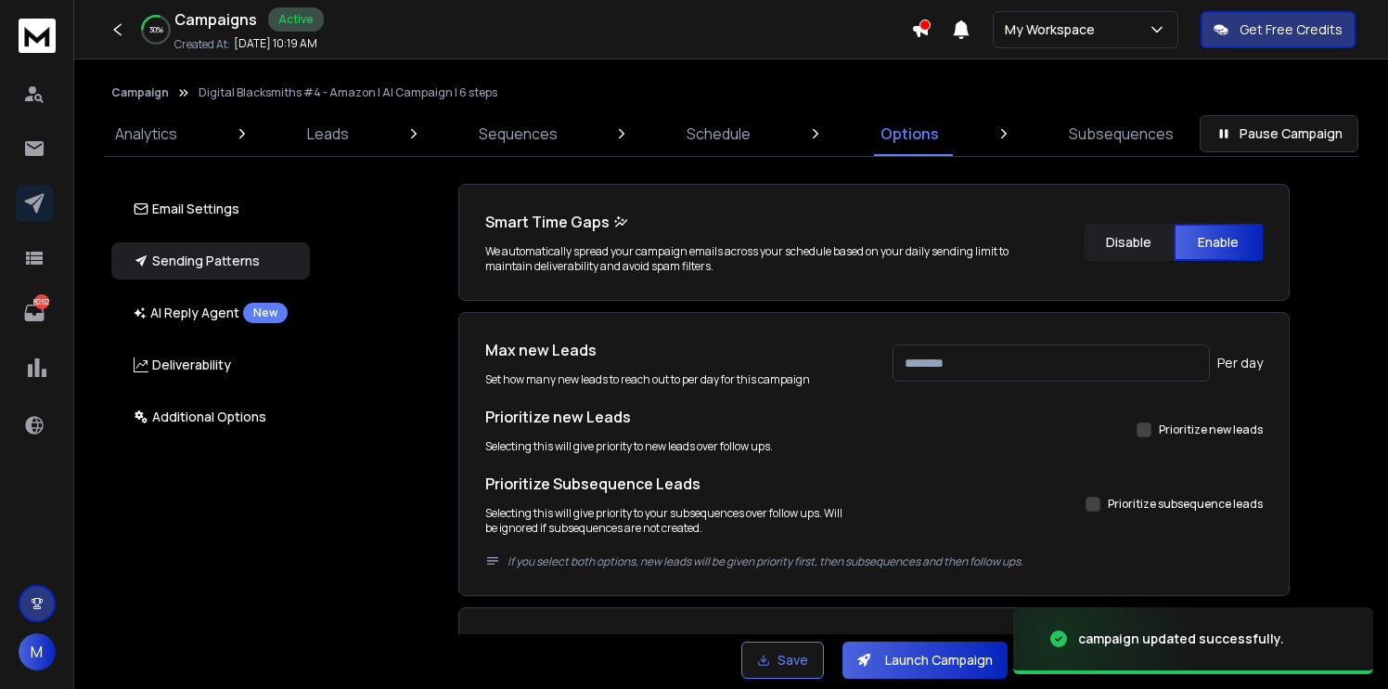
drag, startPoint x: 909, startPoint y: 365, endPoint x: 843, endPoint y: 365, distance: 66.8
click at [844, 365] on div "Max new Leads Set how many new leads to reach out to per day for this campaign …" at bounding box center [874, 363] width 778 height 48
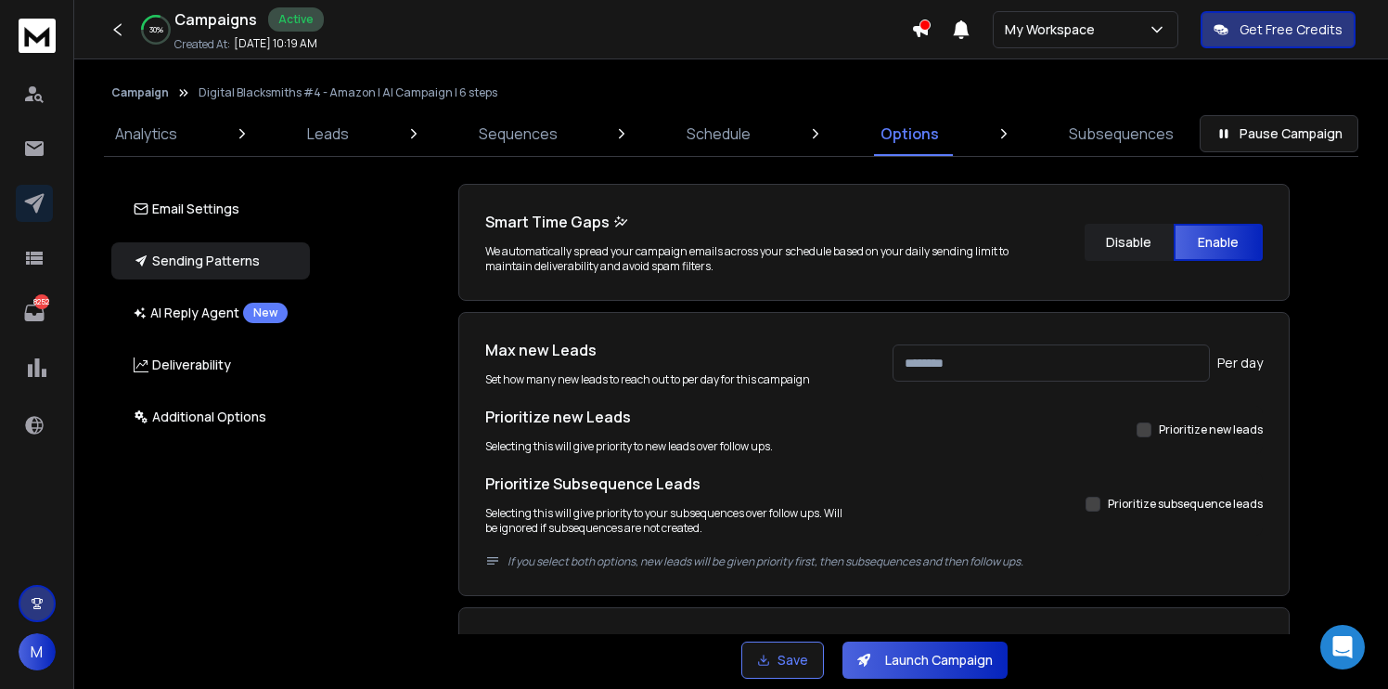
type input "****"
click at [780, 658] on button "Save" at bounding box center [782, 659] width 83 height 37
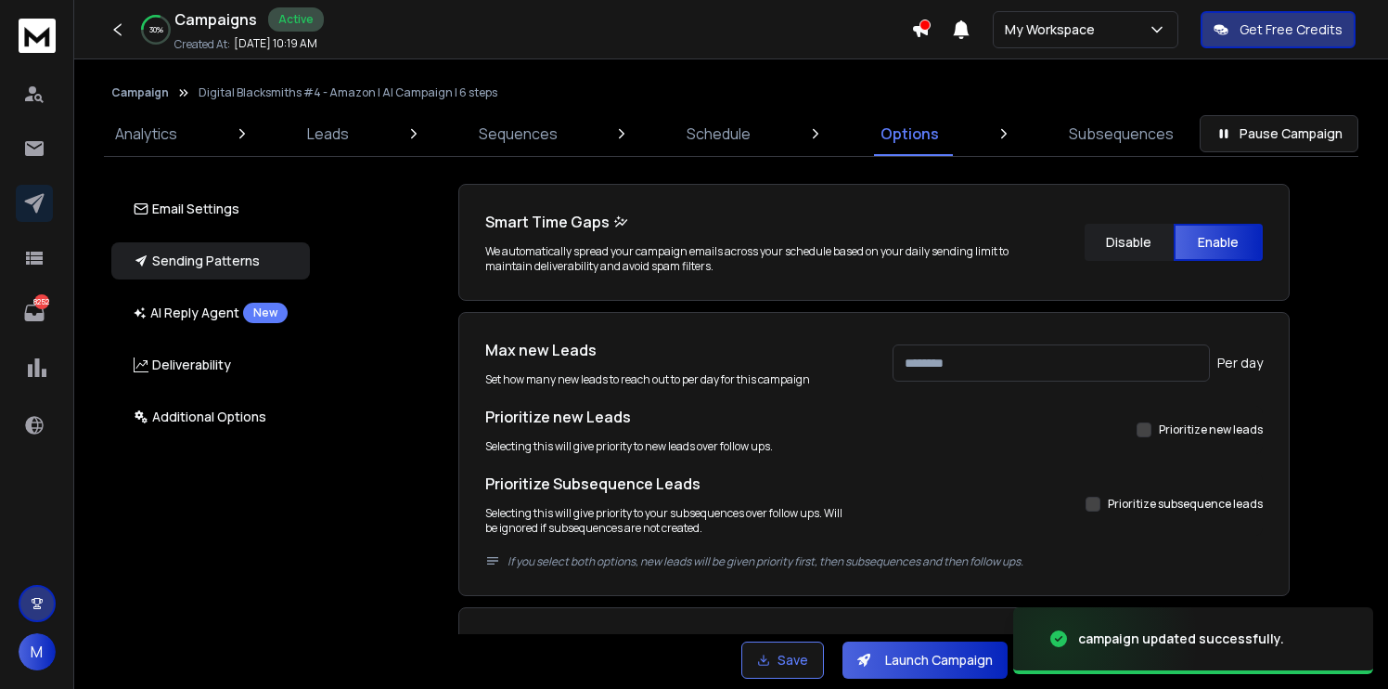
click at [1156, 427] on div "Prioritize new leads" at bounding box center [1200, 429] width 126 height 15
click at [1145, 434] on button "Prioritize new leads" at bounding box center [1144, 429] width 15 height 15
click at [757, 659] on icon "submit" at bounding box center [763, 659] width 13 height 13
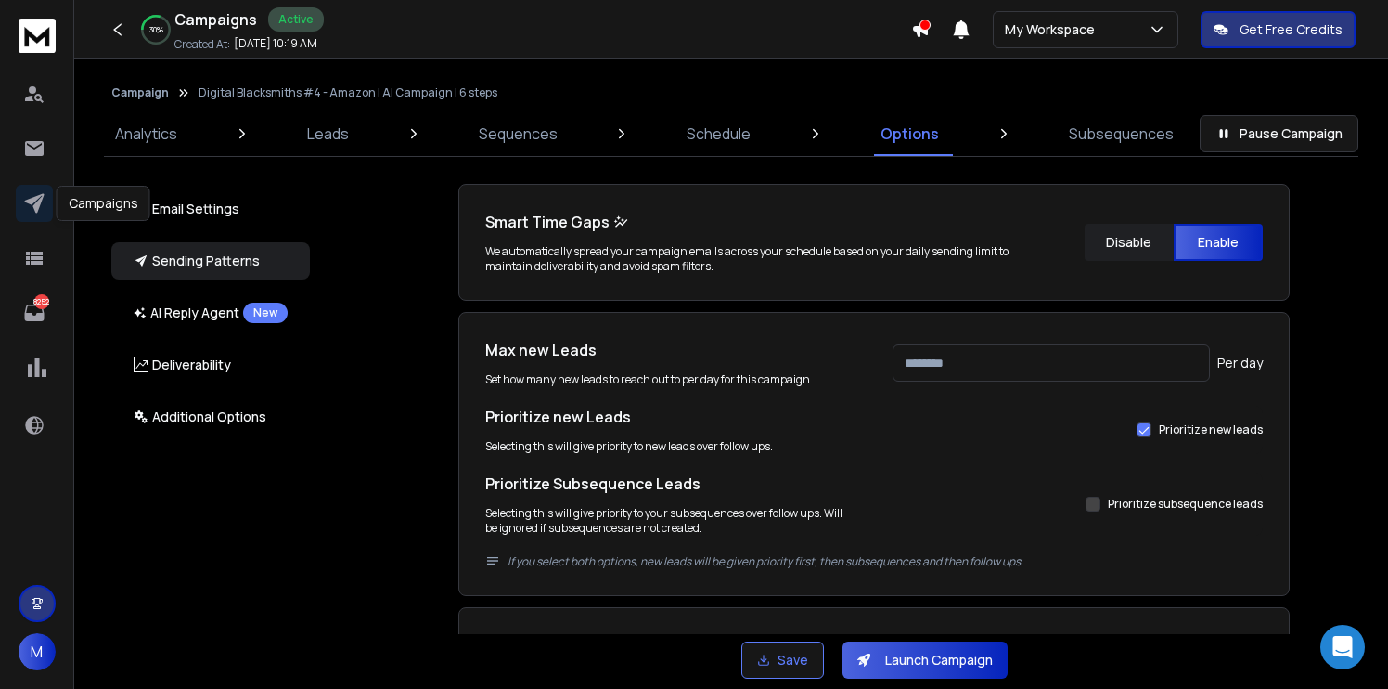
click at [32, 203] on icon at bounding box center [34, 203] width 22 height 22
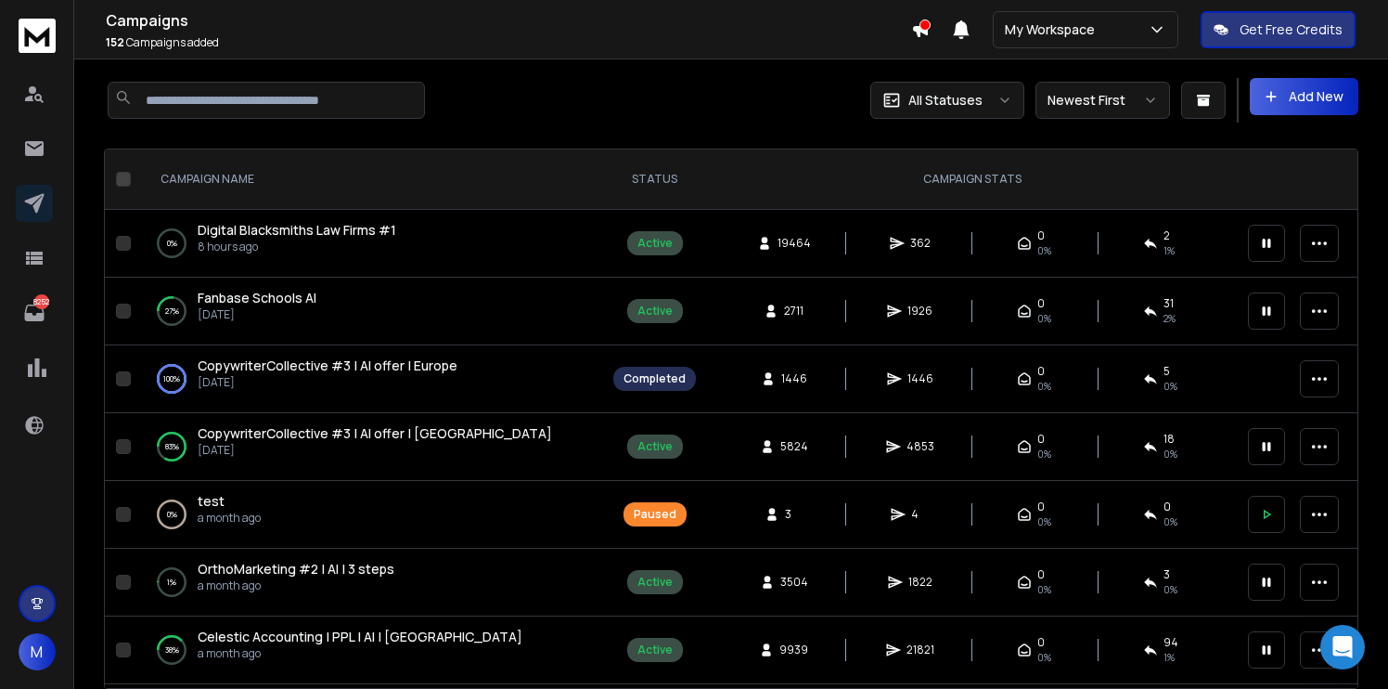
click at [319, 225] on span "Digital Blacksmiths Law Firms #1" at bounding box center [297, 230] width 199 height 18
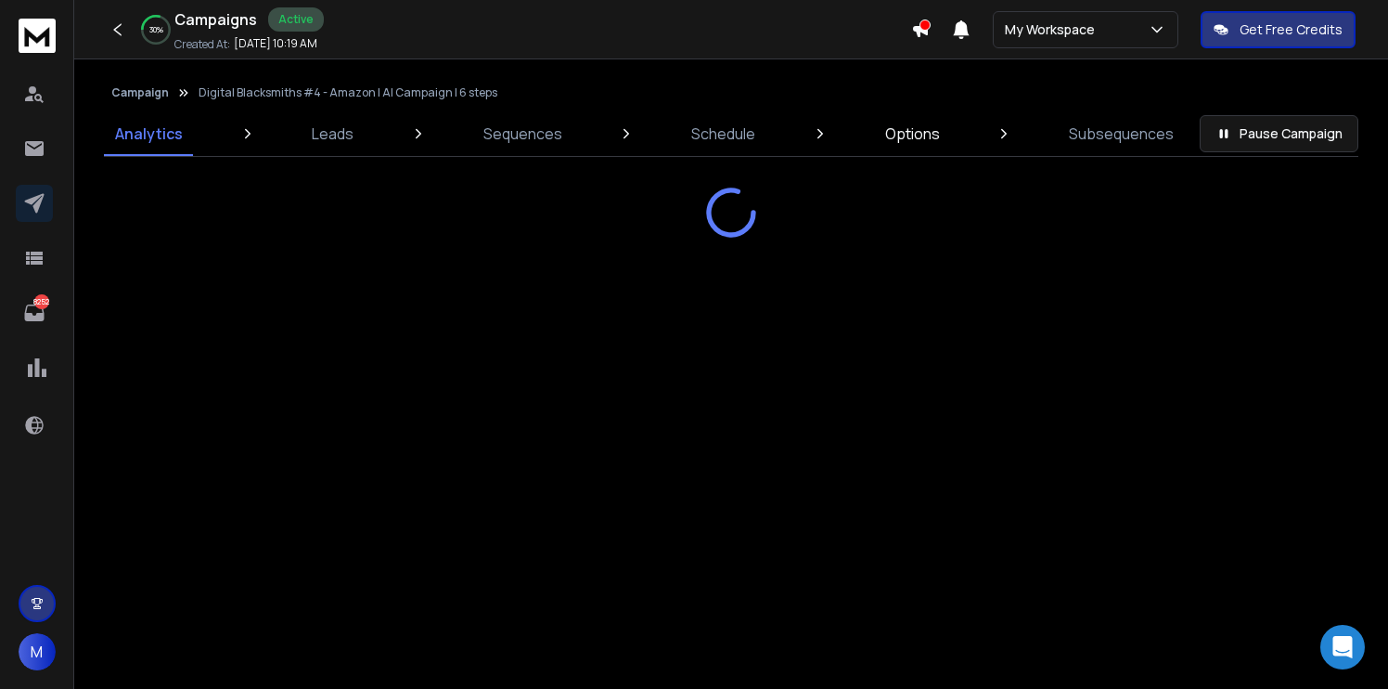
click at [903, 135] on p "Options" at bounding box center [912, 133] width 55 height 22
select select "*"
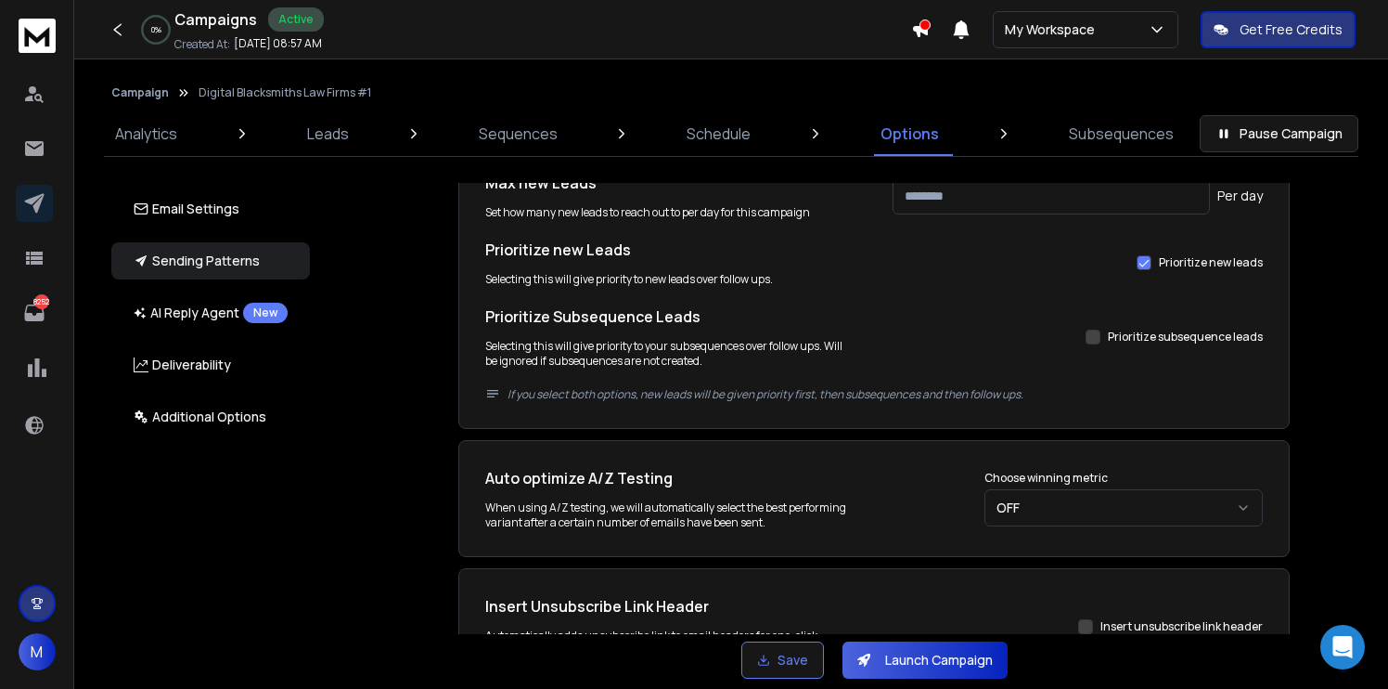
scroll to position [1223, 0]
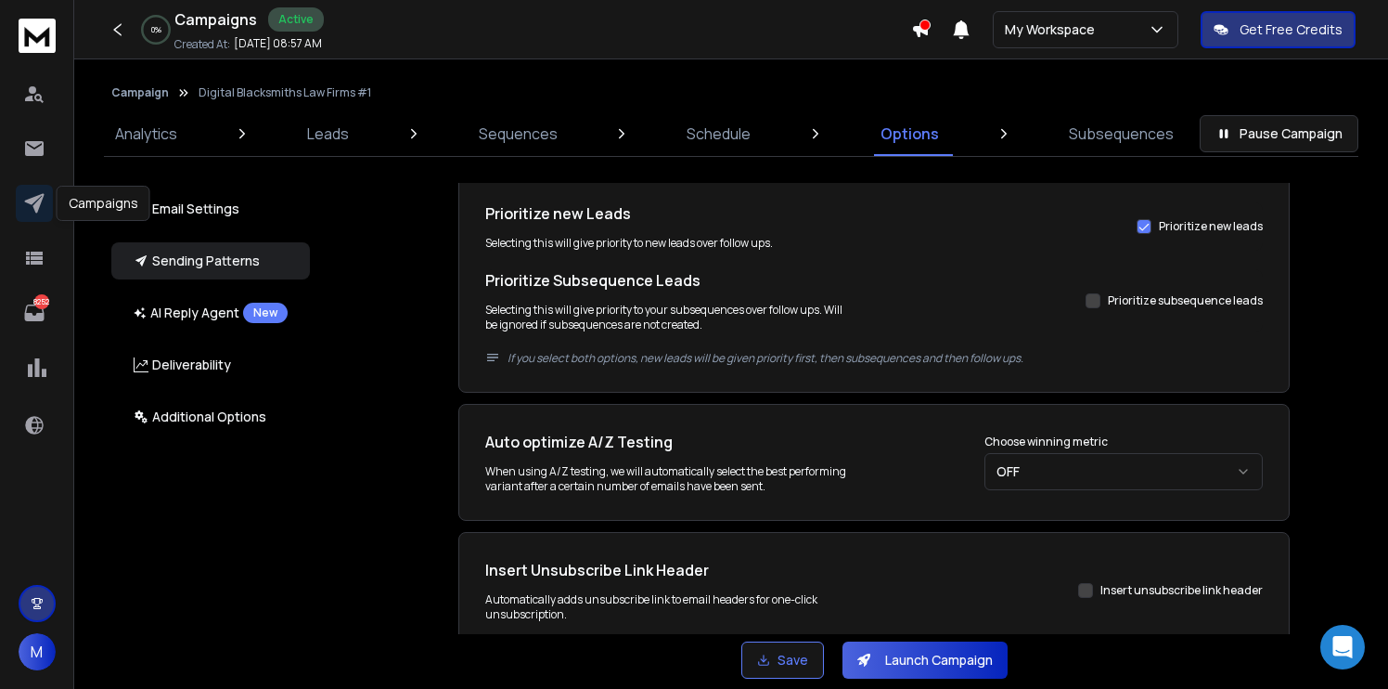
click at [25, 196] on icon at bounding box center [34, 203] width 22 height 22
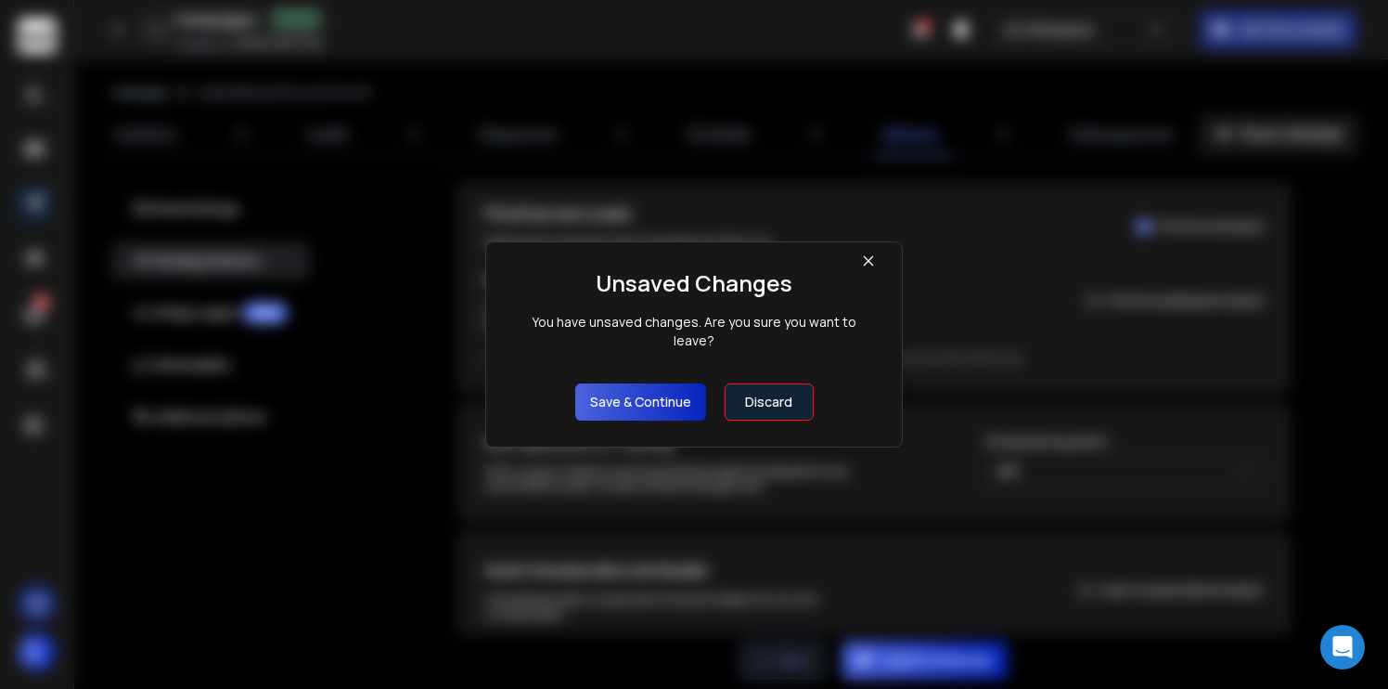
click at [736, 387] on button "Discard" at bounding box center [769, 401] width 89 height 37
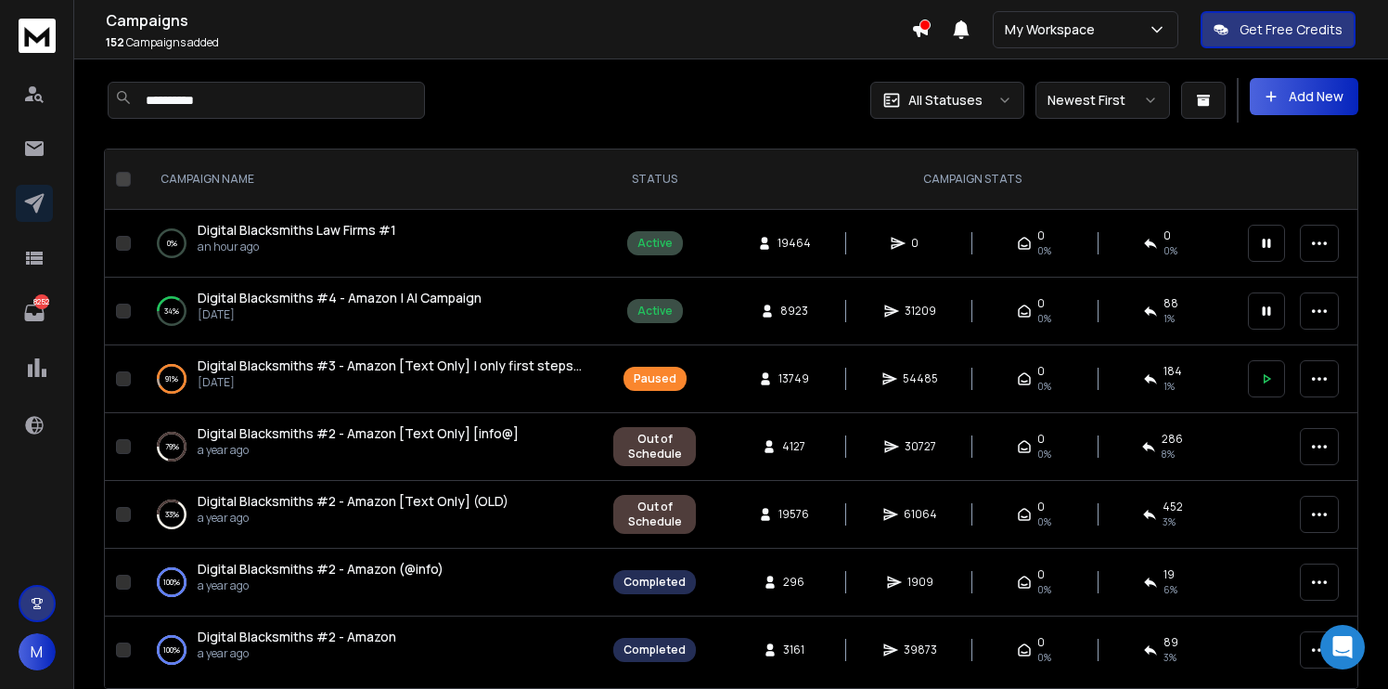
scroll to position [10, 0]
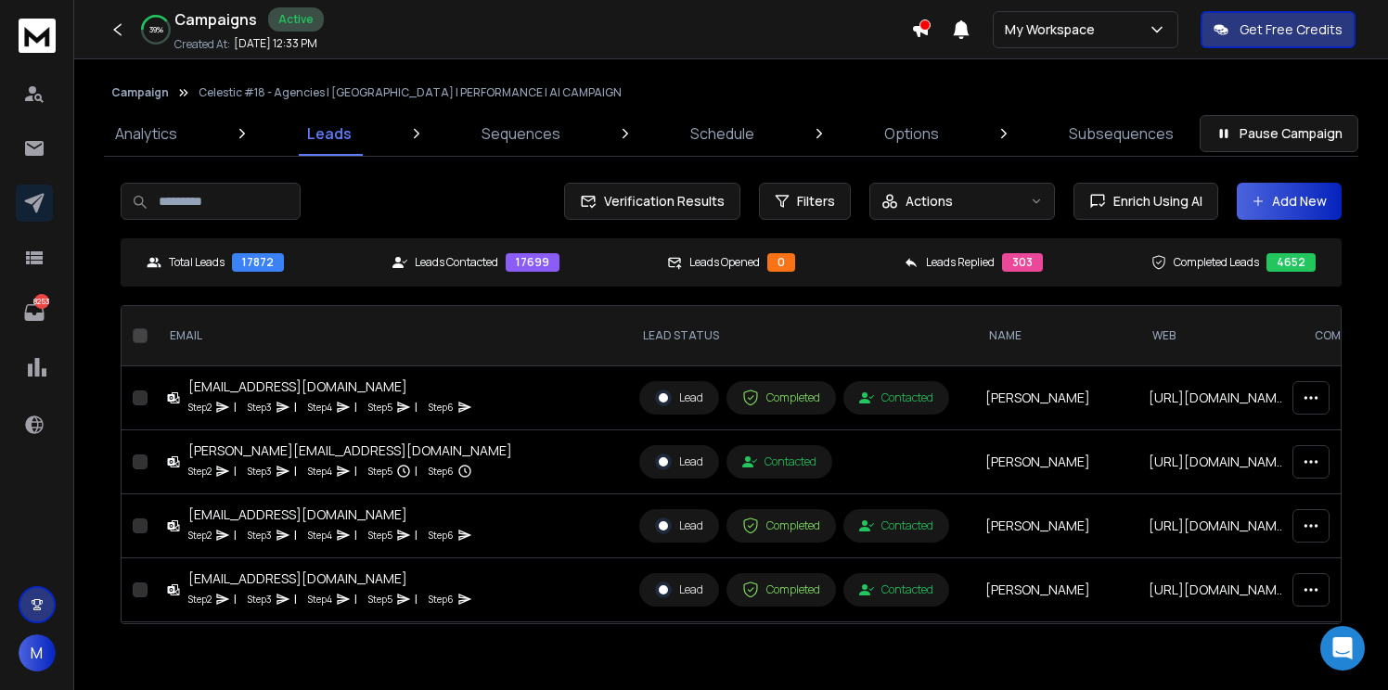
scroll to position [4232, 0]
